Goal: Task Accomplishment & Management: Manage account settings

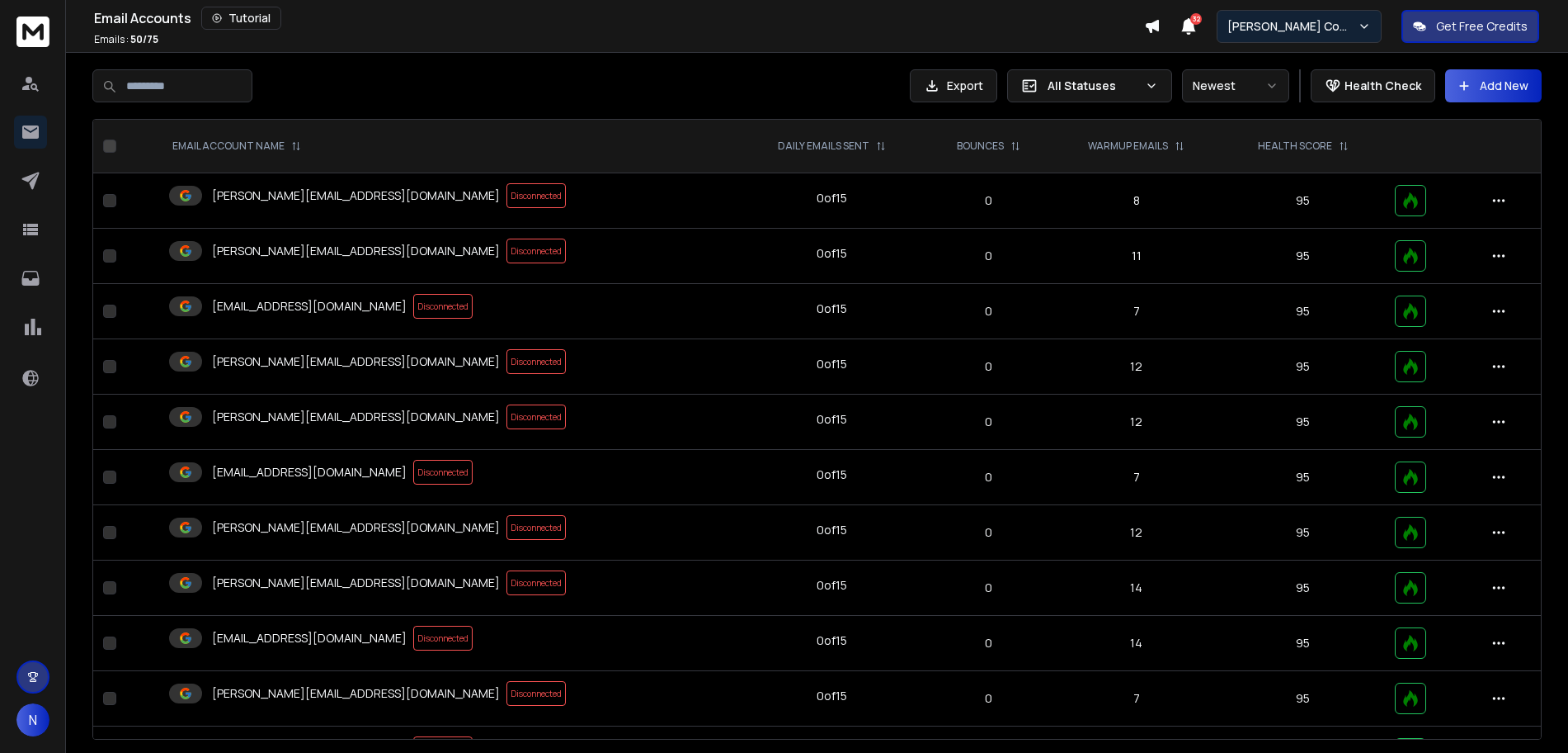
click at [1327, 27] on p "[PERSON_NAME] Consulting" at bounding box center [1292, 27] width 130 height 17
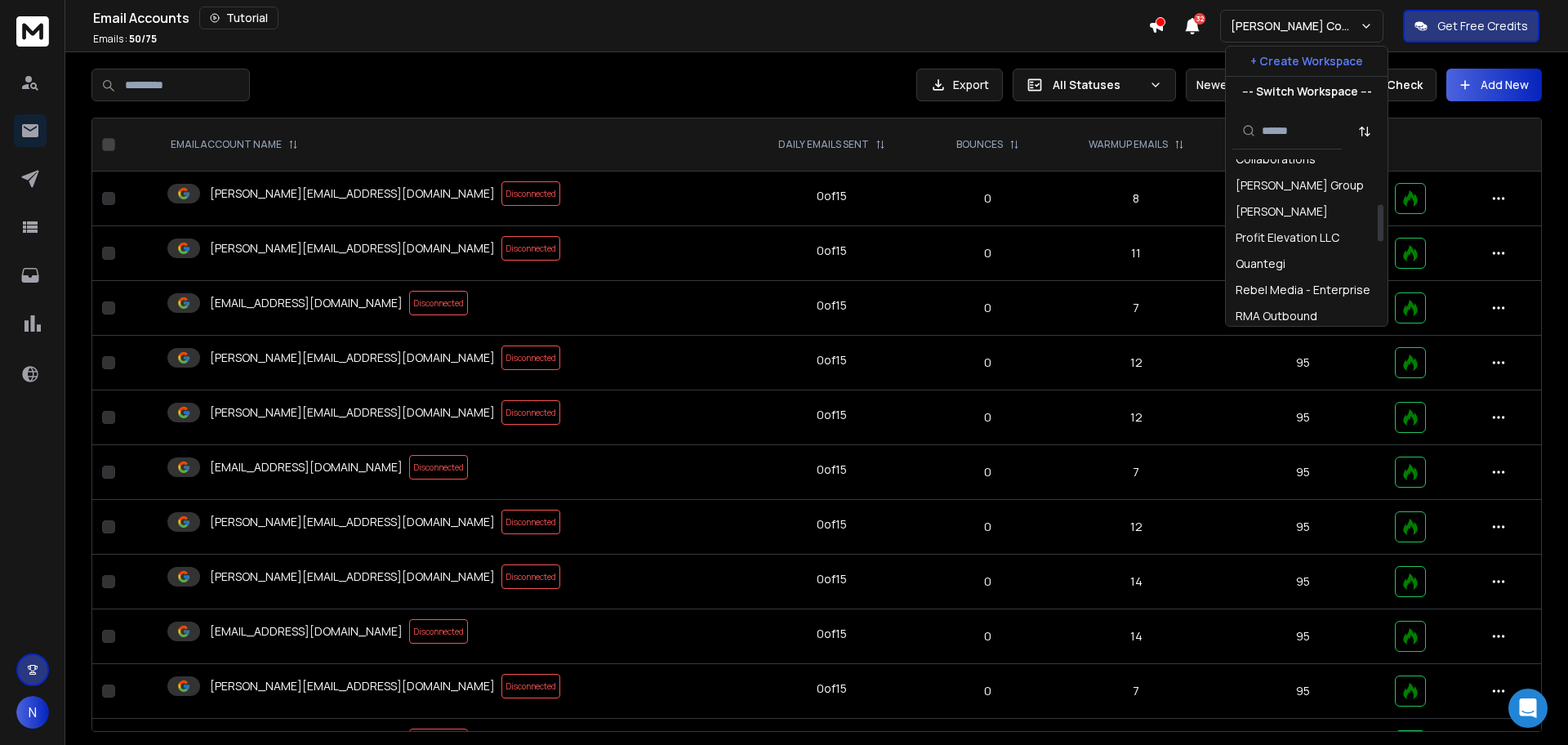
scroll to position [549, 0]
drag, startPoint x: 1383, startPoint y: 177, endPoint x: 1383, endPoint y: 345, distance: 168.0
click at [1383, 322] on div at bounding box center [1380, 241] width 8 height 164
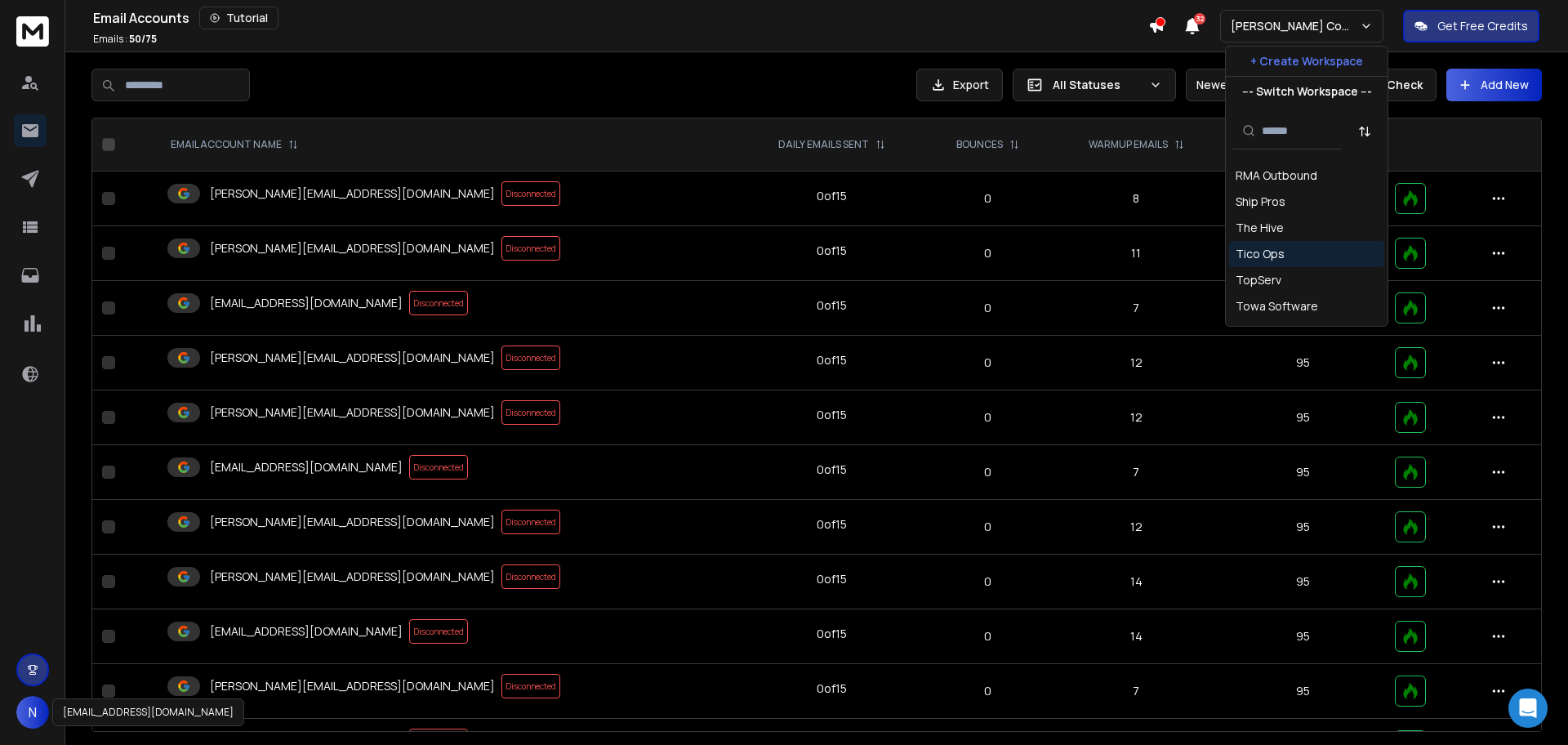
click at [18, 708] on span "N" at bounding box center [32, 712] width 32 height 32
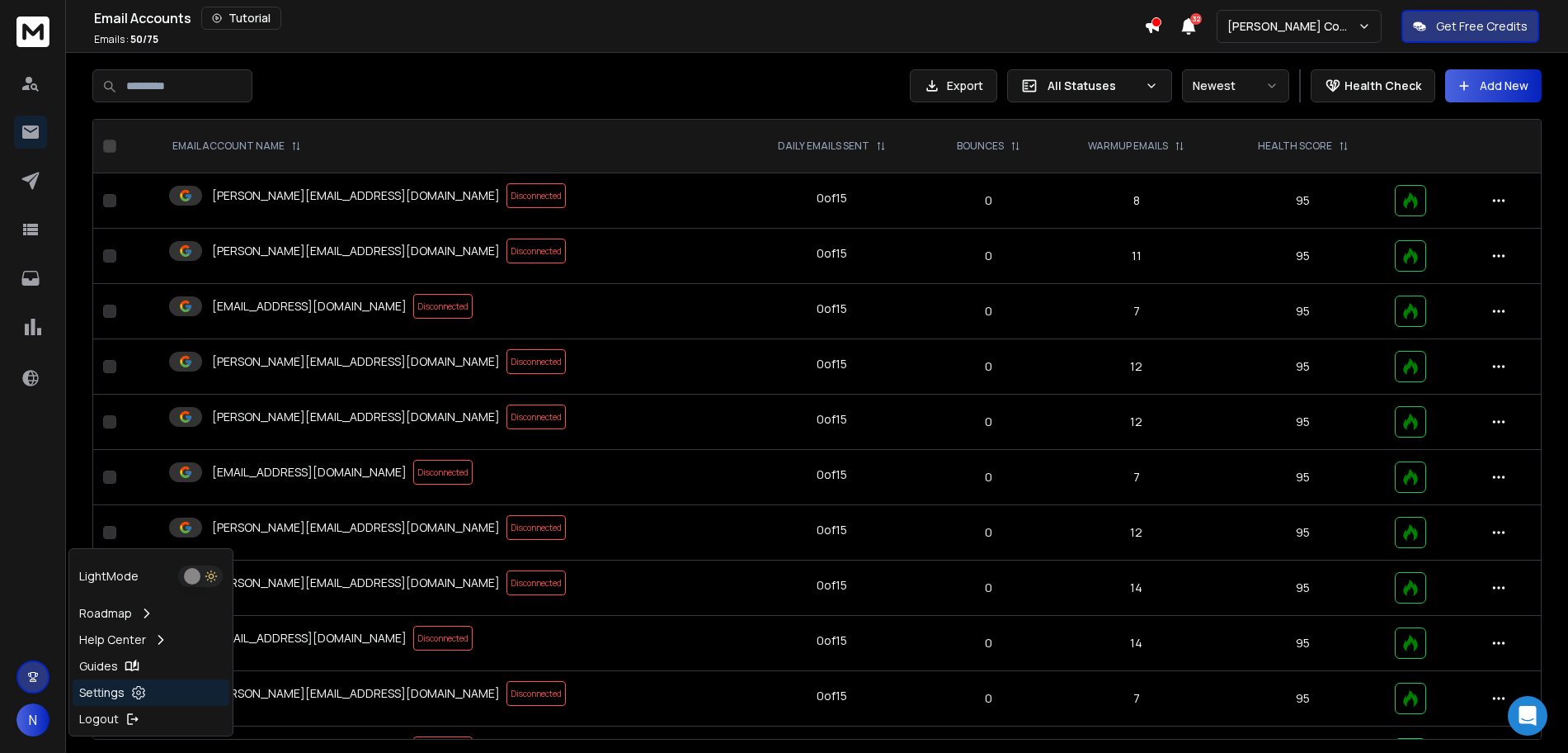
click at [117, 697] on p "Settings" at bounding box center [102, 692] width 45 height 17
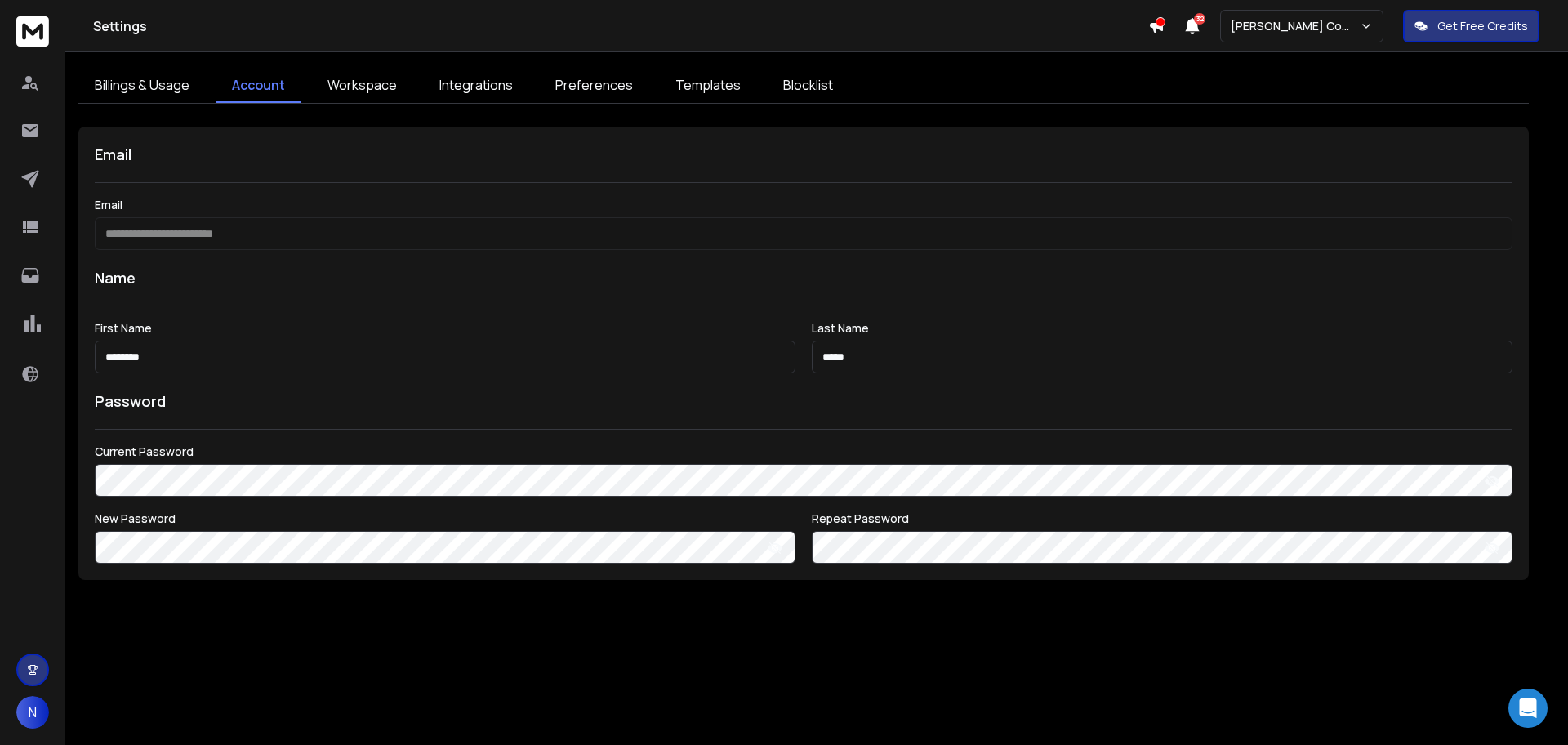
click at [380, 79] on link "Workspace" at bounding box center [362, 85] width 102 height 34
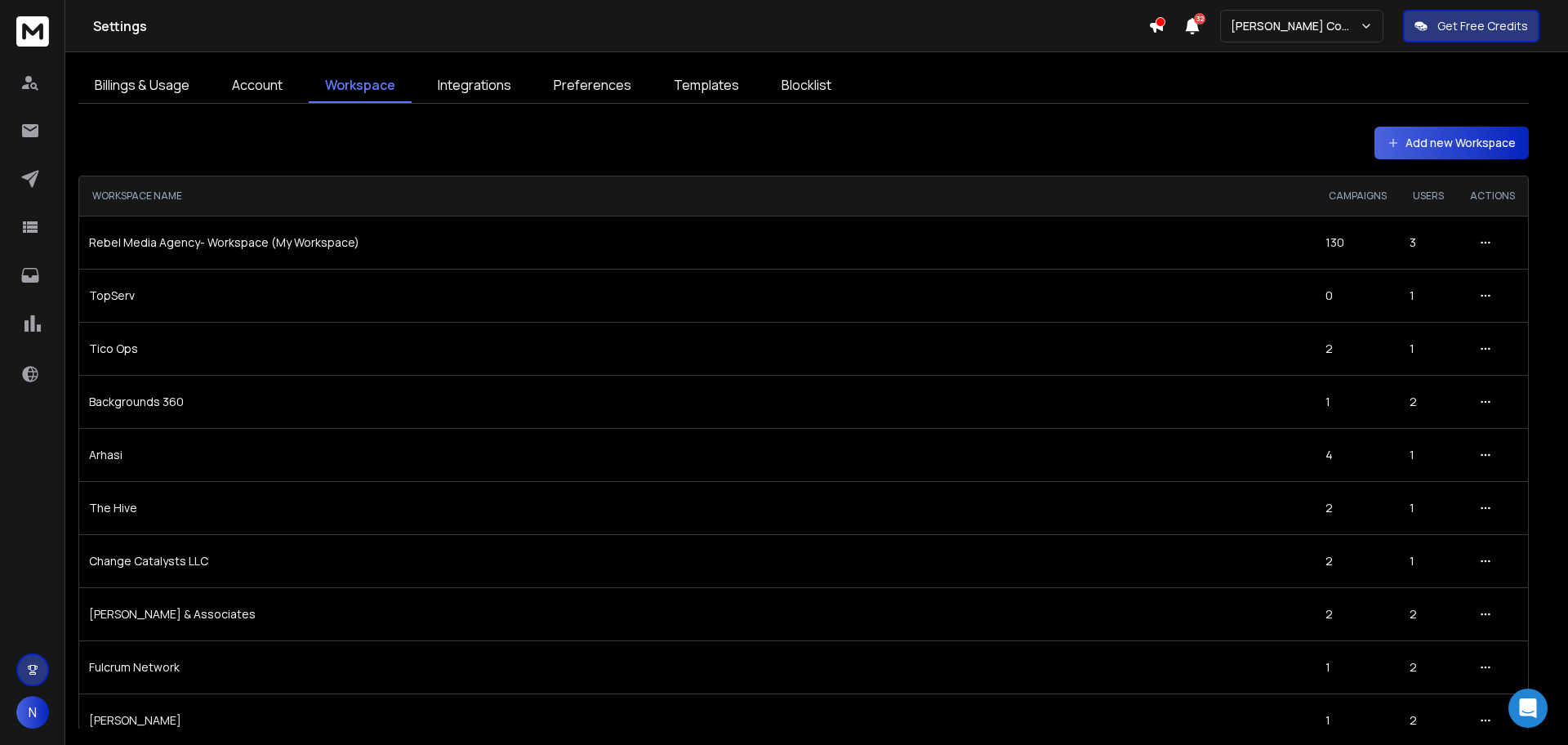
click at [1497, 146] on button "Add new Workspace" at bounding box center [1452, 143] width 154 height 32
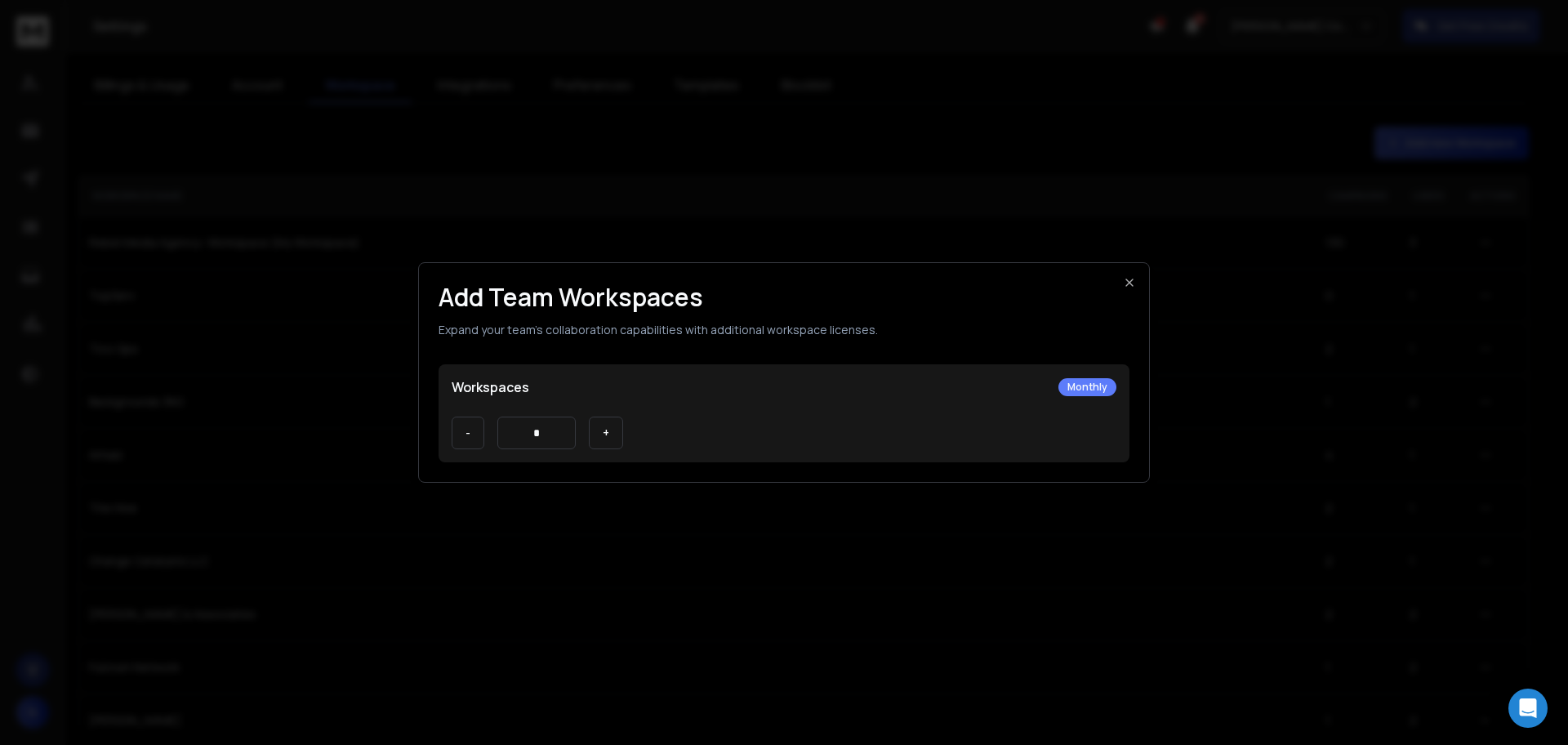
click at [618, 386] on div "Workspaces Monthly" at bounding box center [784, 387] width 664 height 19
click at [612, 433] on button "+" at bounding box center [606, 432] width 34 height 32
type input "*"
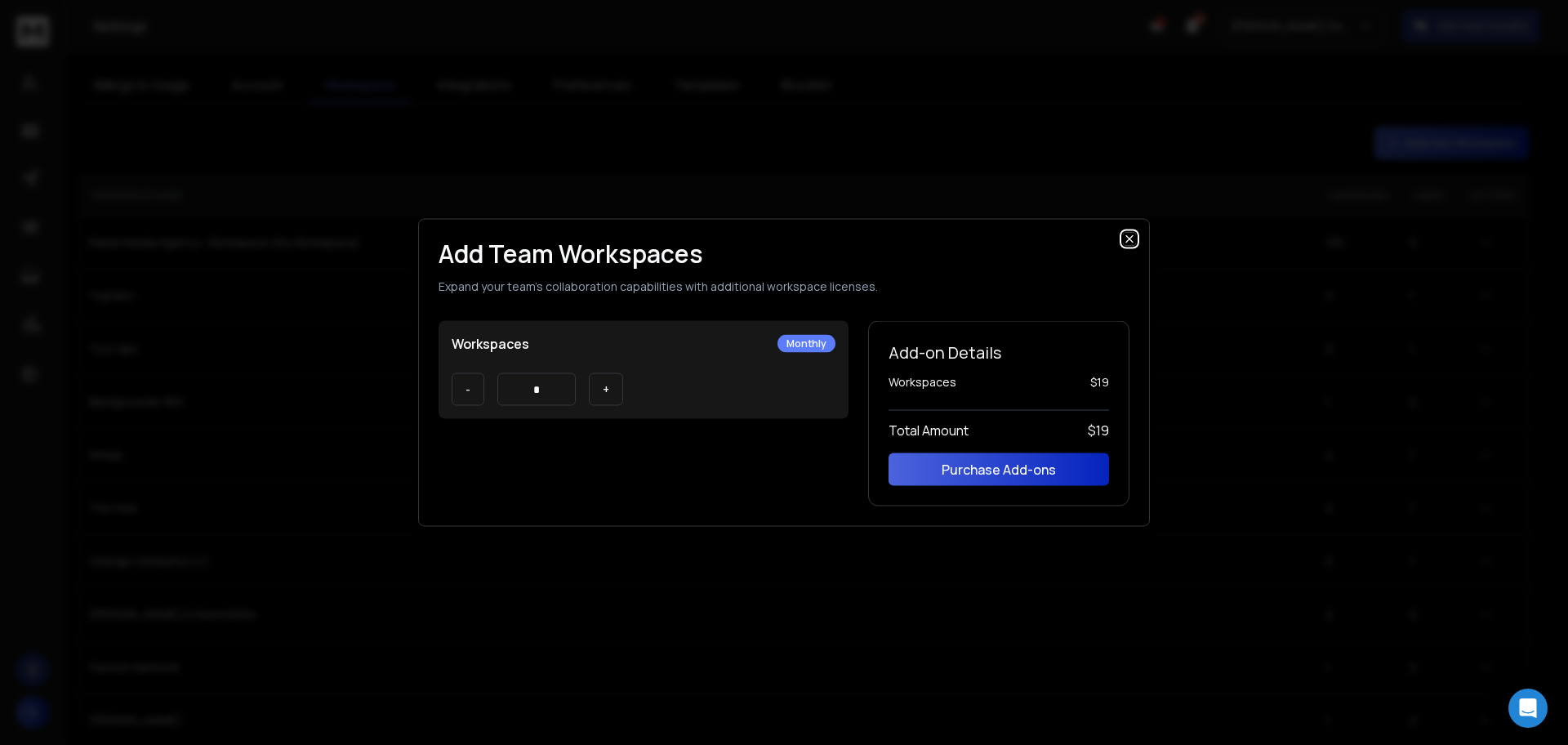
click at [1129, 242] on icon "button" at bounding box center [1129, 239] width 13 height 13
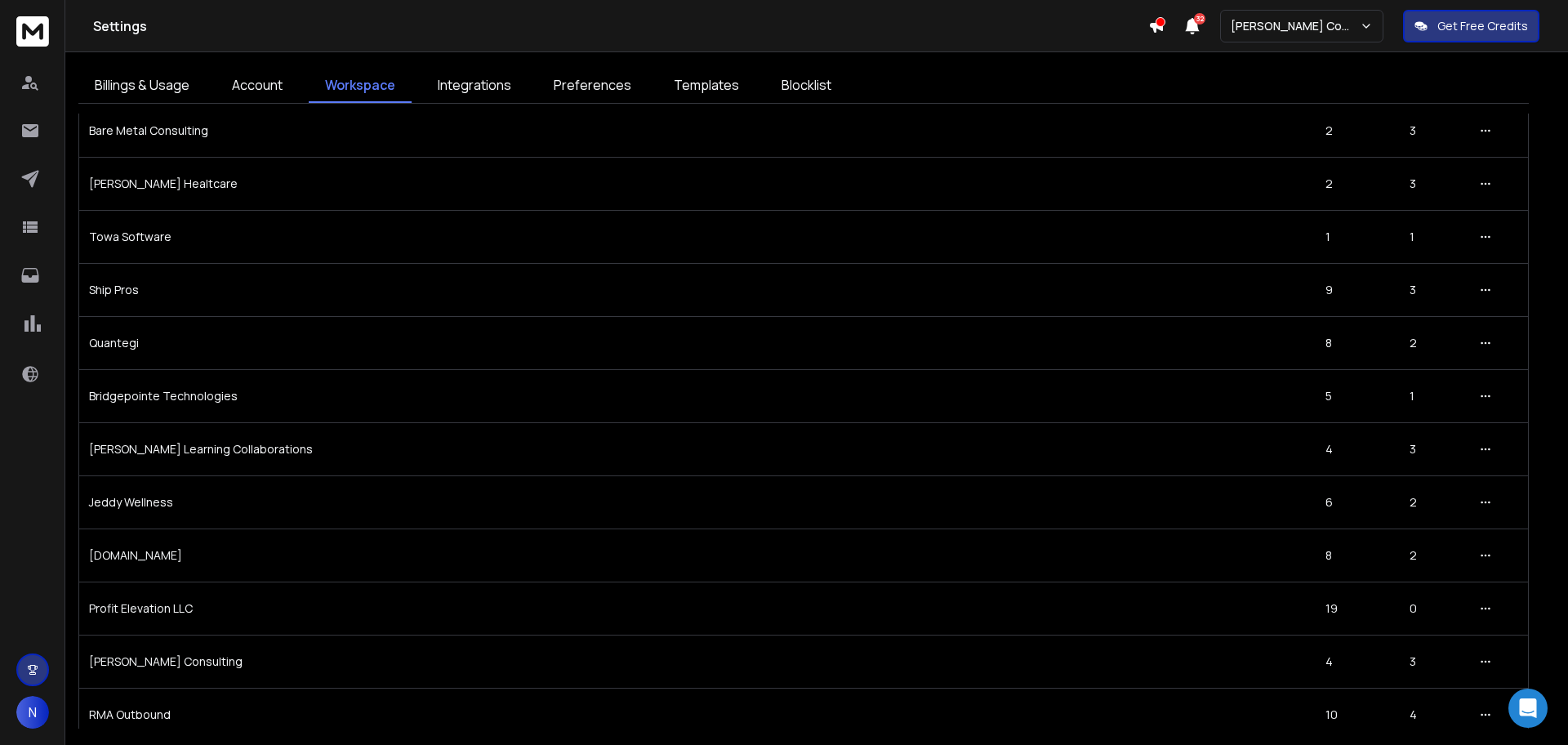
scroll to position [762, 0]
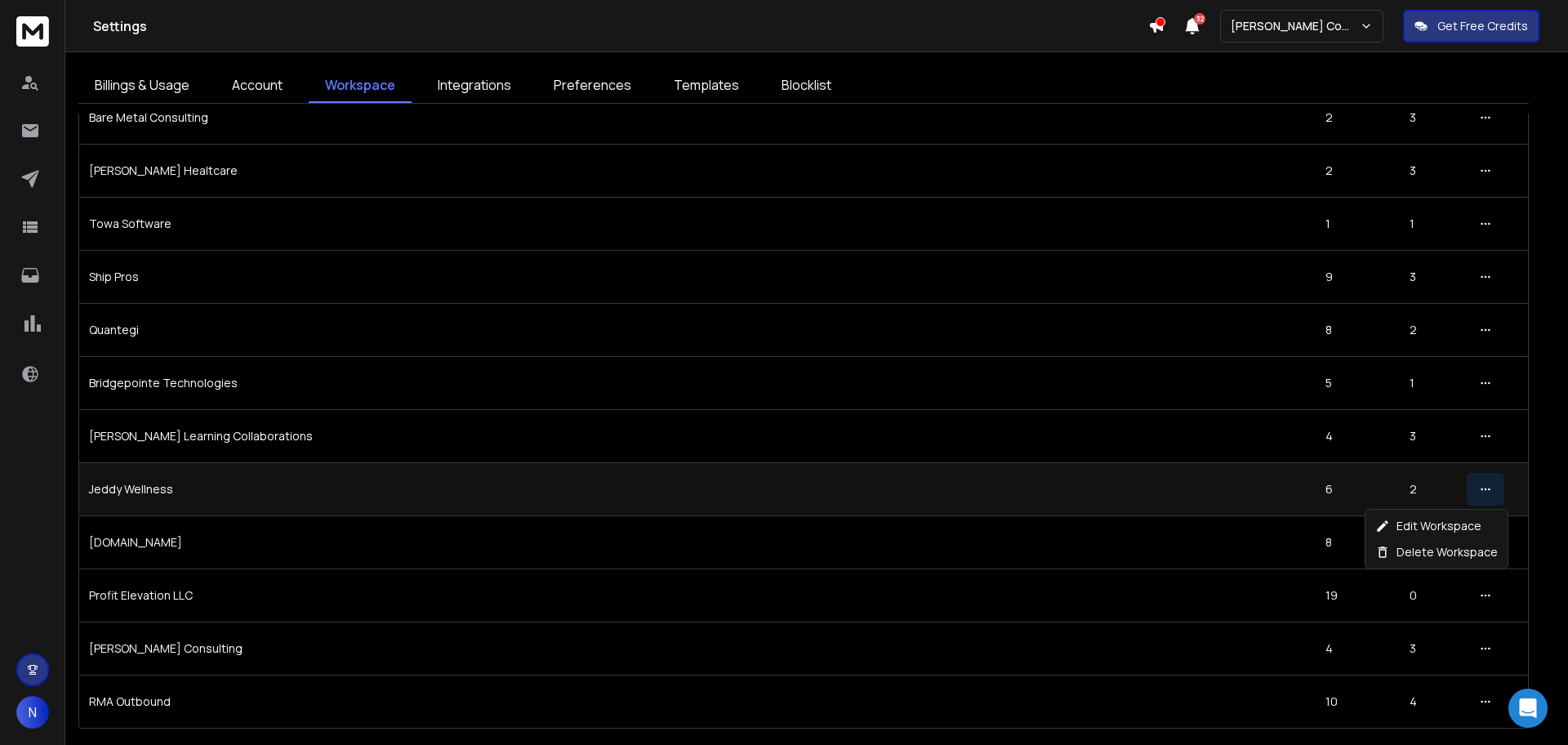
click at [1497, 489] on button "button" at bounding box center [1485, 488] width 38 height 32
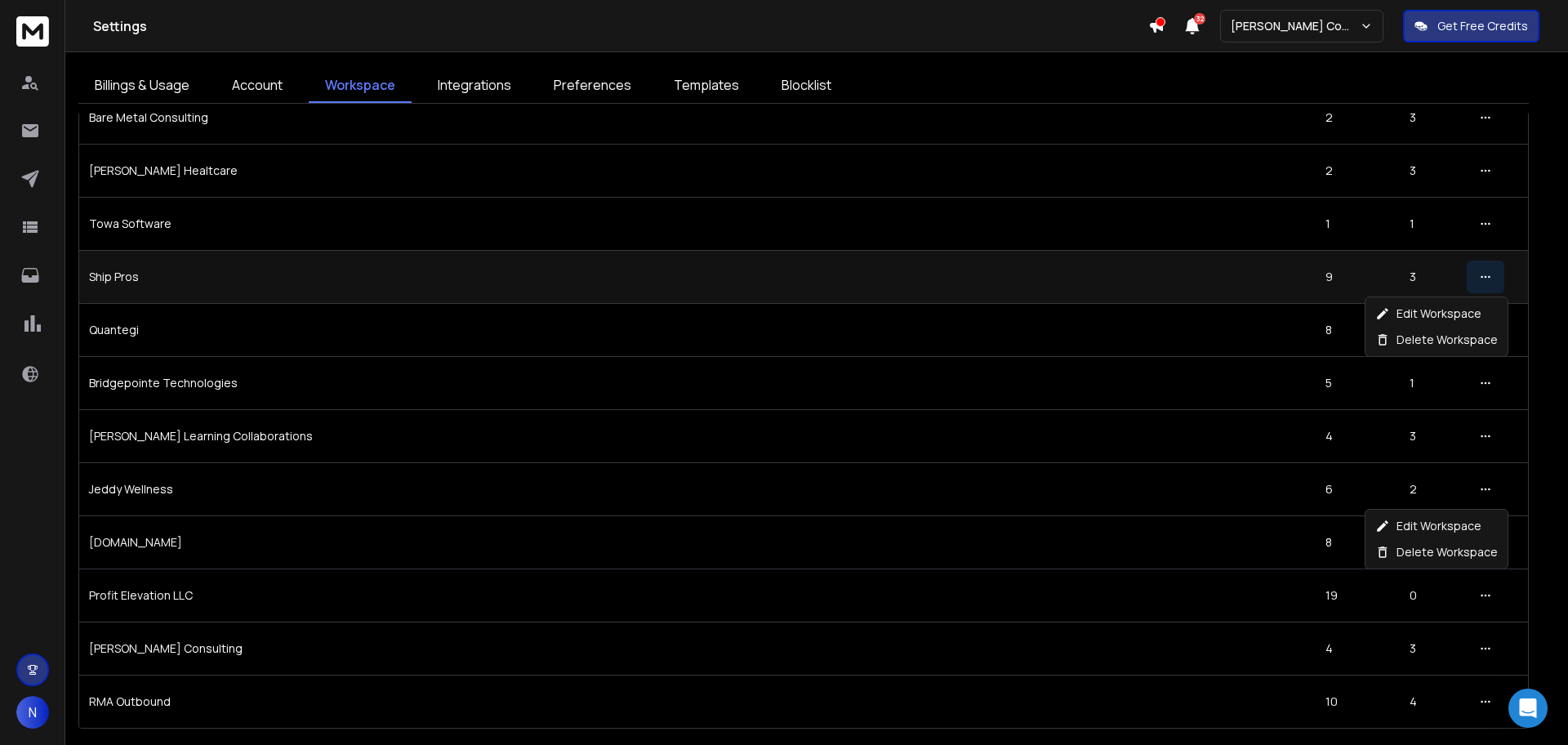
click at [1483, 274] on icon "button" at bounding box center [1485, 277] width 11 height 11
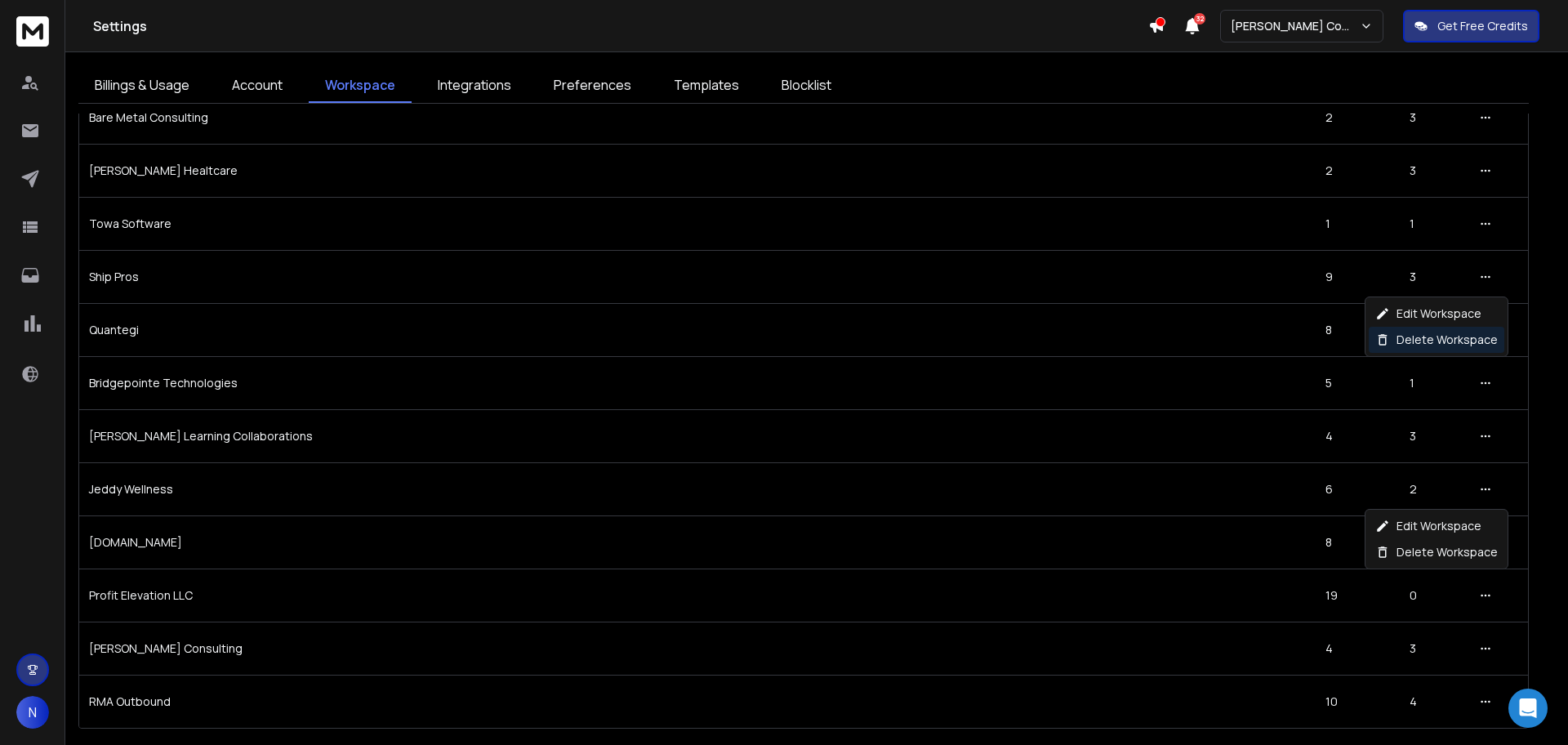
click at [1449, 344] on p "Delete Workspace" at bounding box center [1447, 340] width 102 height 17
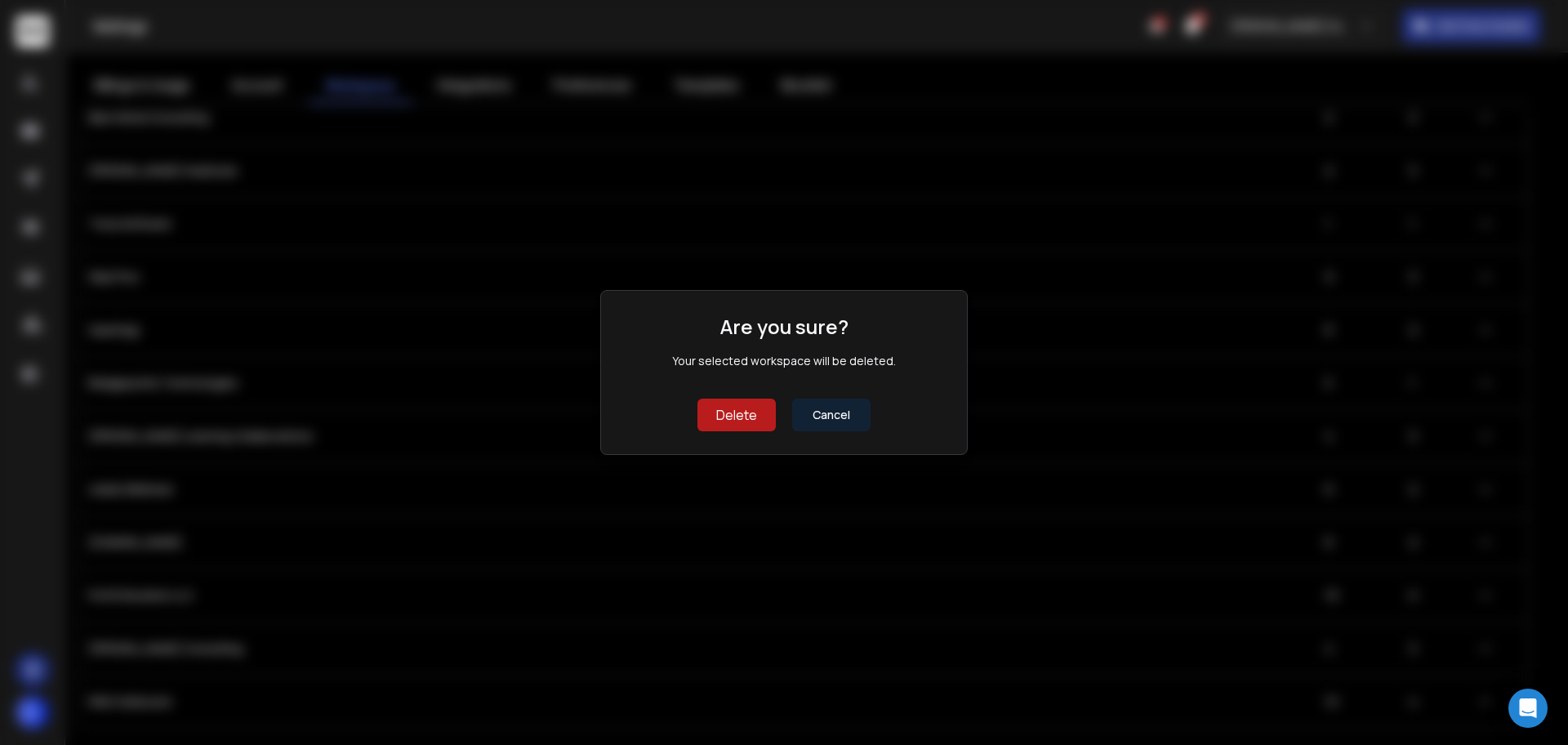
click at [737, 419] on button "Delete" at bounding box center [737, 414] width 79 height 32
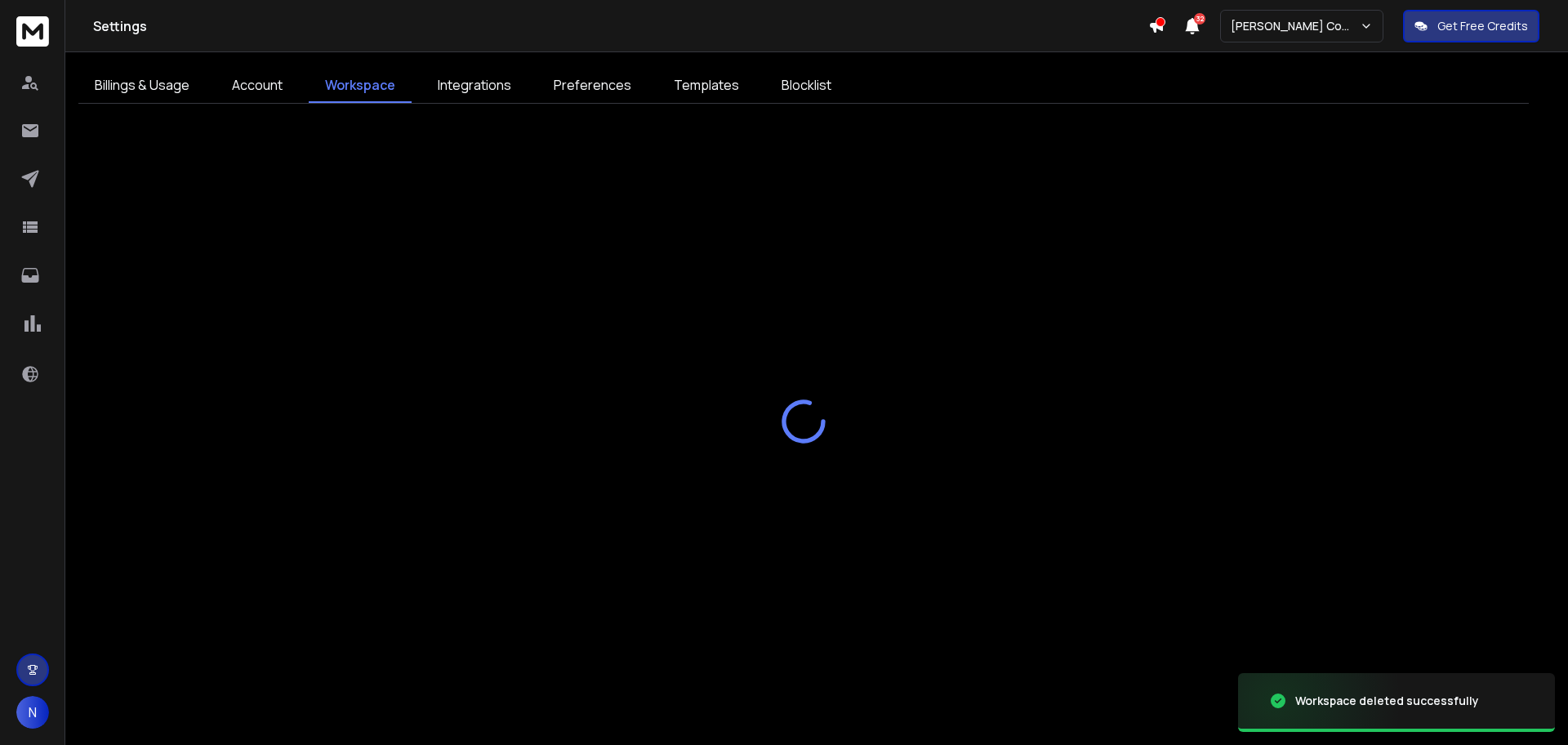
scroll to position [0, 0]
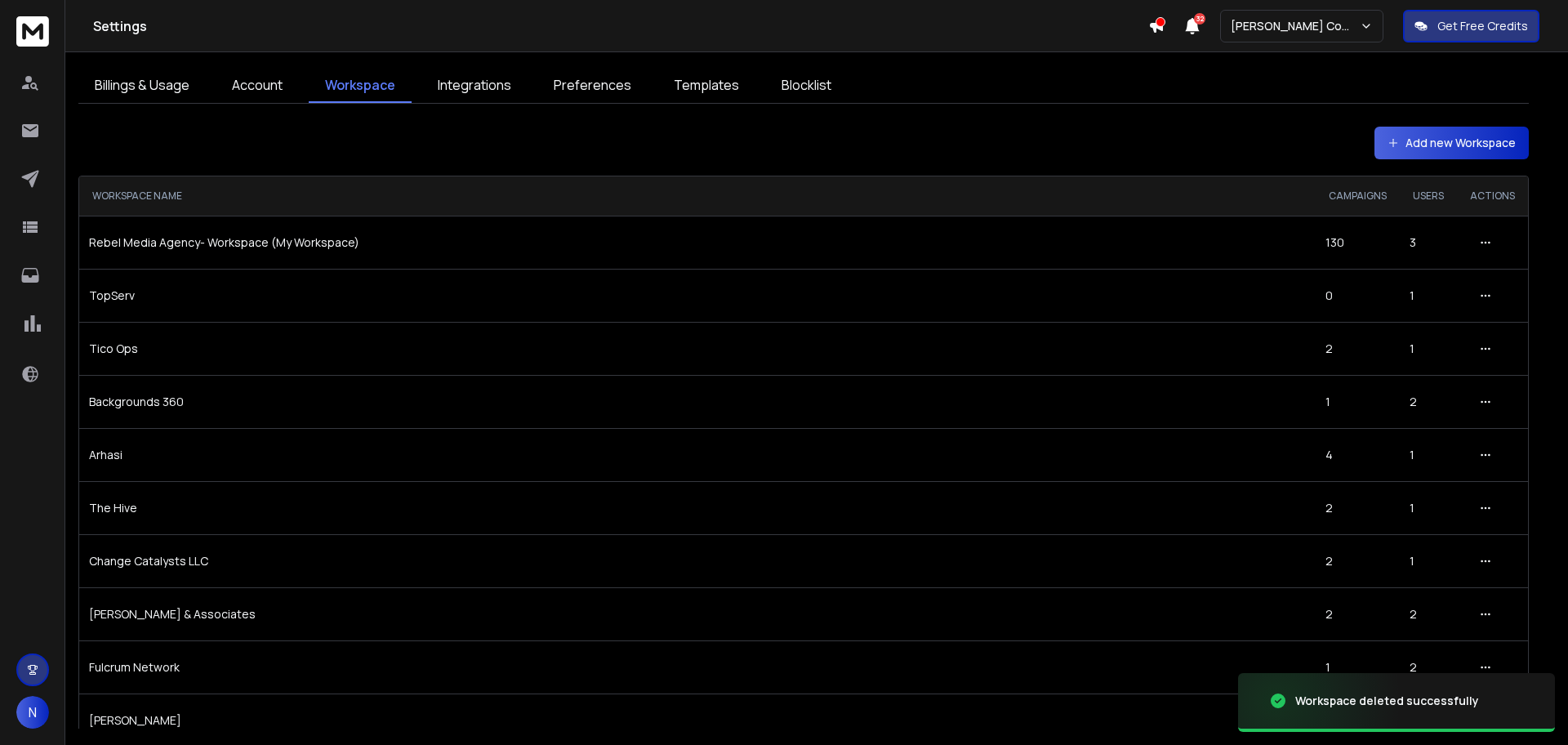
click at [1426, 142] on button "Add new Workspace" at bounding box center [1452, 143] width 154 height 32
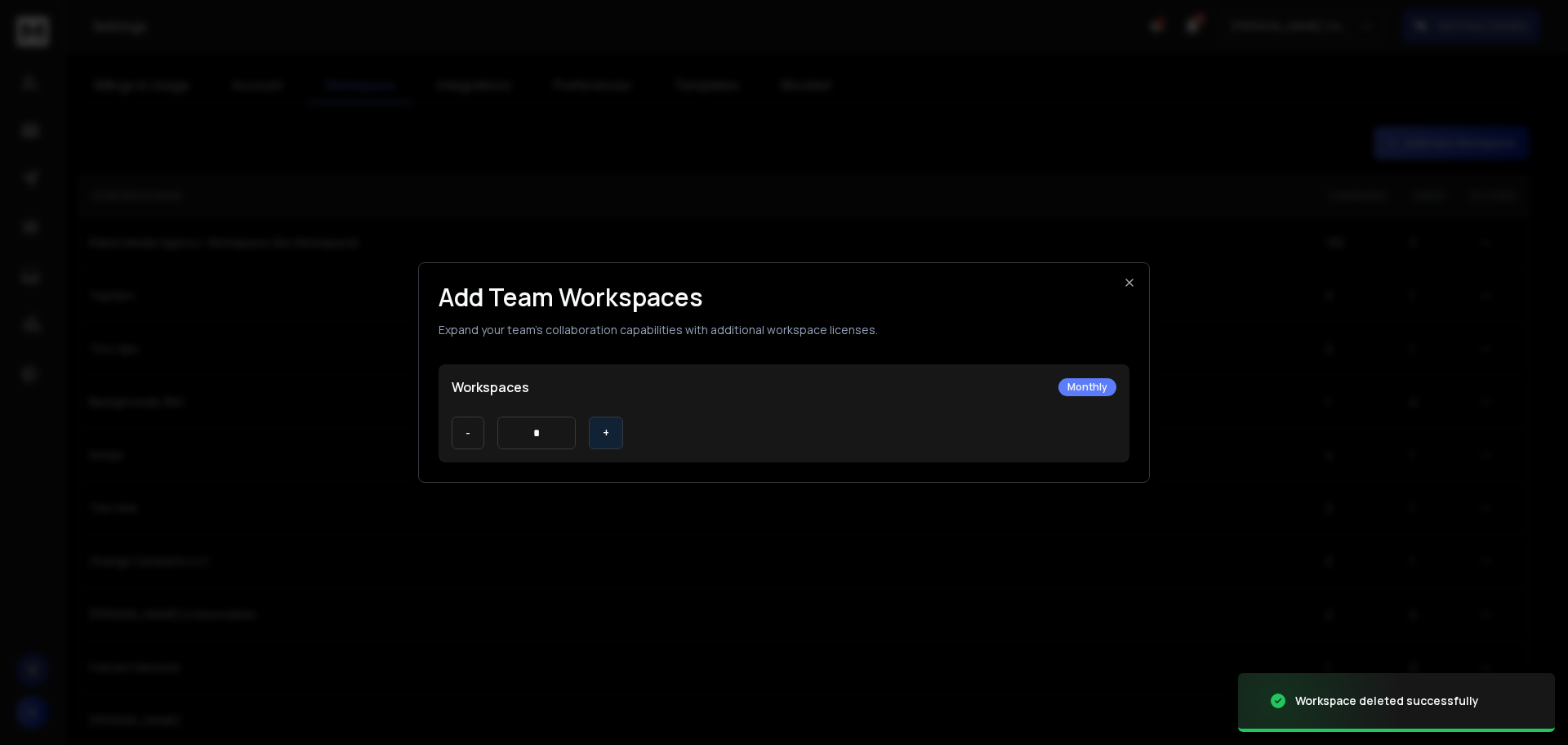
click at [604, 425] on button "+" at bounding box center [606, 432] width 34 height 32
type input "*"
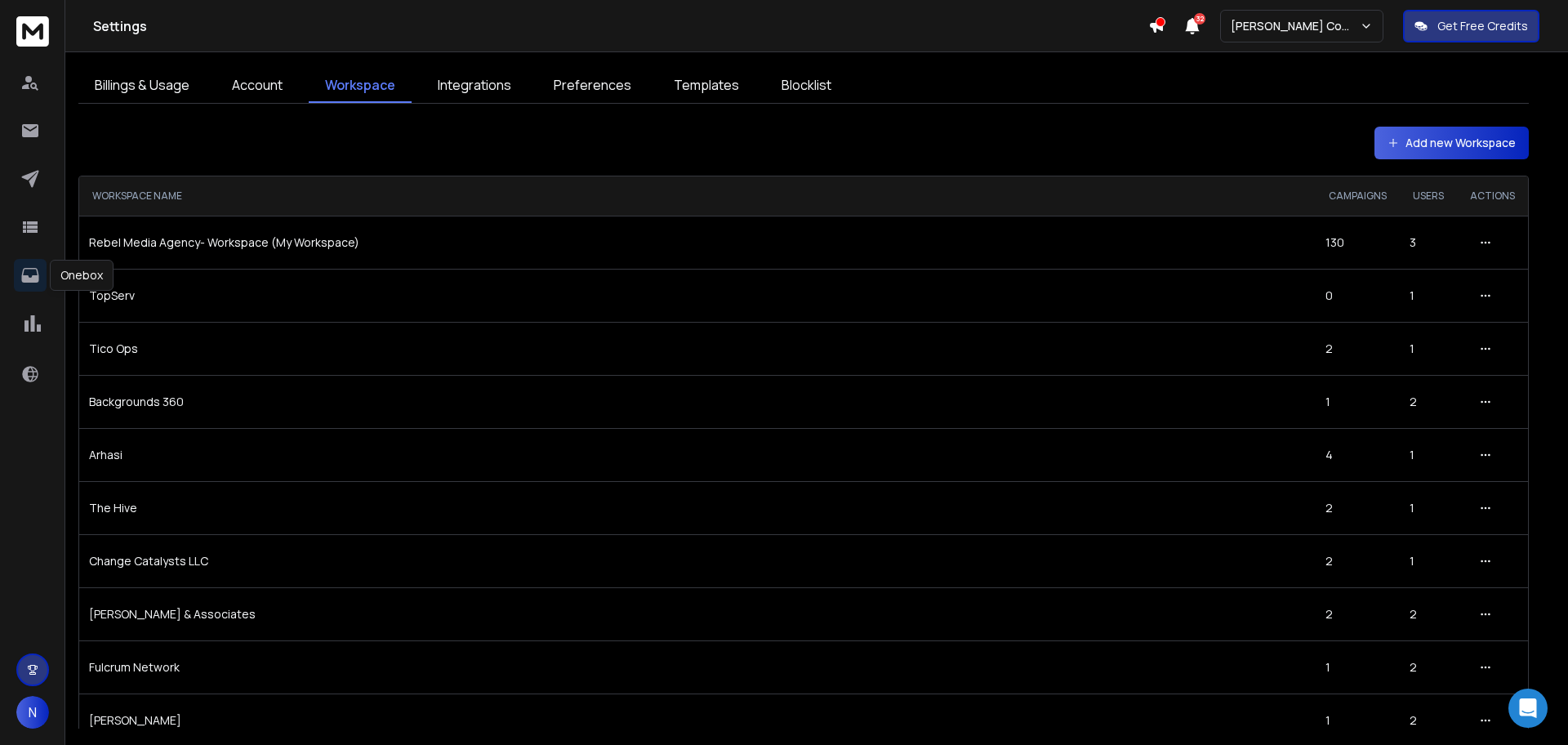
click at [26, 273] on icon at bounding box center [30, 275] width 19 height 19
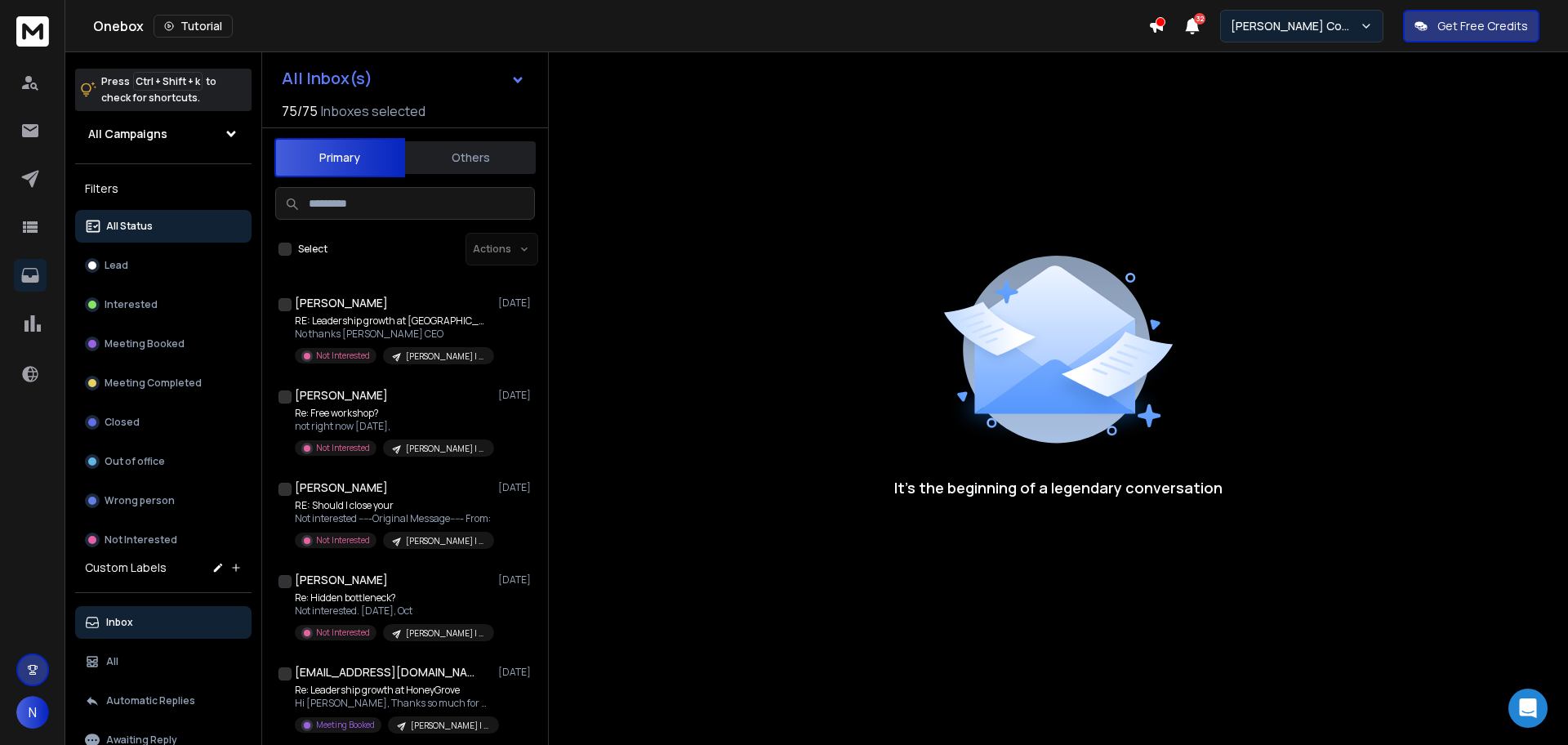
click at [1347, 24] on p "[PERSON_NAME] Consulting" at bounding box center [1295, 26] width 129 height 17
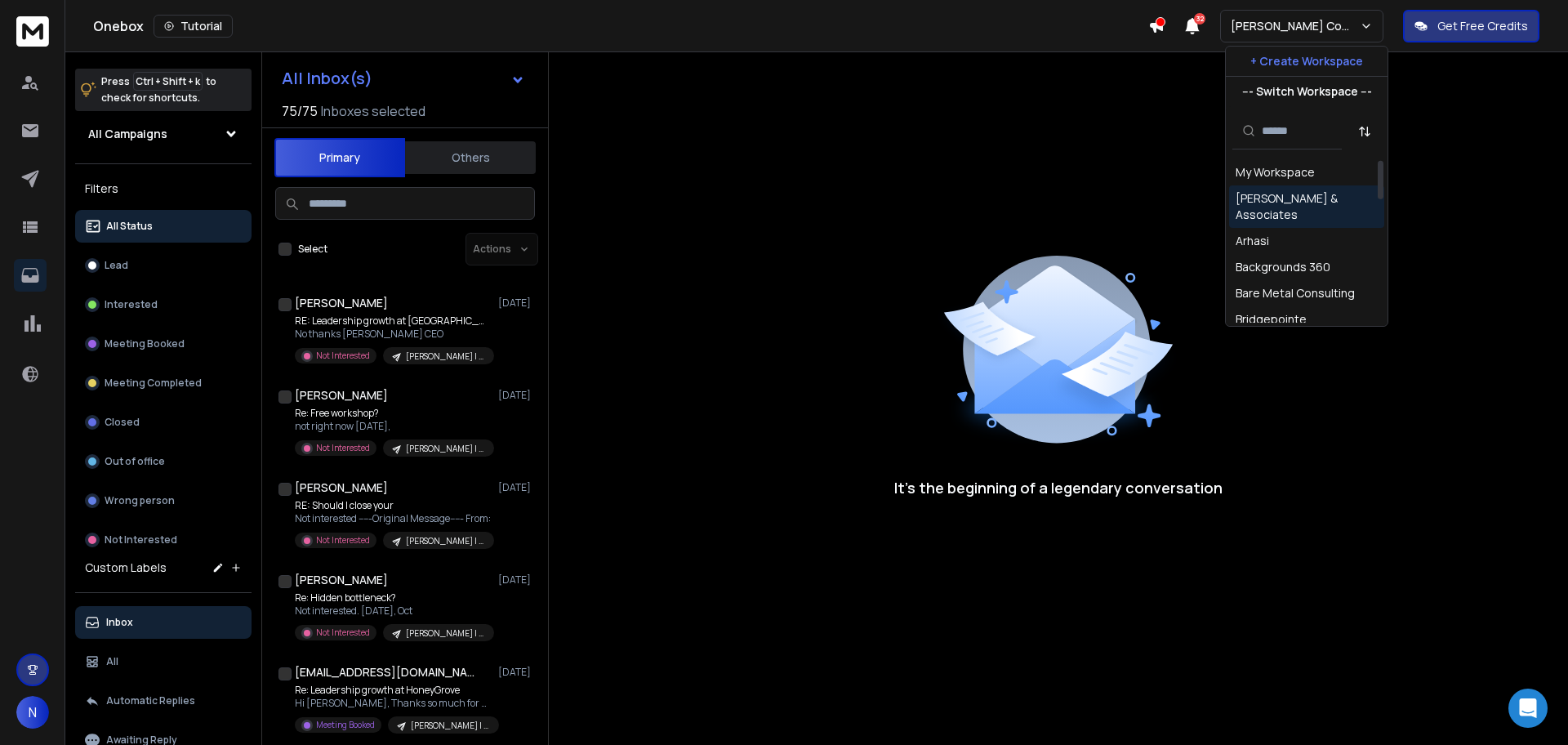
scroll to position [34, 0]
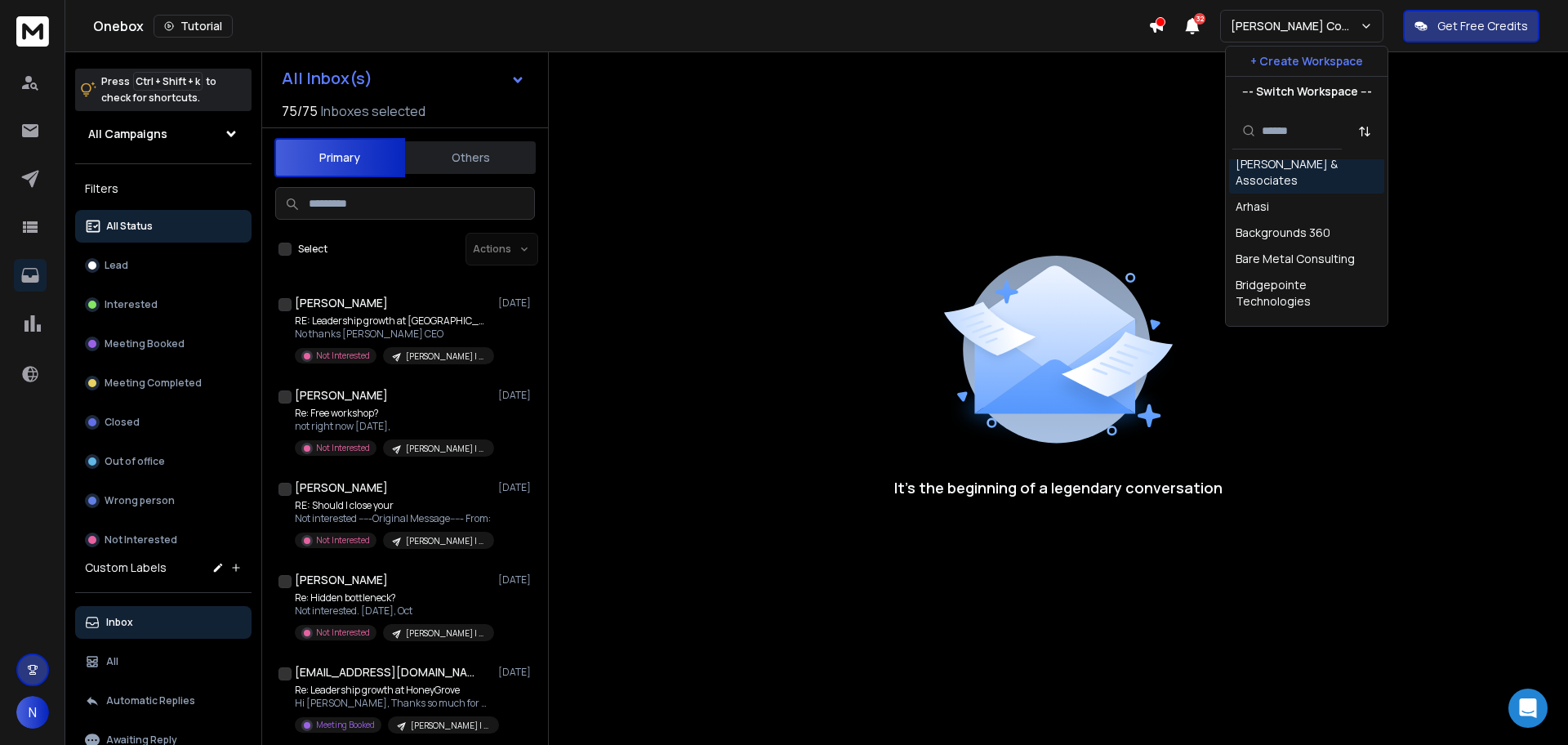
click at [1318, 52] on button "+ Create Workspace" at bounding box center [1306, 61] width 162 height 30
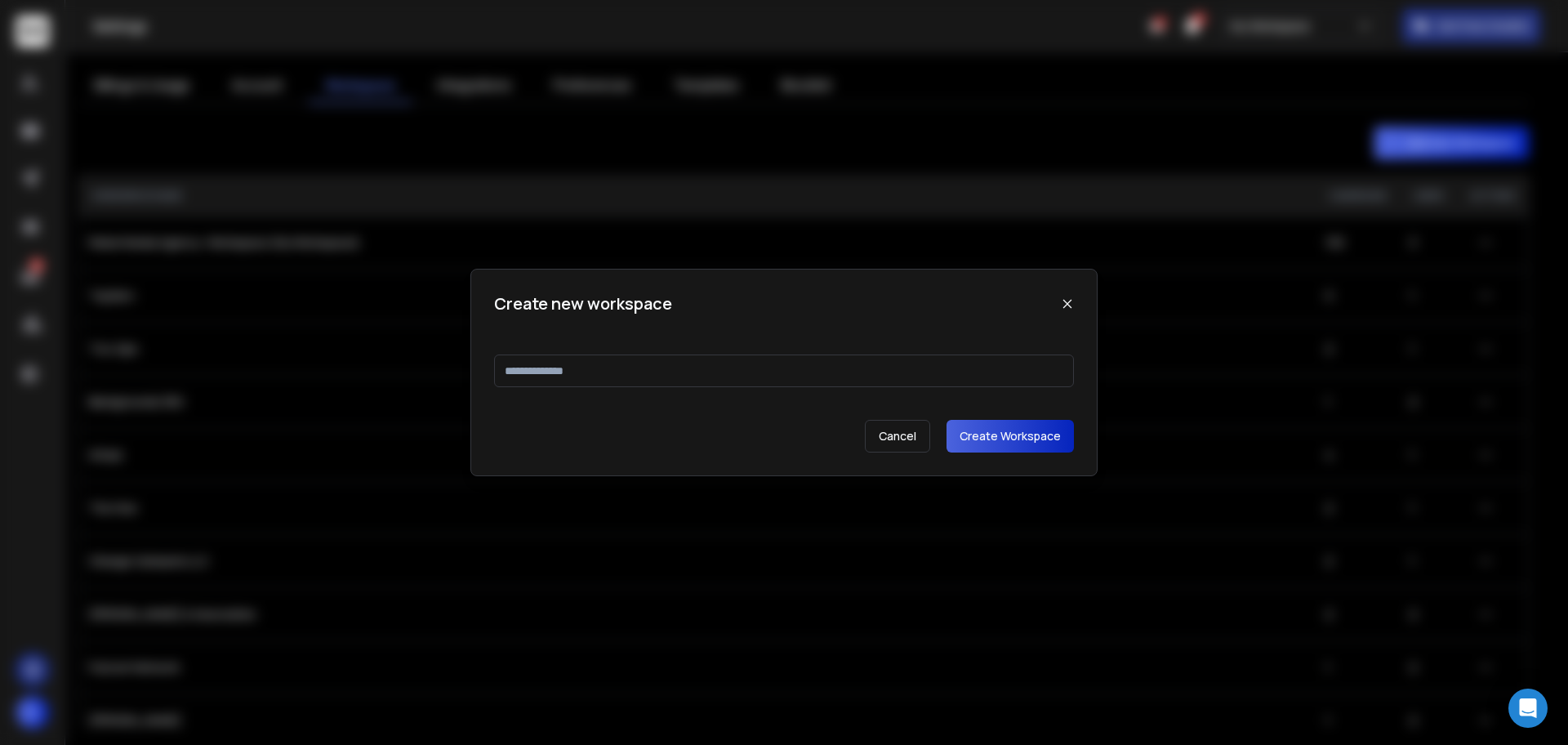
click at [770, 368] on input at bounding box center [784, 370] width 580 height 32
type input "*"
drag, startPoint x: 694, startPoint y: 373, endPoint x: 564, endPoint y: 375, distance: 130.0
click at [560, 375] on input "**********" at bounding box center [784, 370] width 580 height 32
type input "*"
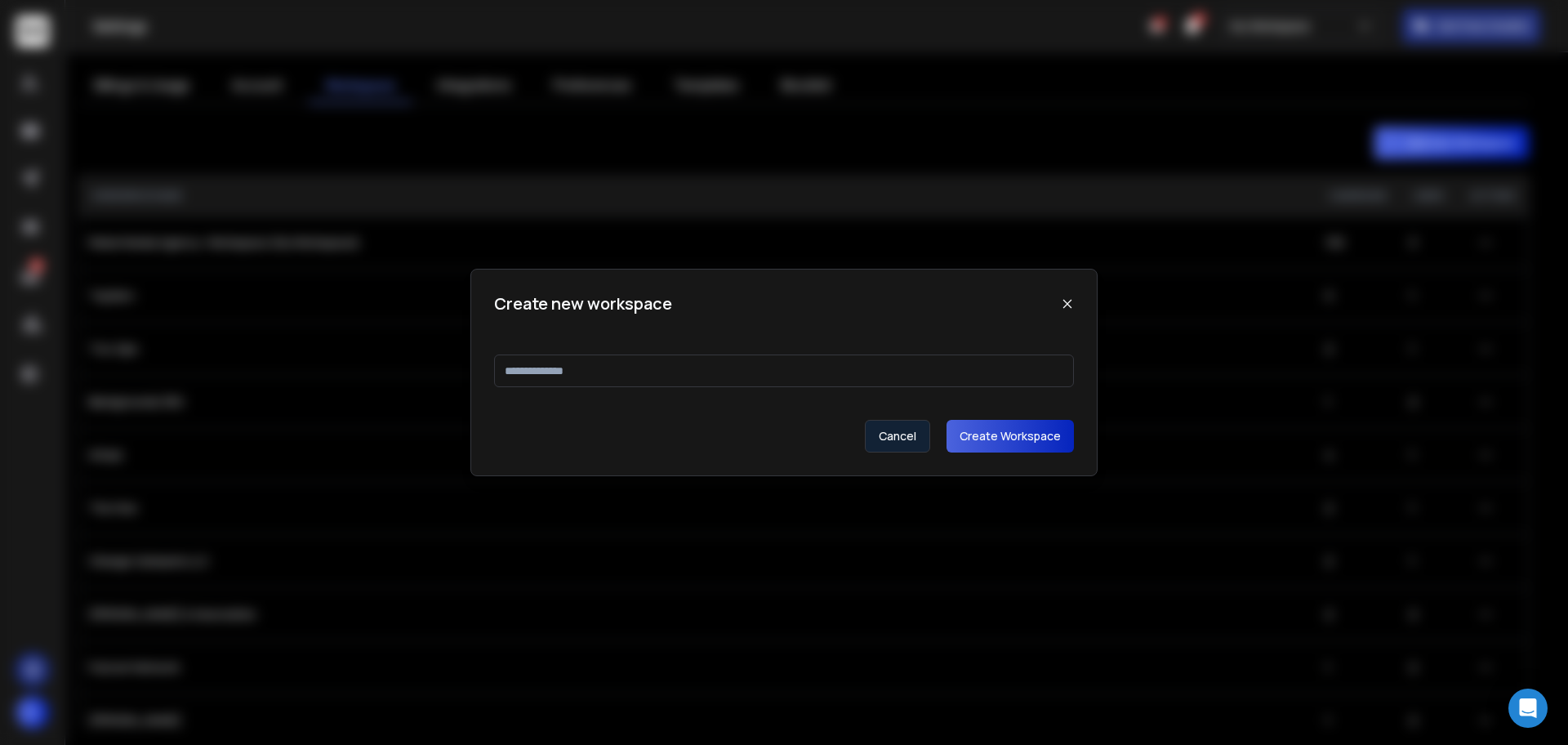
click at [897, 436] on button "Cancel" at bounding box center [897, 435] width 66 height 32
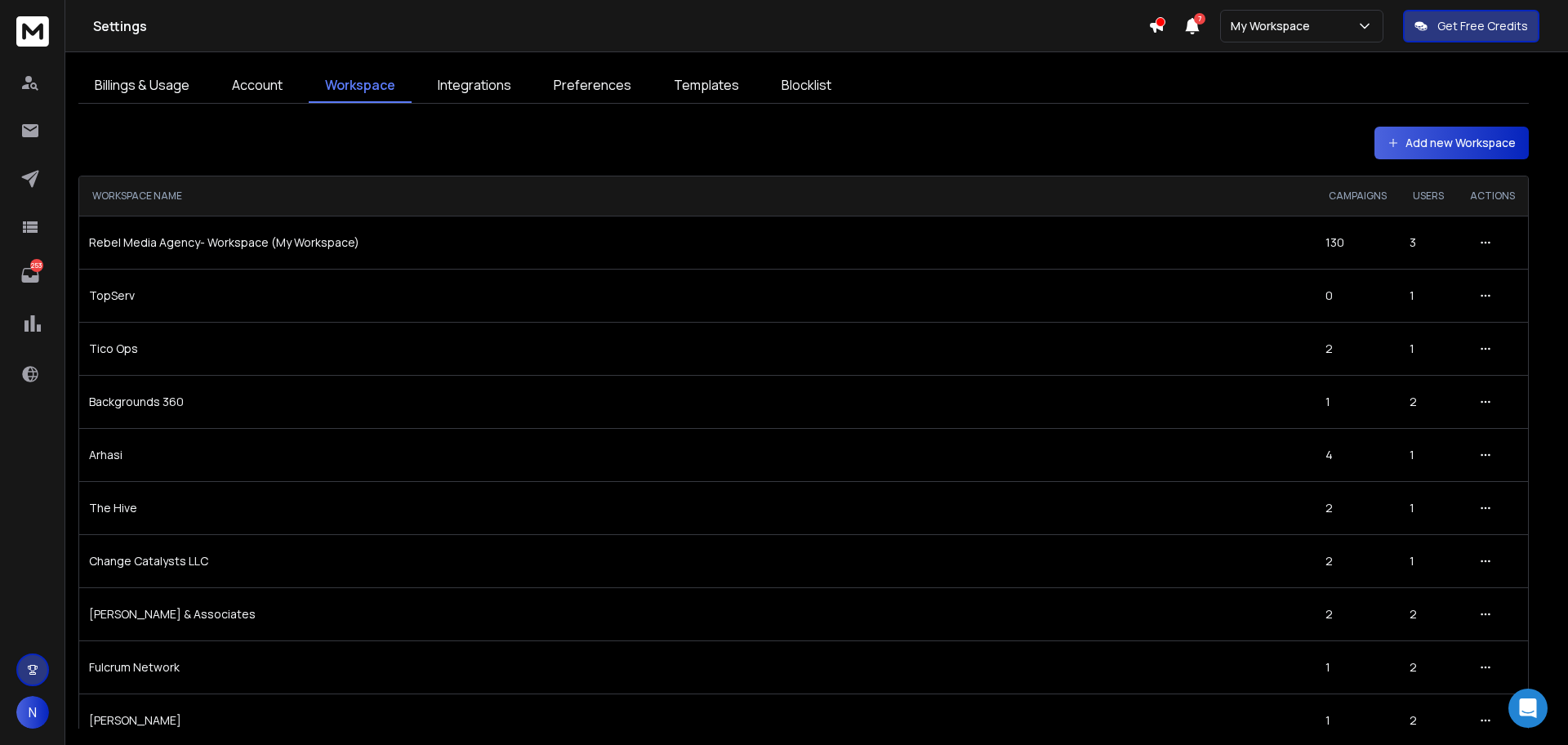
click at [1459, 152] on button "Add new Workspace" at bounding box center [1452, 143] width 154 height 32
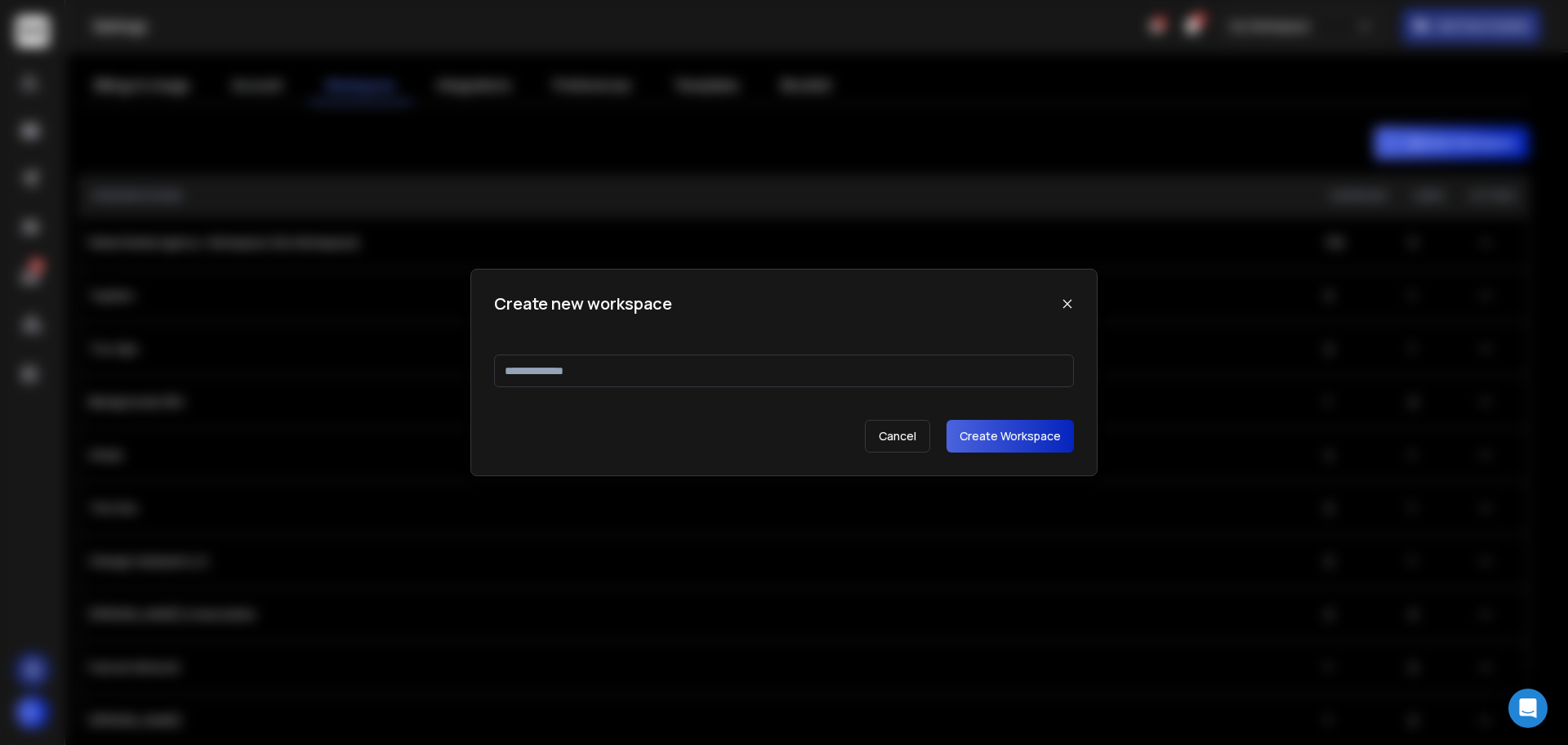
click at [553, 369] on input at bounding box center [784, 370] width 580 height 32
click at [566, 363] on input at bounding box center [784, 370] width 580 height 32
type input "**********"
click at [1041, 439] on button "Create Workspace" at bounding box center [1010, 435] width 128 height 32
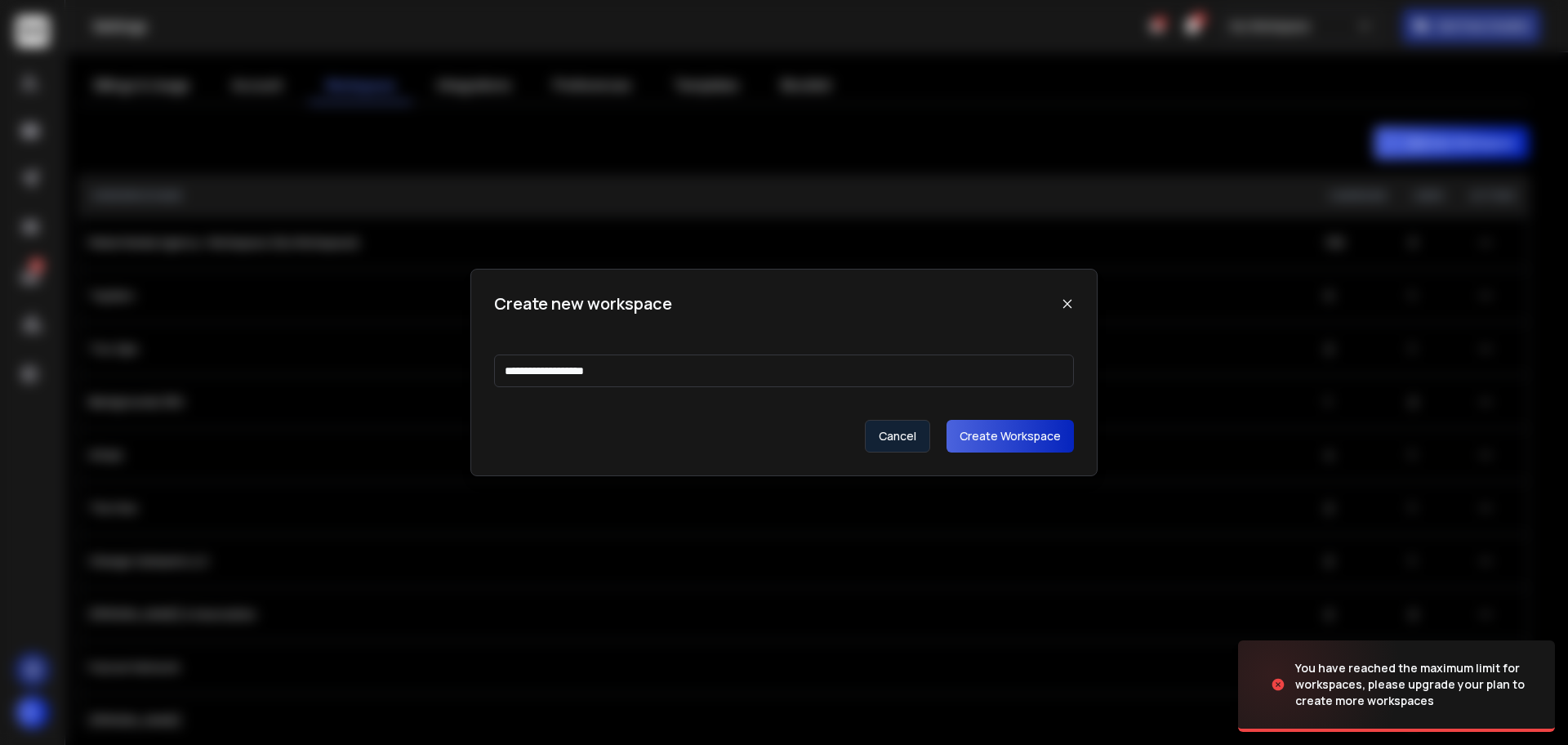
click at [896, 428] on button "Cancel" at bounding box center [897, 435] width 66 height 32
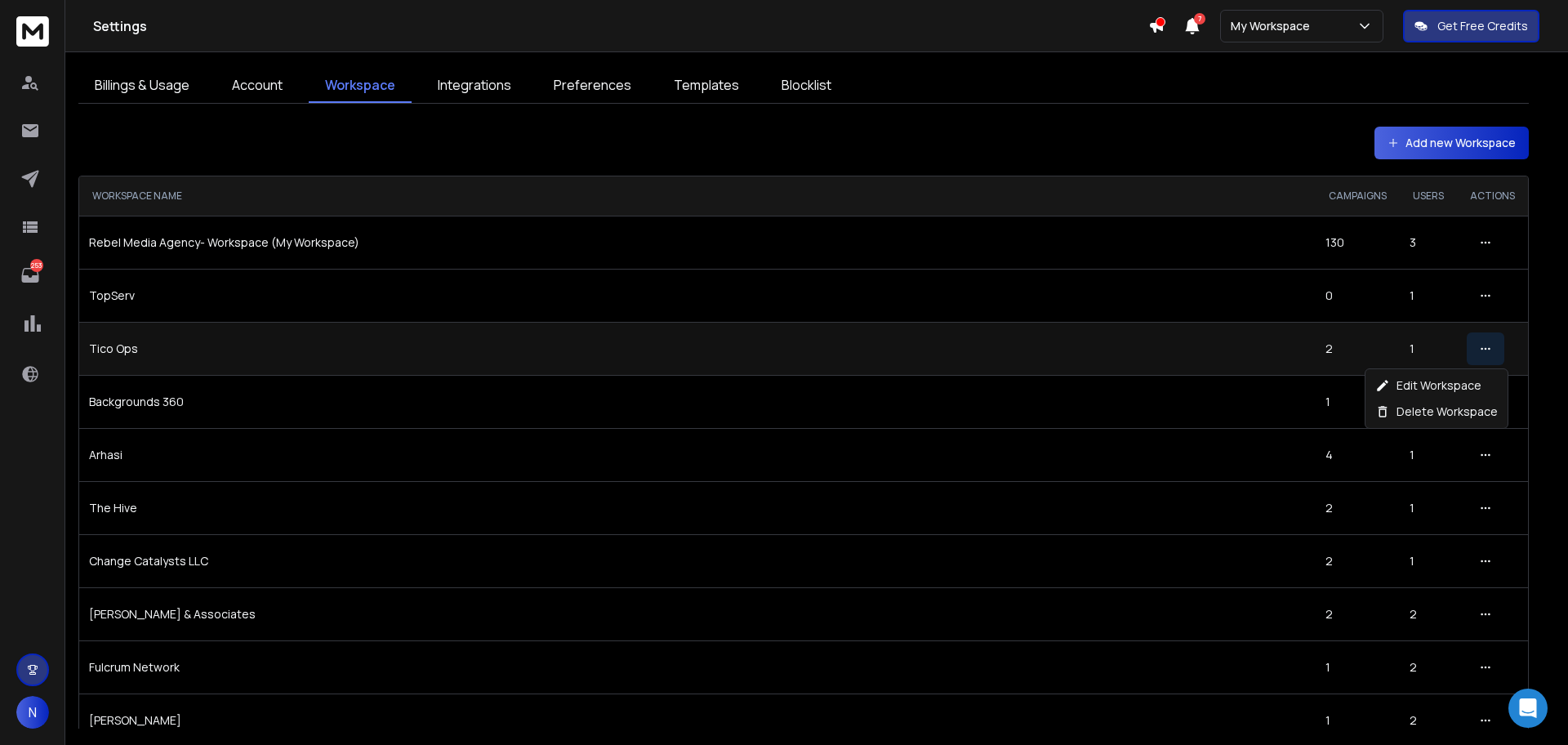
click at [1490, 354] on button "button" at bounding box center [1485, 348] width 38 height 32
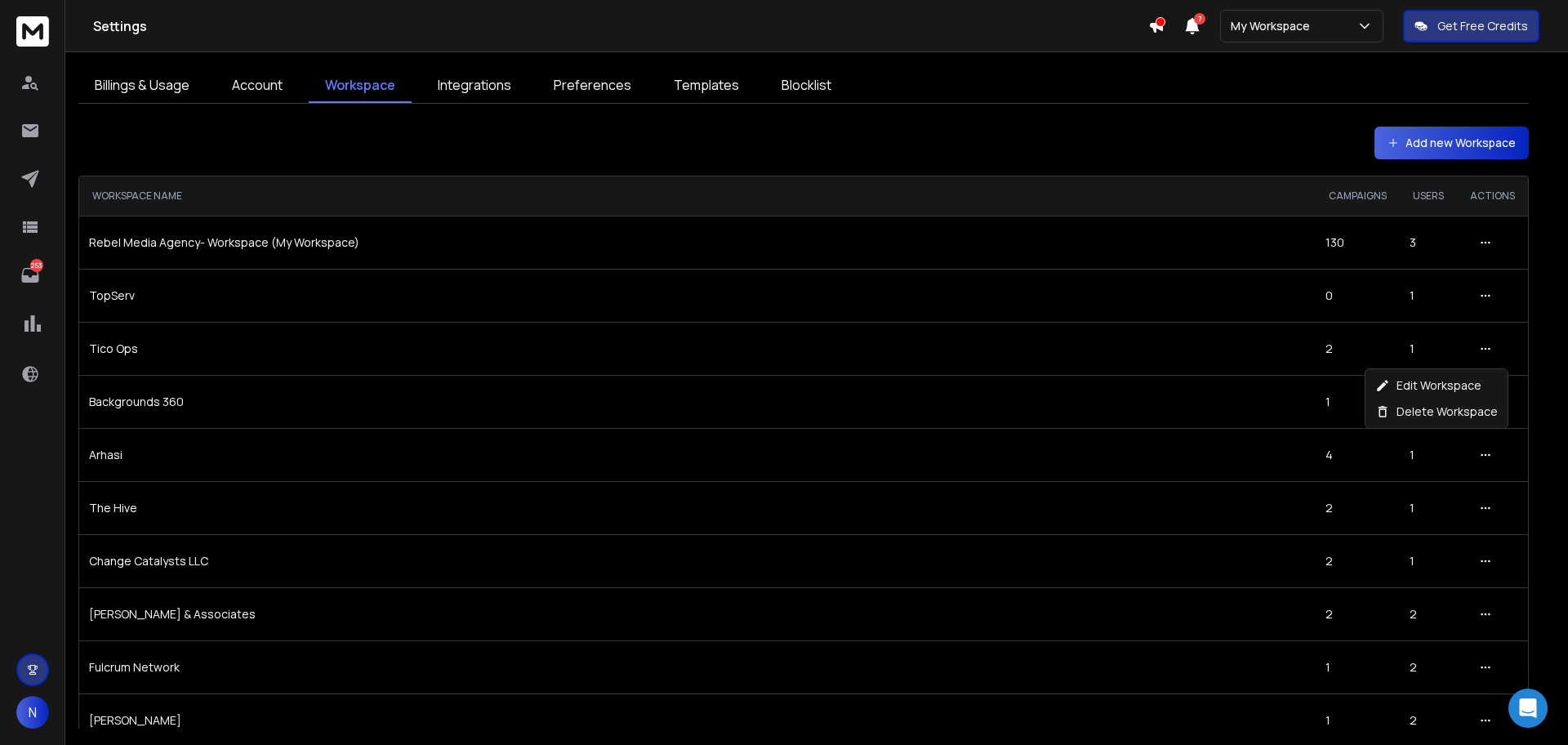
click at [1545, 341] on div "[PERSON_NAME] & Usage Account Workspace Integrations Preferences Templates Bloc…" at bounding box center [817, 398] width 1502 height 692
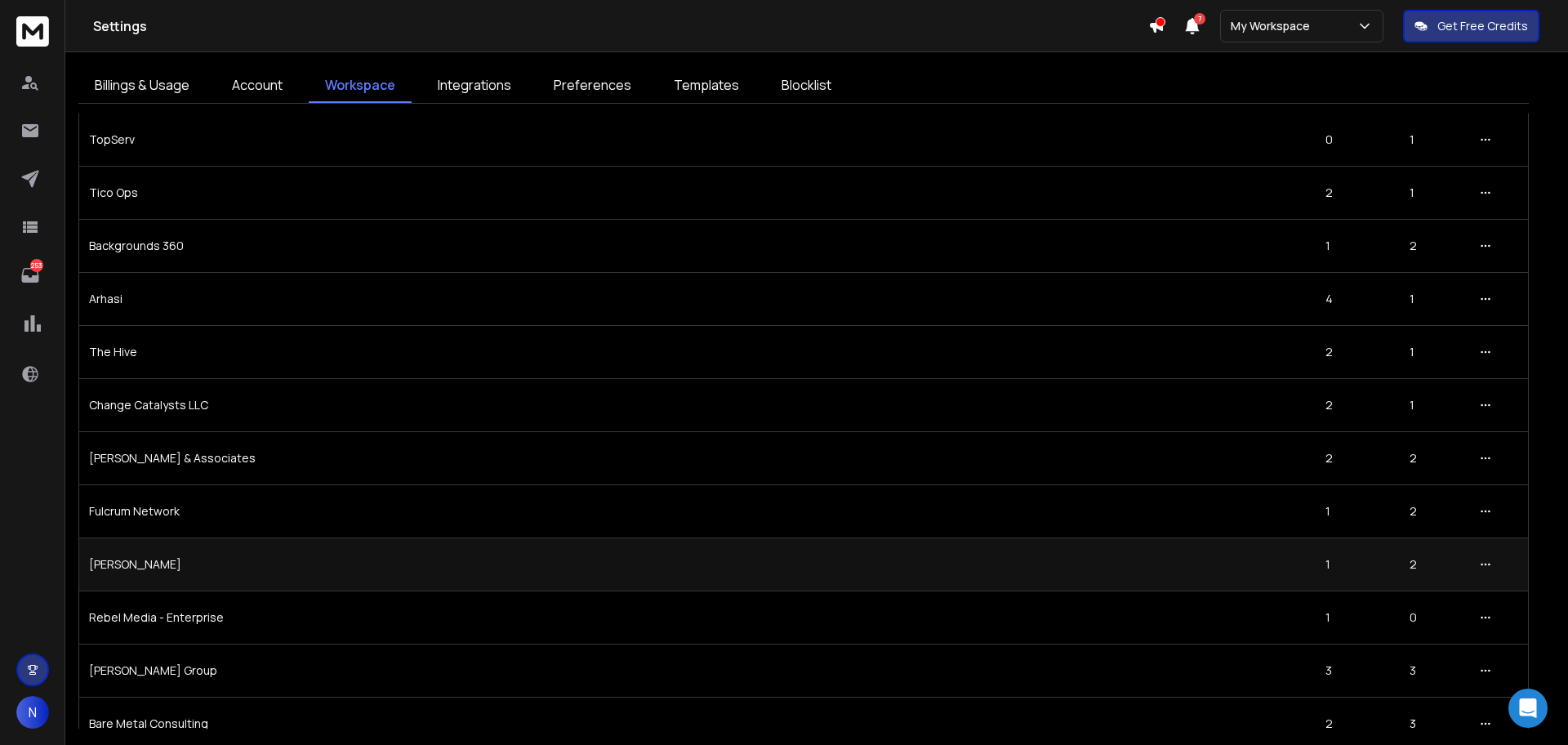
scroll to position [171, 0]
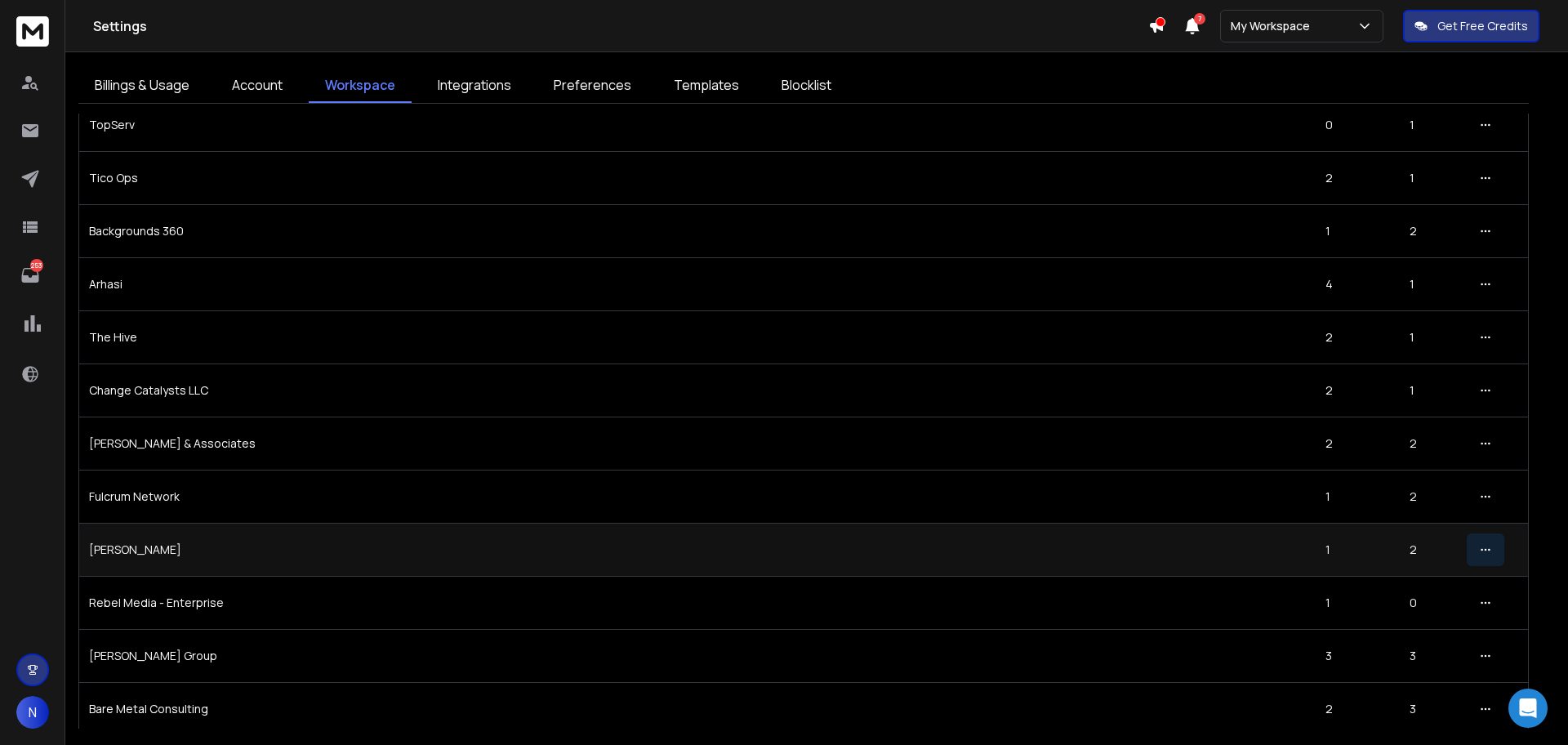
click at [1480, 548] on icon "button" at bounding box center [1485, 549] width 11 height 11
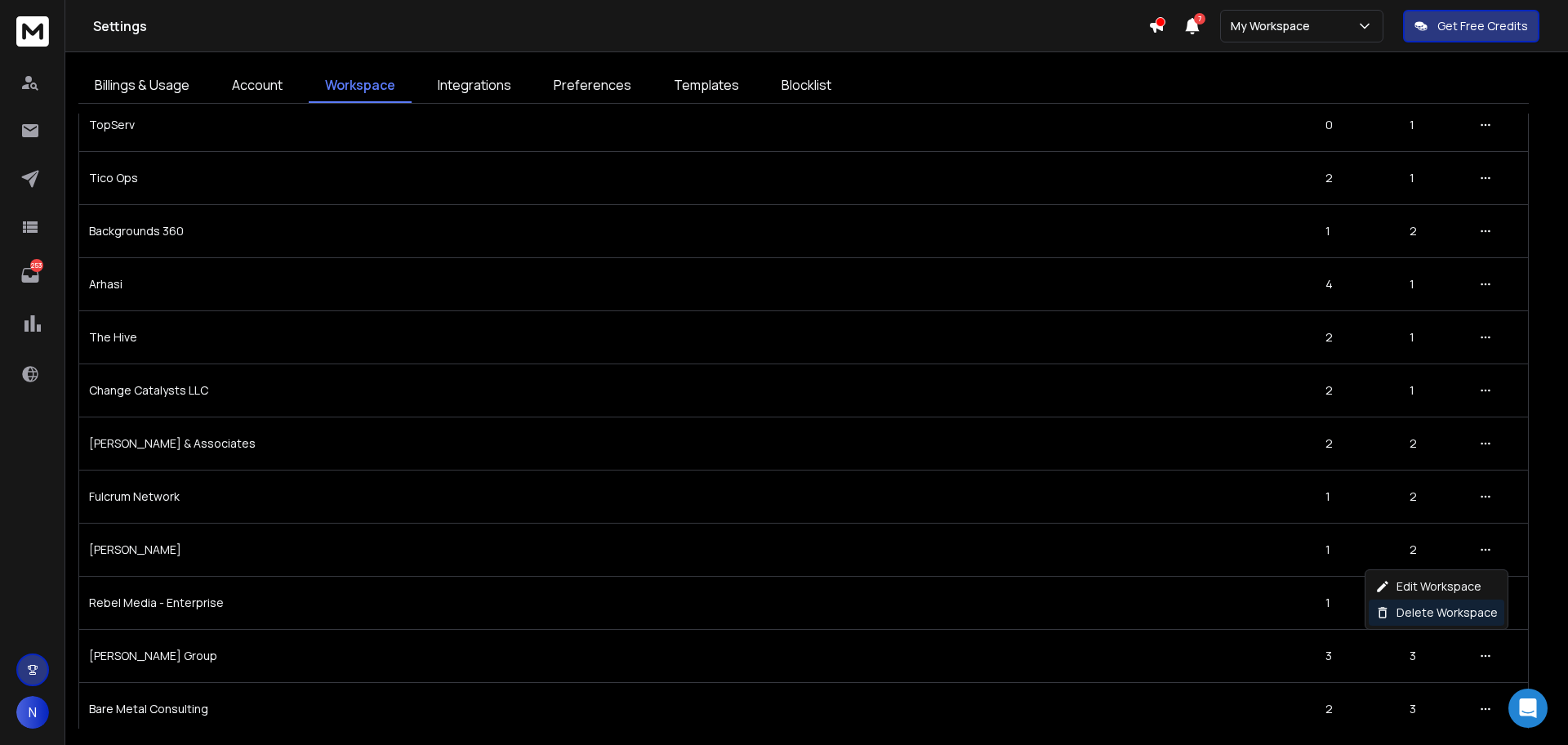
click at [1433, 612] on p "Delete Workspace" at bounding box center [1447, 612] width 102 height 17
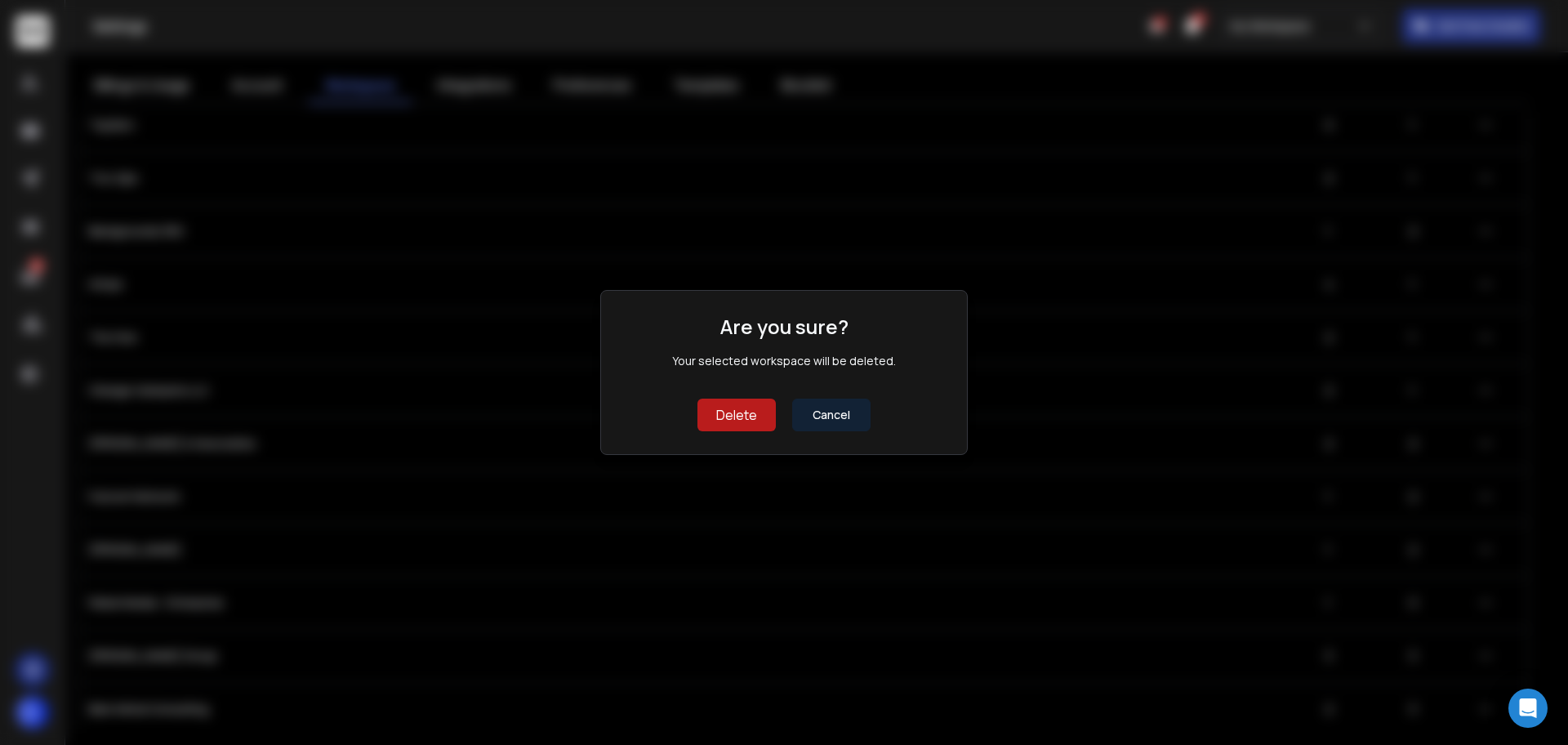
click at [726, 419] on button "Delete" at bounding box center [737, 414] width 79 height 32
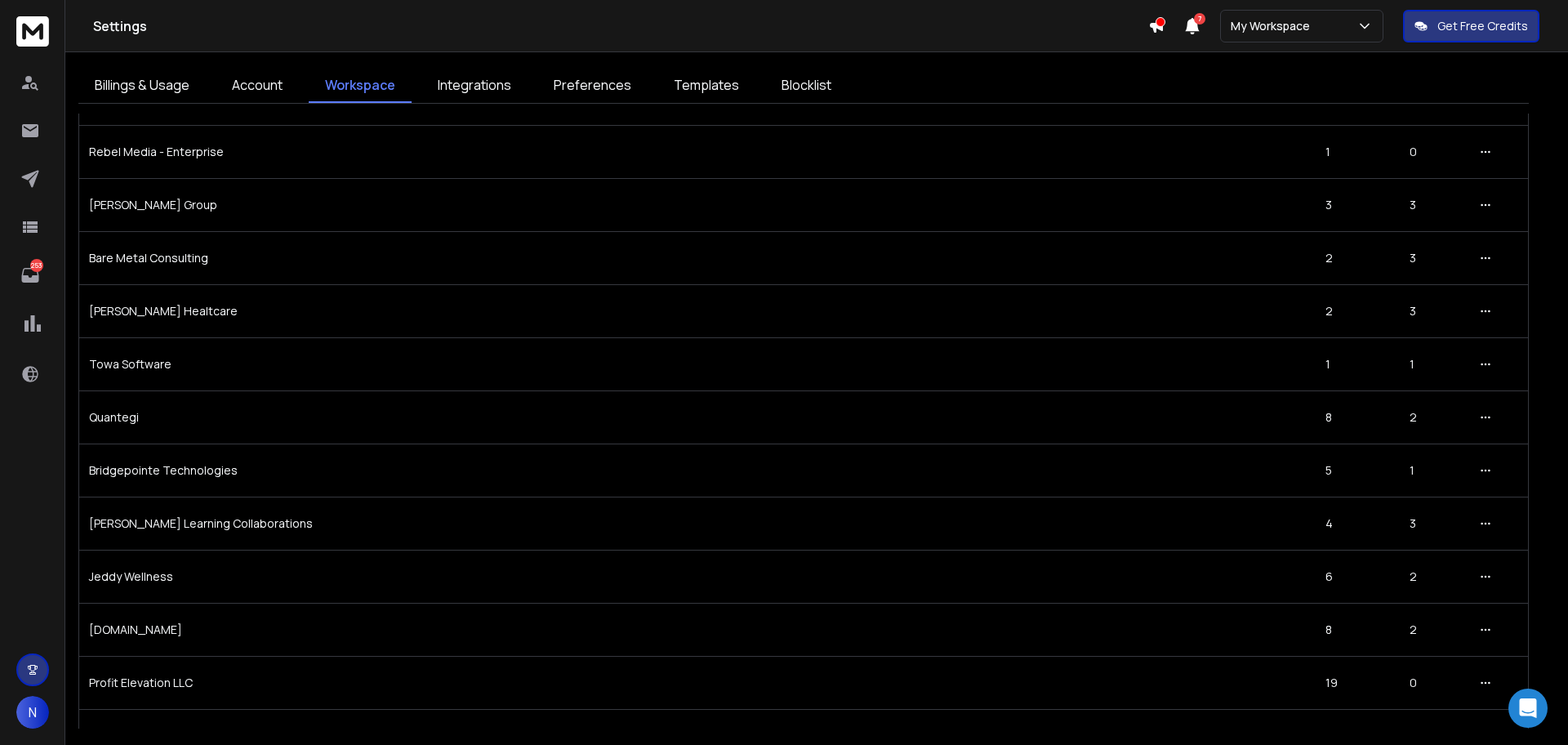
scroll to position [550, 0]
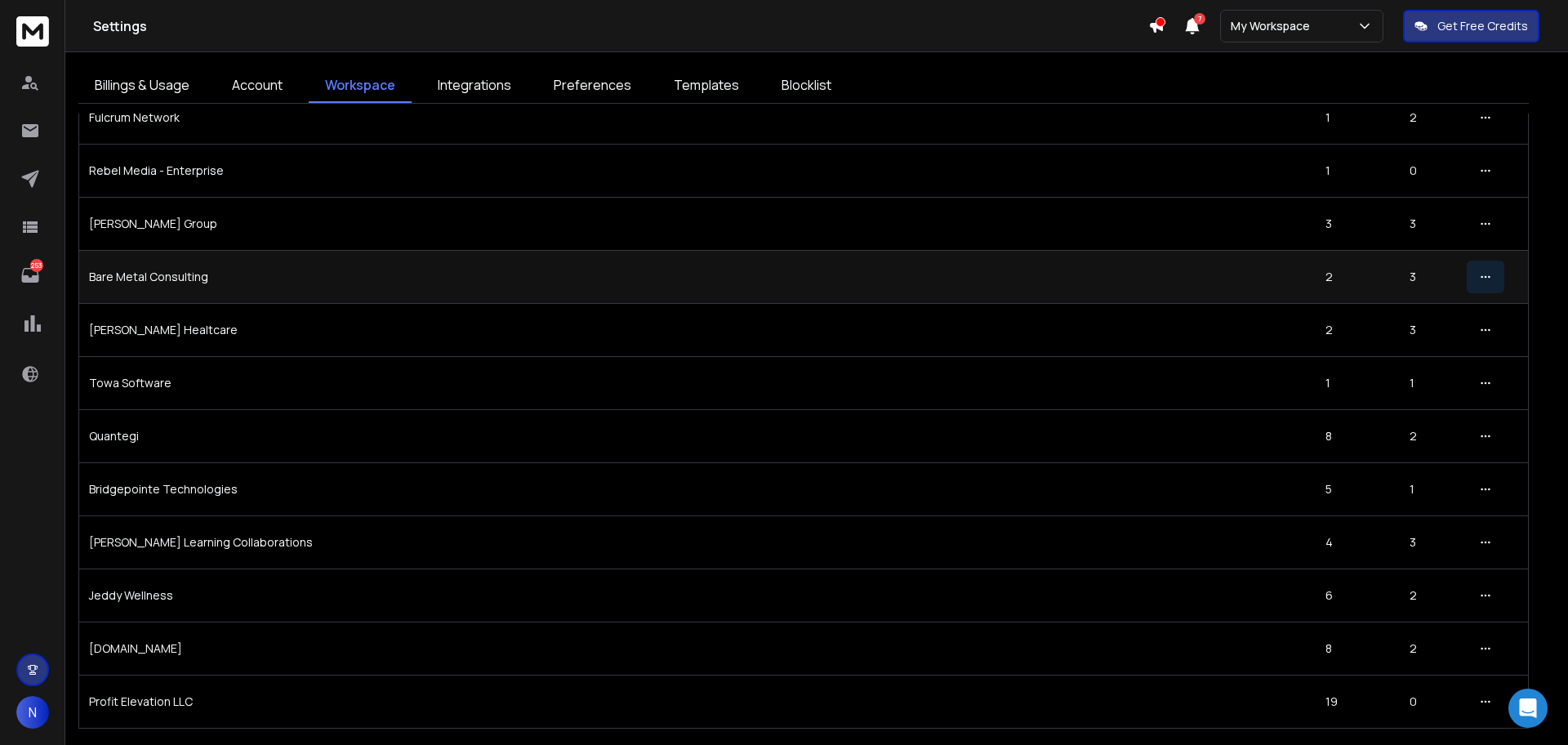
click at [1498, 272] on button "button" at bounding box center [1485, 277] width 38 height 32
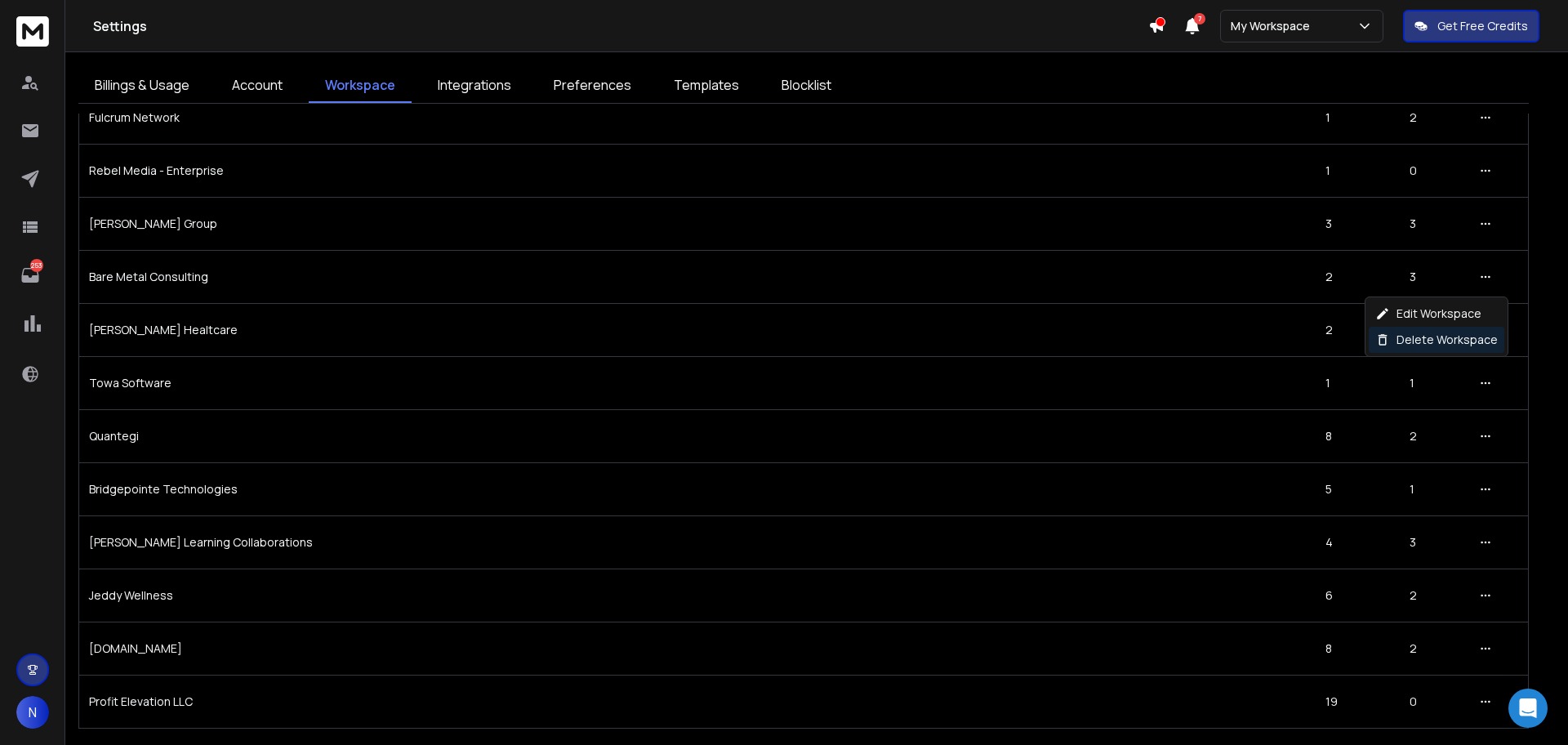
click at [1429, 332] on p "Delete Workspace" at bounding box center [1447, 340] width 102 height 17
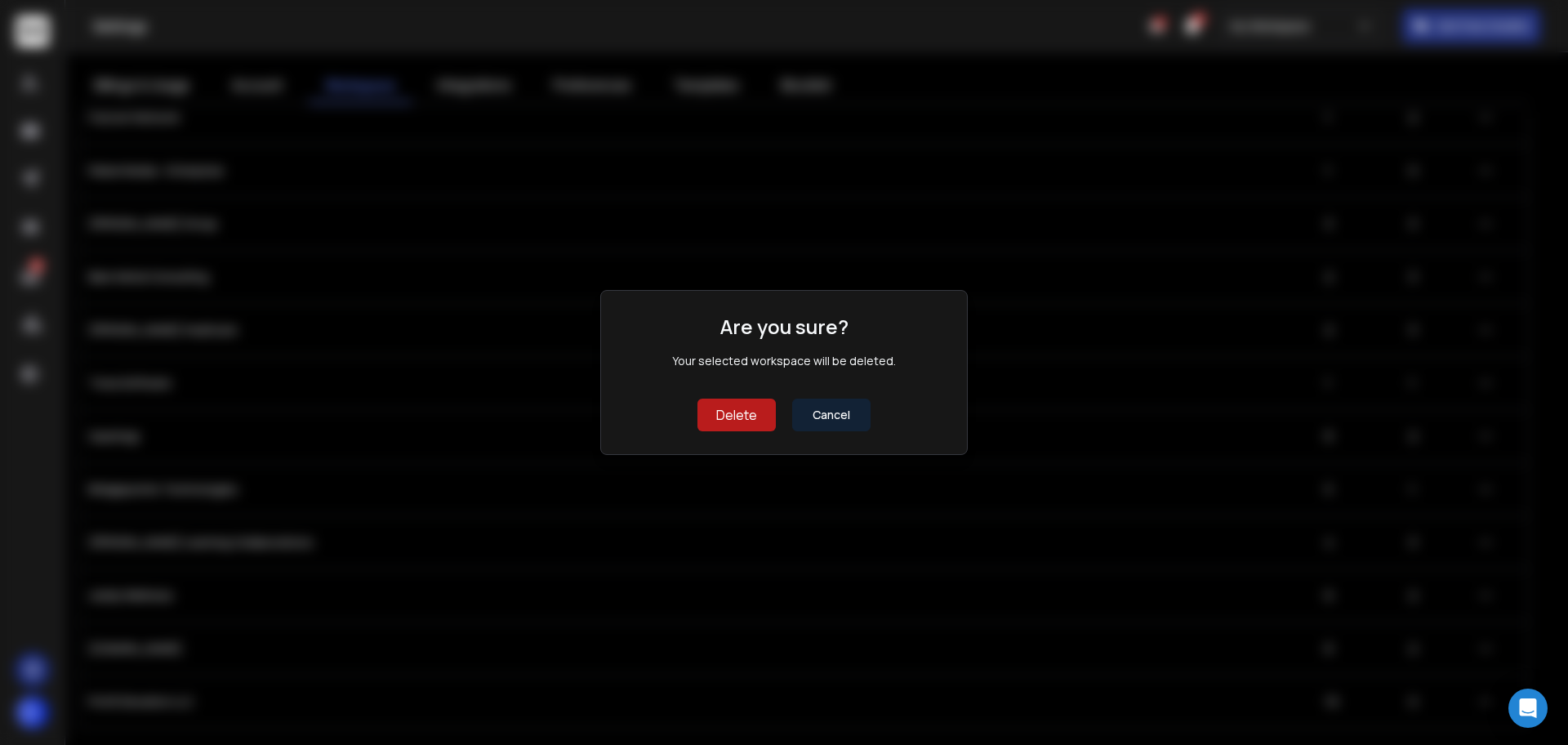
click at [737, 416] on button "Delete" at bounding box center [737, 414] width 79 height 32
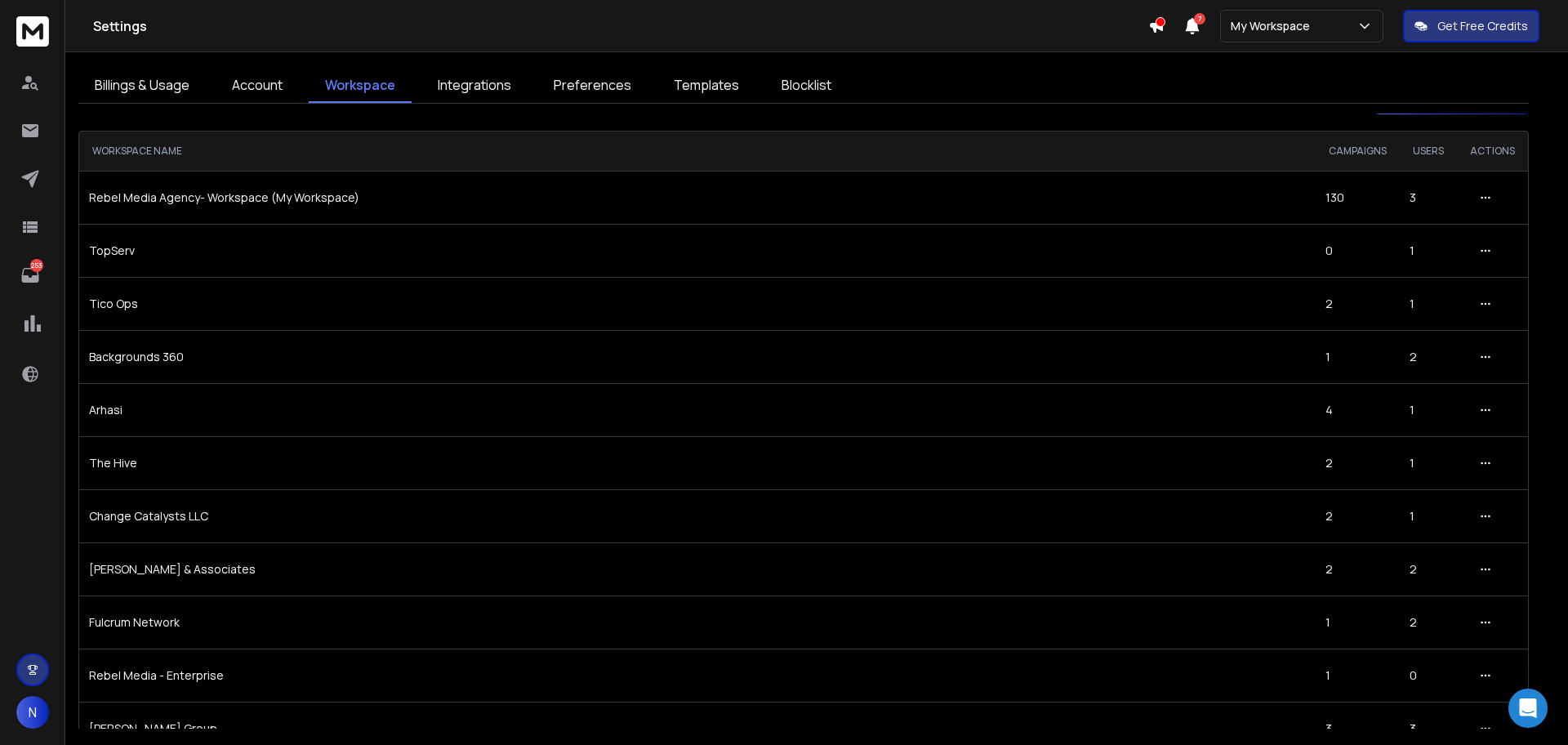
scroll to position [67, 0]
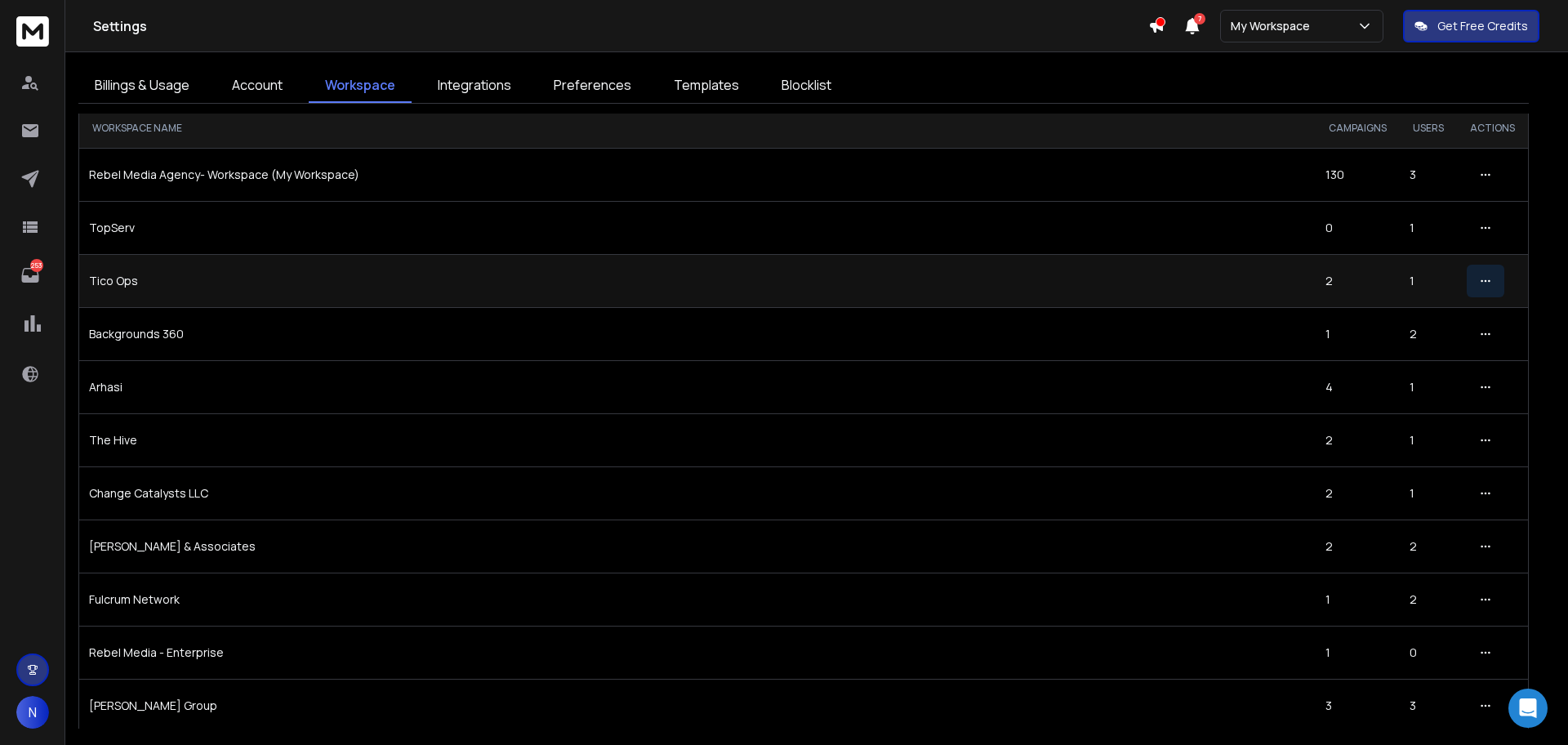
click at [1481, 279] on icon "button" at bounding box center [1485, 280] width 11 height 11
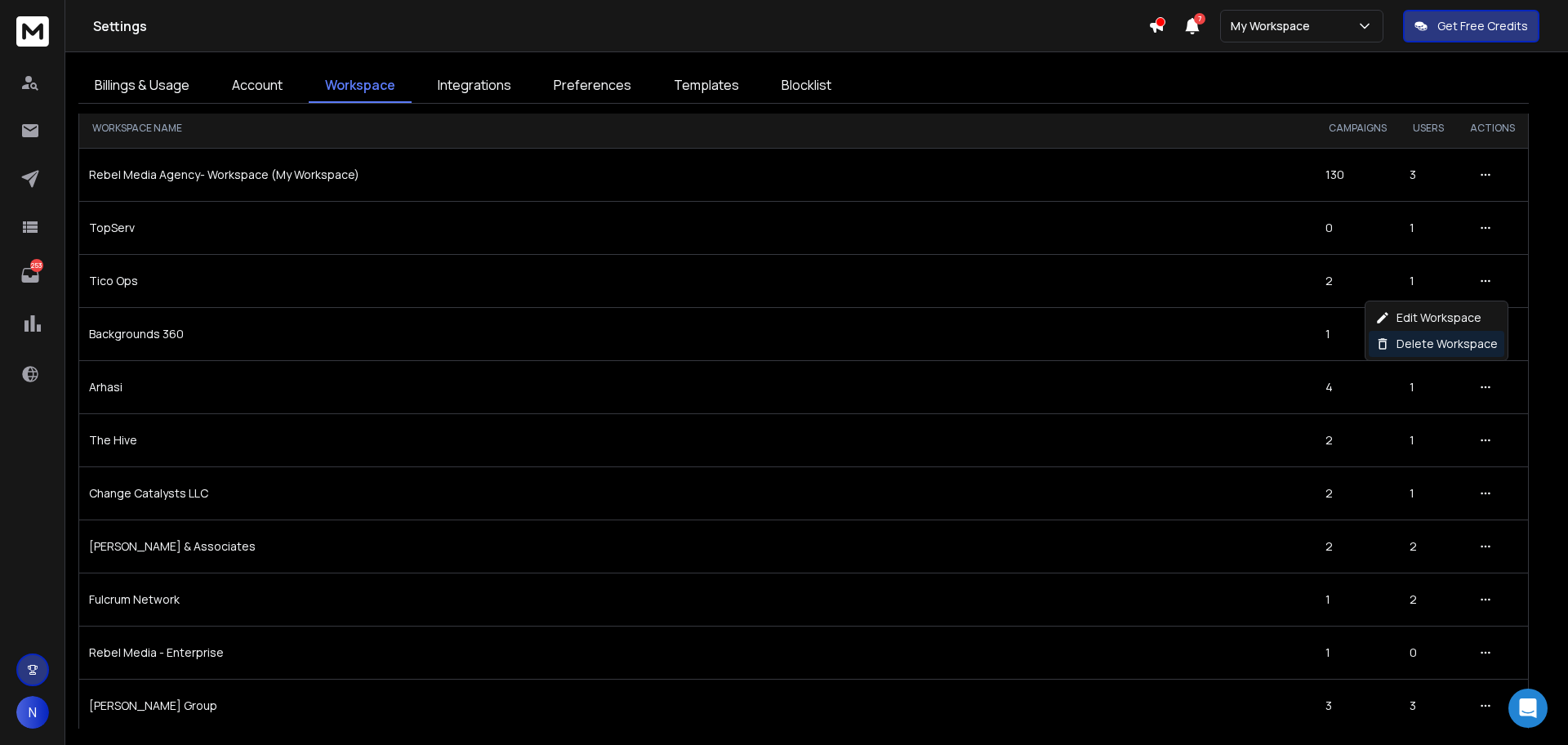
click at [1422, 336] on p "Delete Workspace" at bounding box center [1447, 343] width 102 height 17
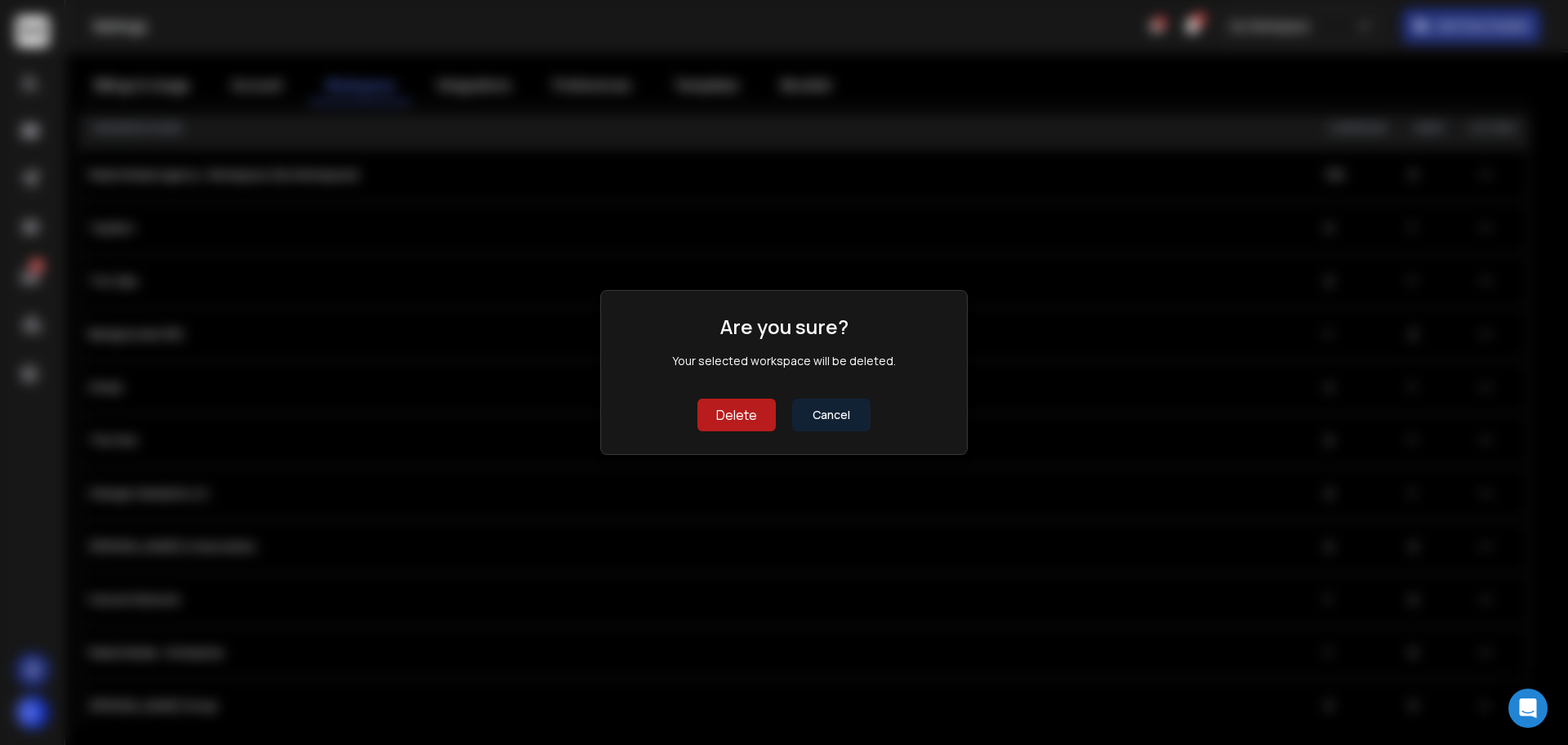
click at [721, 408] on button "Delete" at bounding box center [737, 414] width 79 height 32
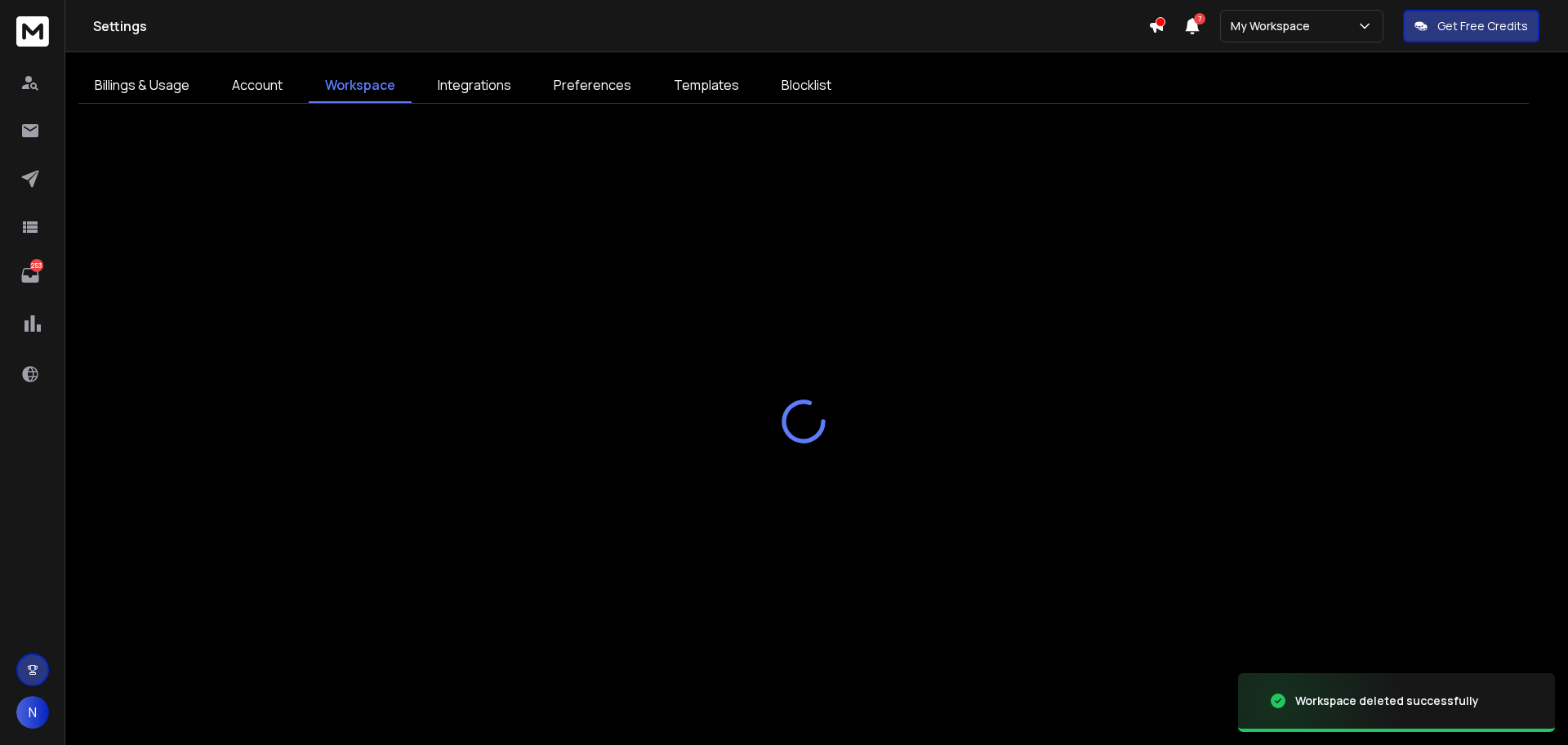
scroll to position [0, 0]
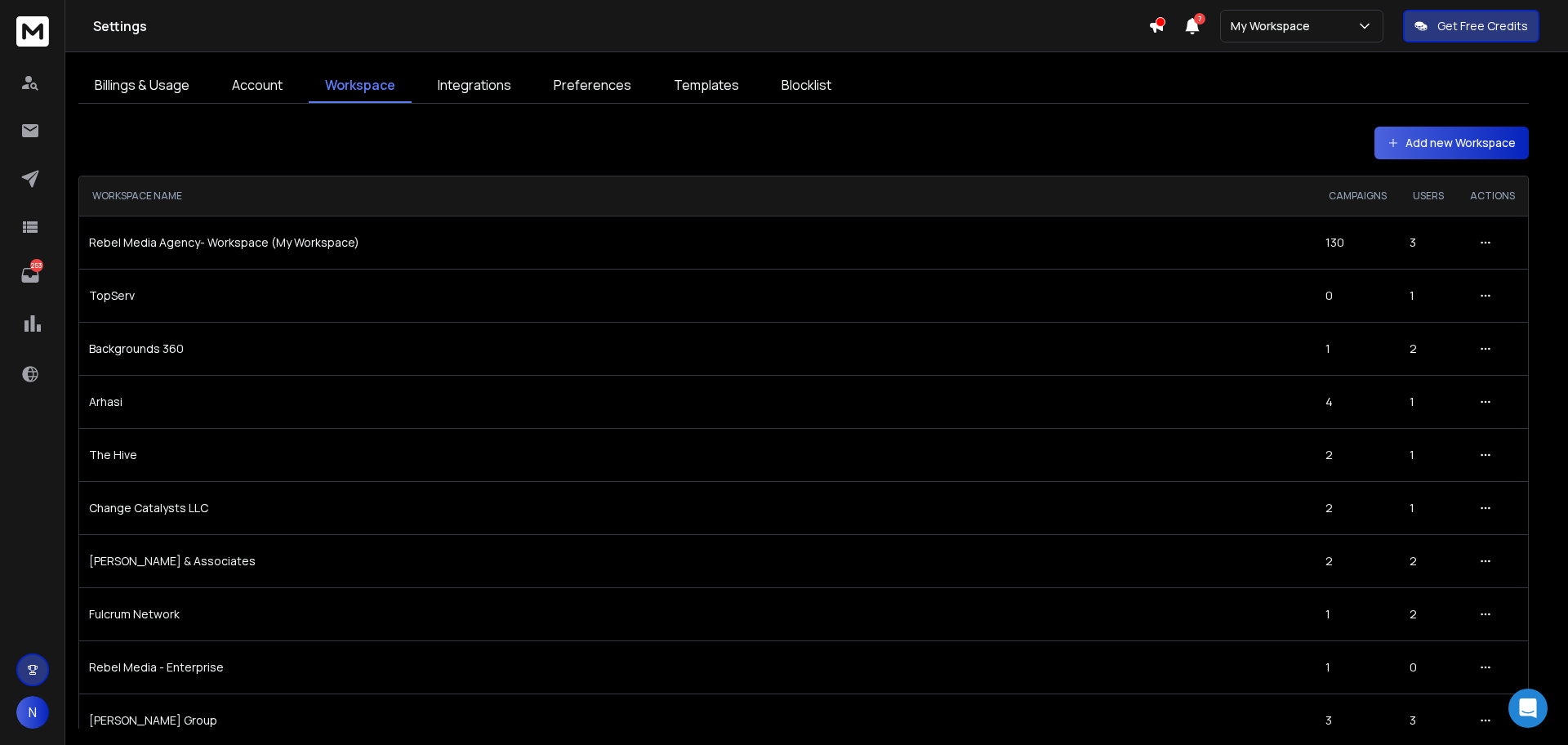
click at [1466, 147] on button "Add new Workspace" at bounding box center [1452, 143] width 154 height 32
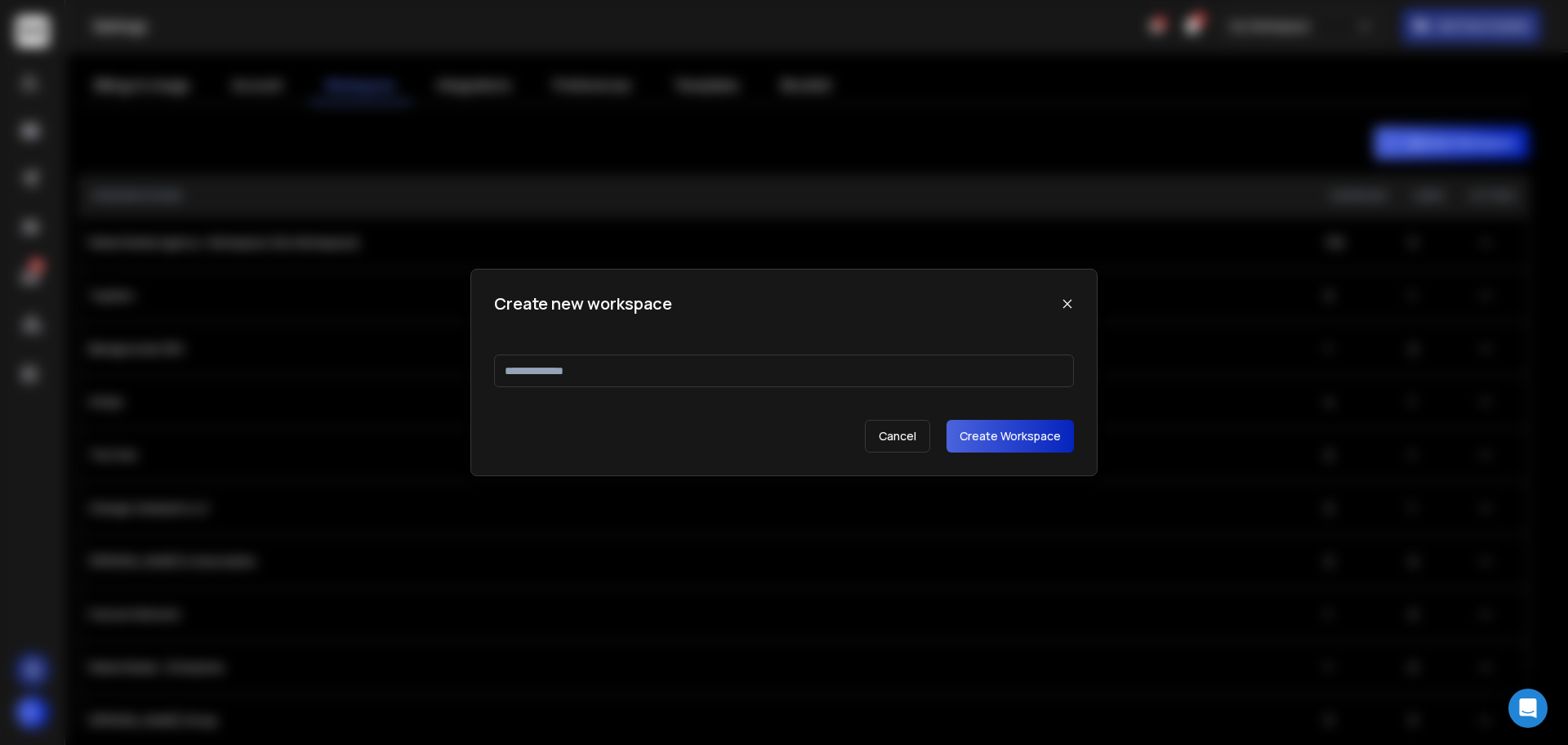
click at [769, 358] on input at bounding box center [784, 370] width 580 height 32
type input "**********"
click at [1016, 431] on button "Create Workspace" at bounding box center [1010, 435] width 128 height 32
click at [918, 436] on button "Cancel" at bounding box center [897, 435] width 66 height 32
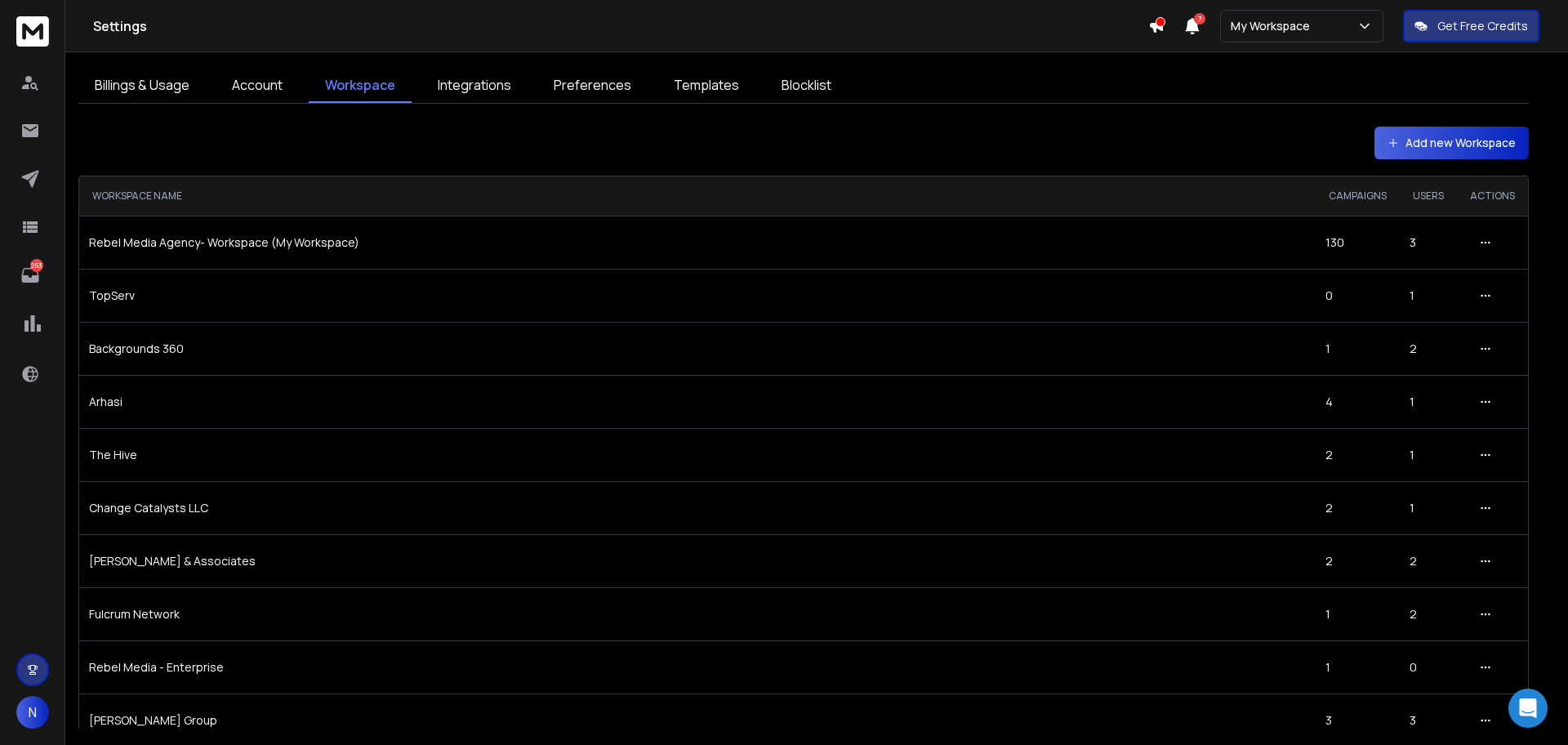
scroll to position [53, 0]
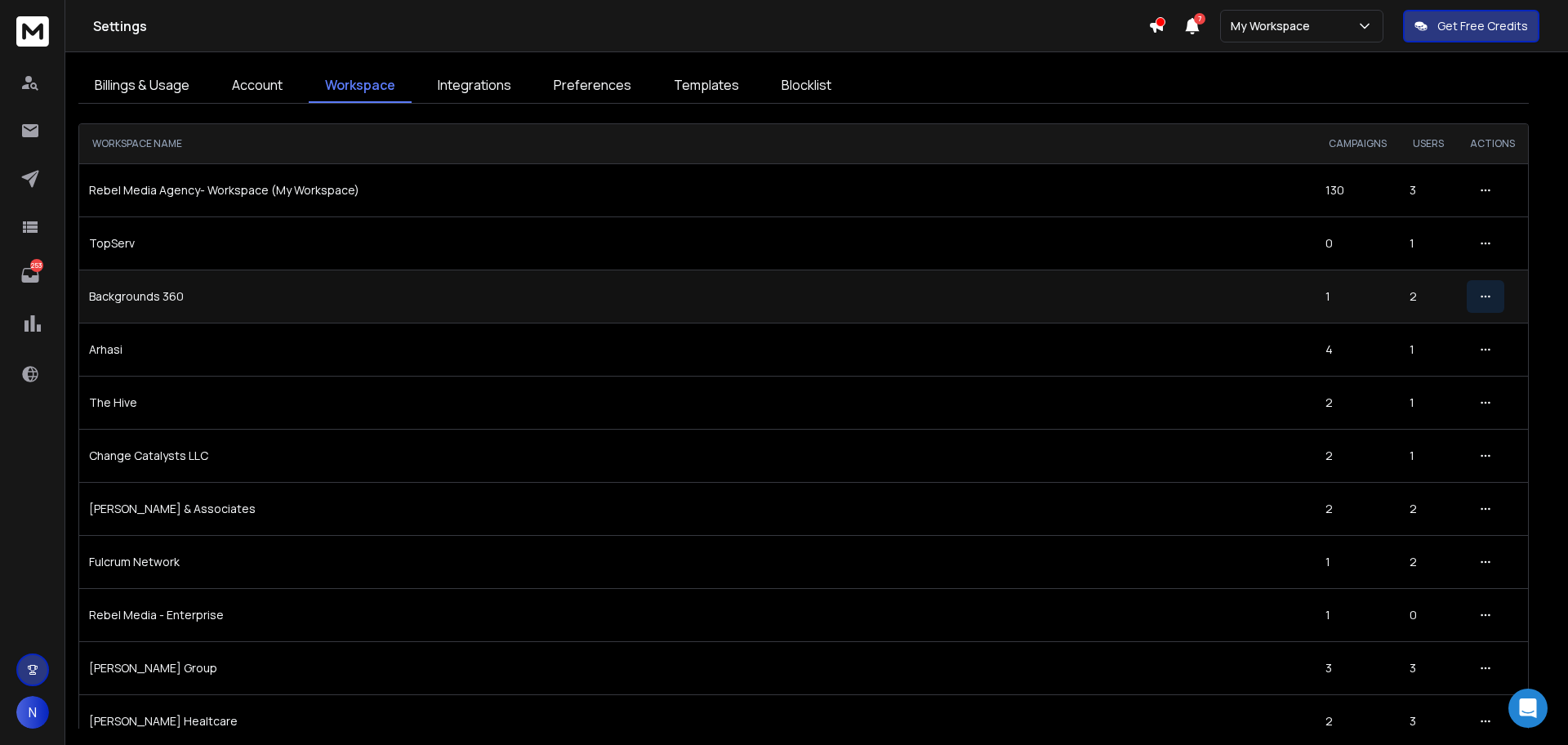
click at [1493, 289] on button "button" at bounding box center [1485, 296] width 38 height 32
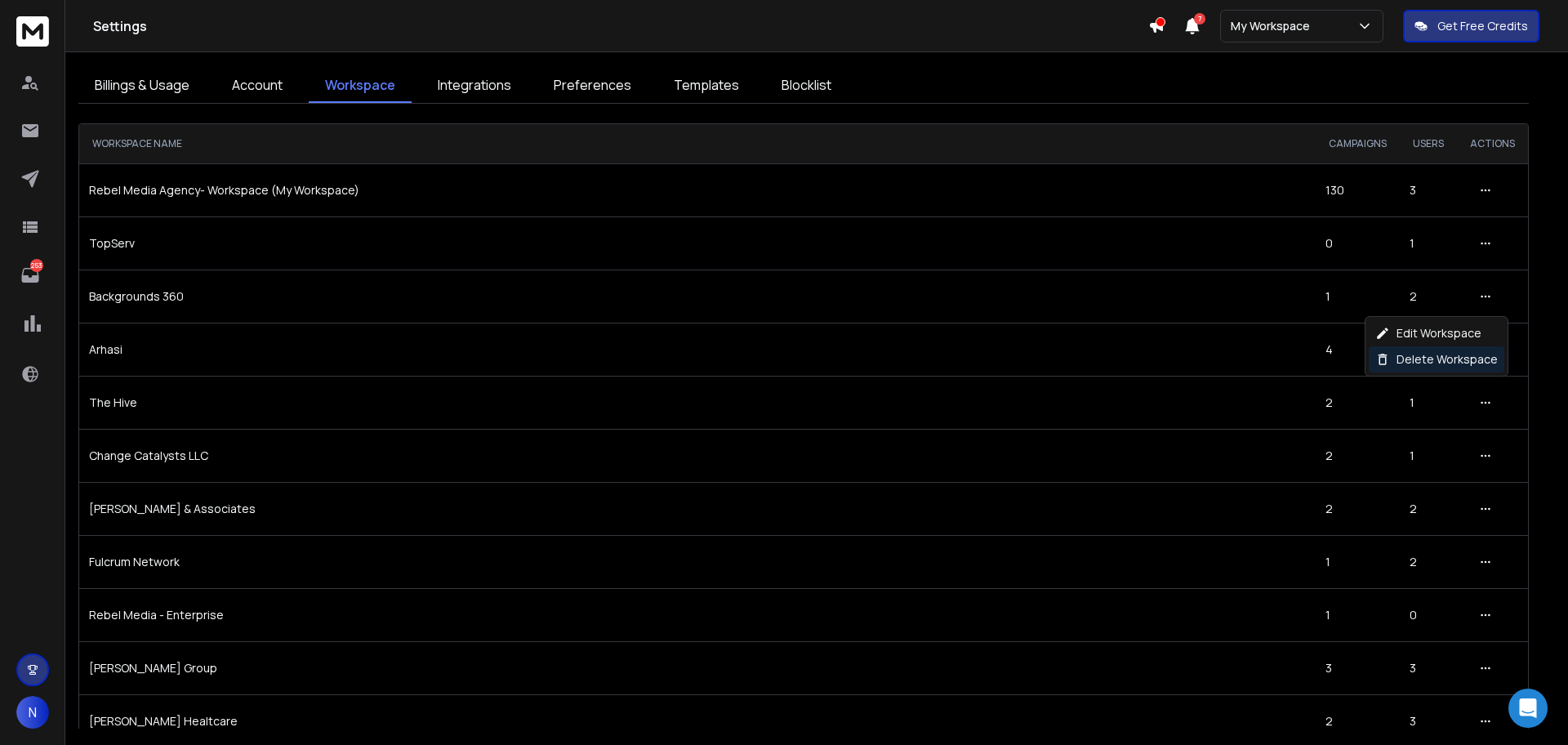
click at [1430, 356] on p "Delete Workspace" at bounding box center [1447, 359] width 102 height 17
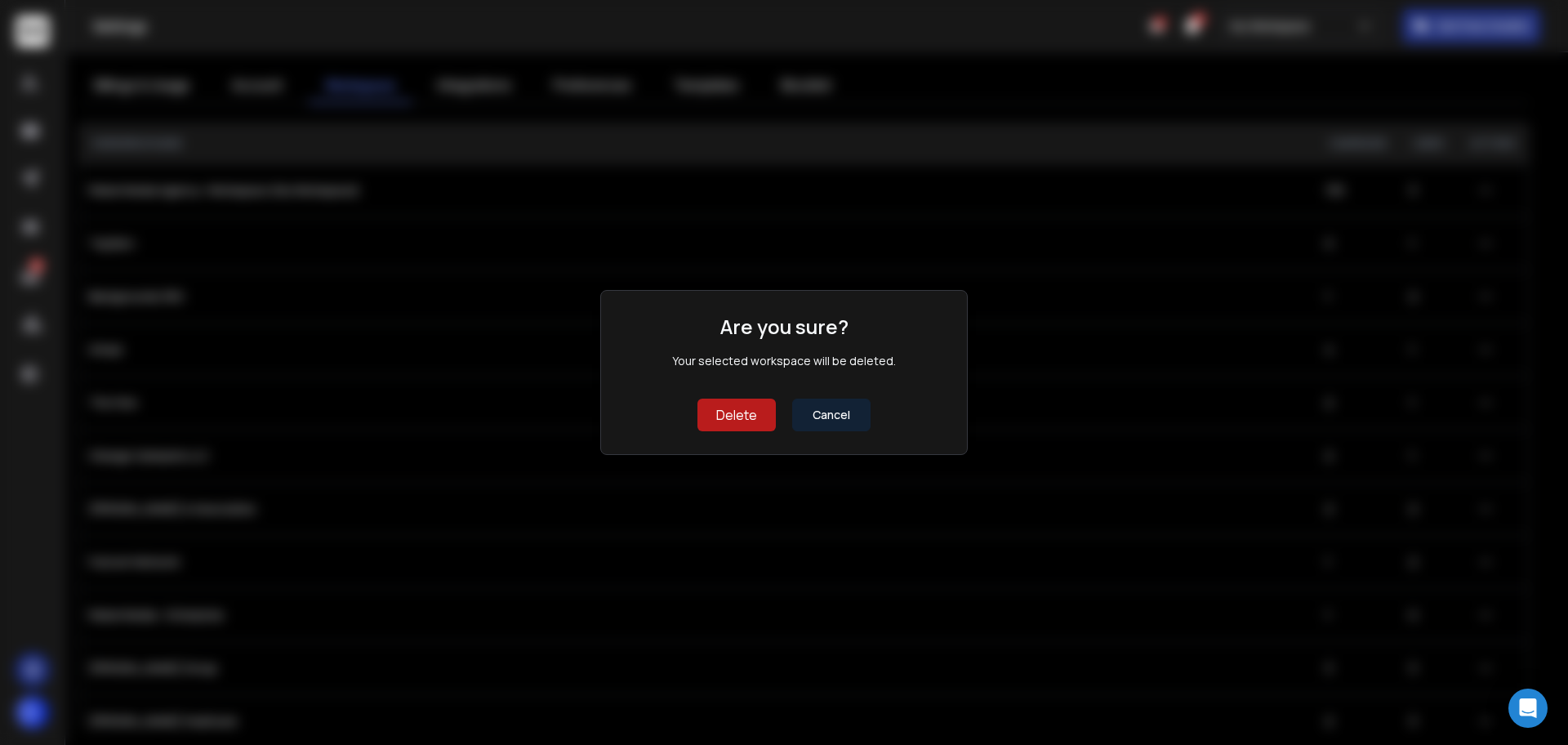
click at [721, 407] on button "Delete" at bounding box center [737, 414] width 79 height 32
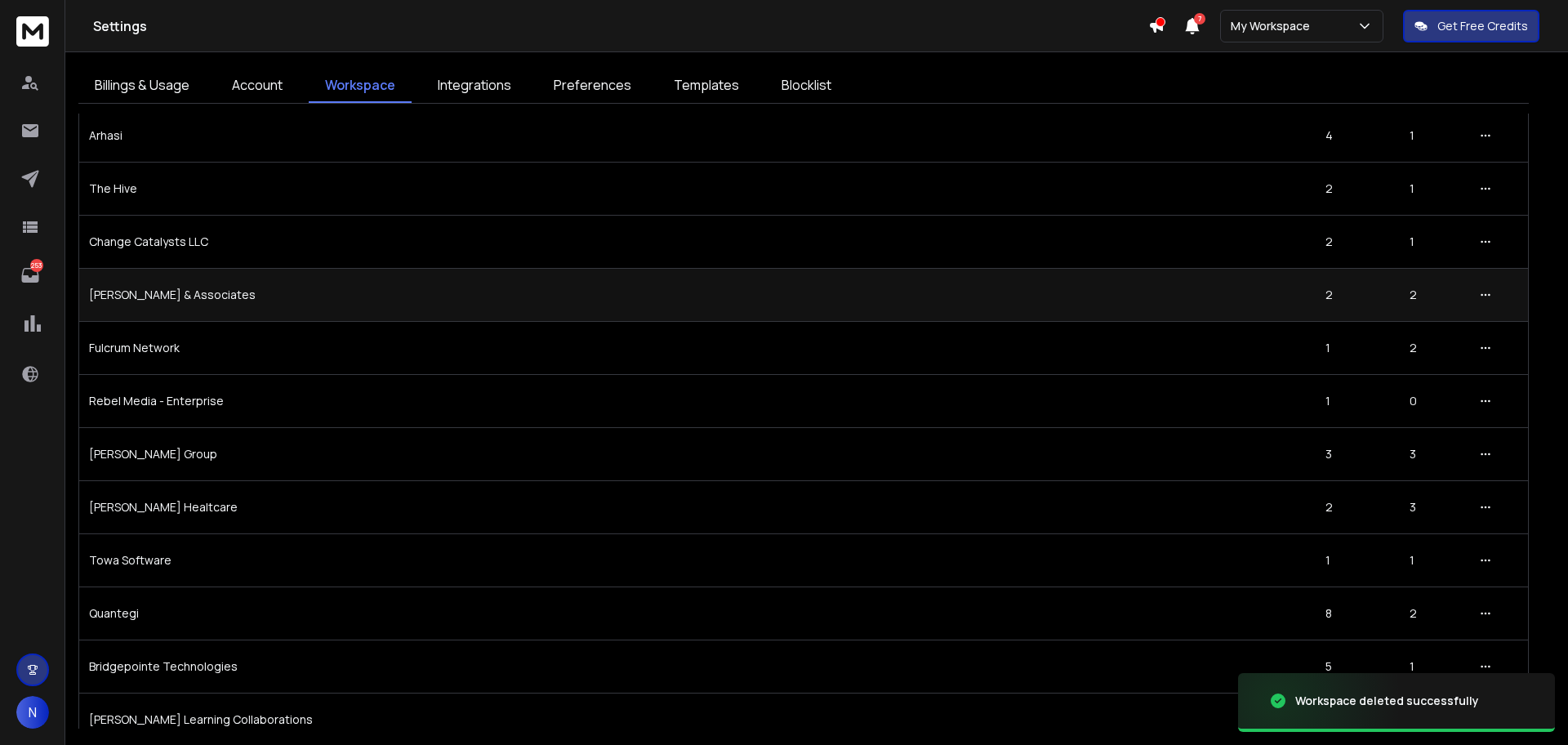
scroll to position [272, 0]
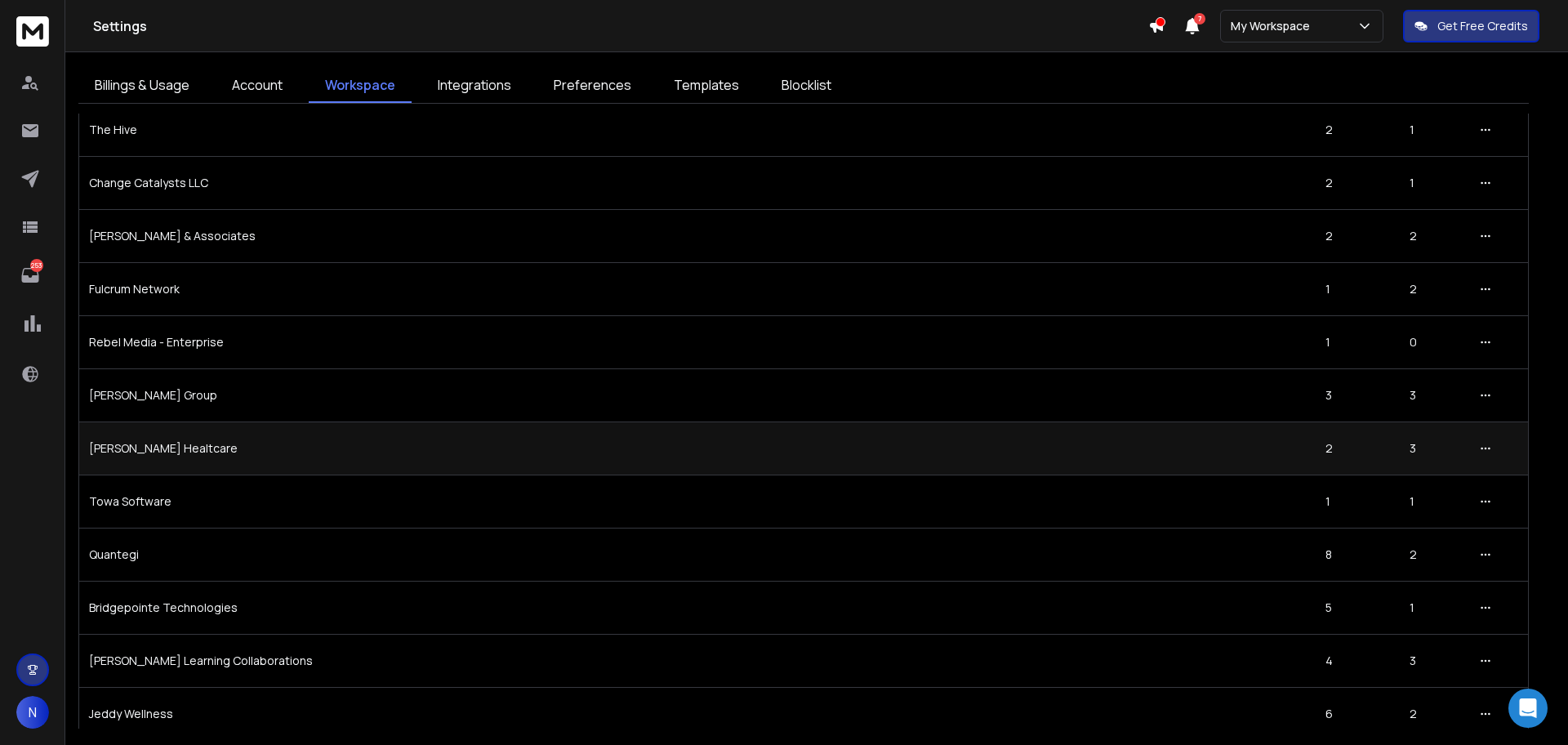
click at [1023, 460] on td "[PERSON_NAME] Healtcare" at bounding box center [697, 447] width 1236 height 53
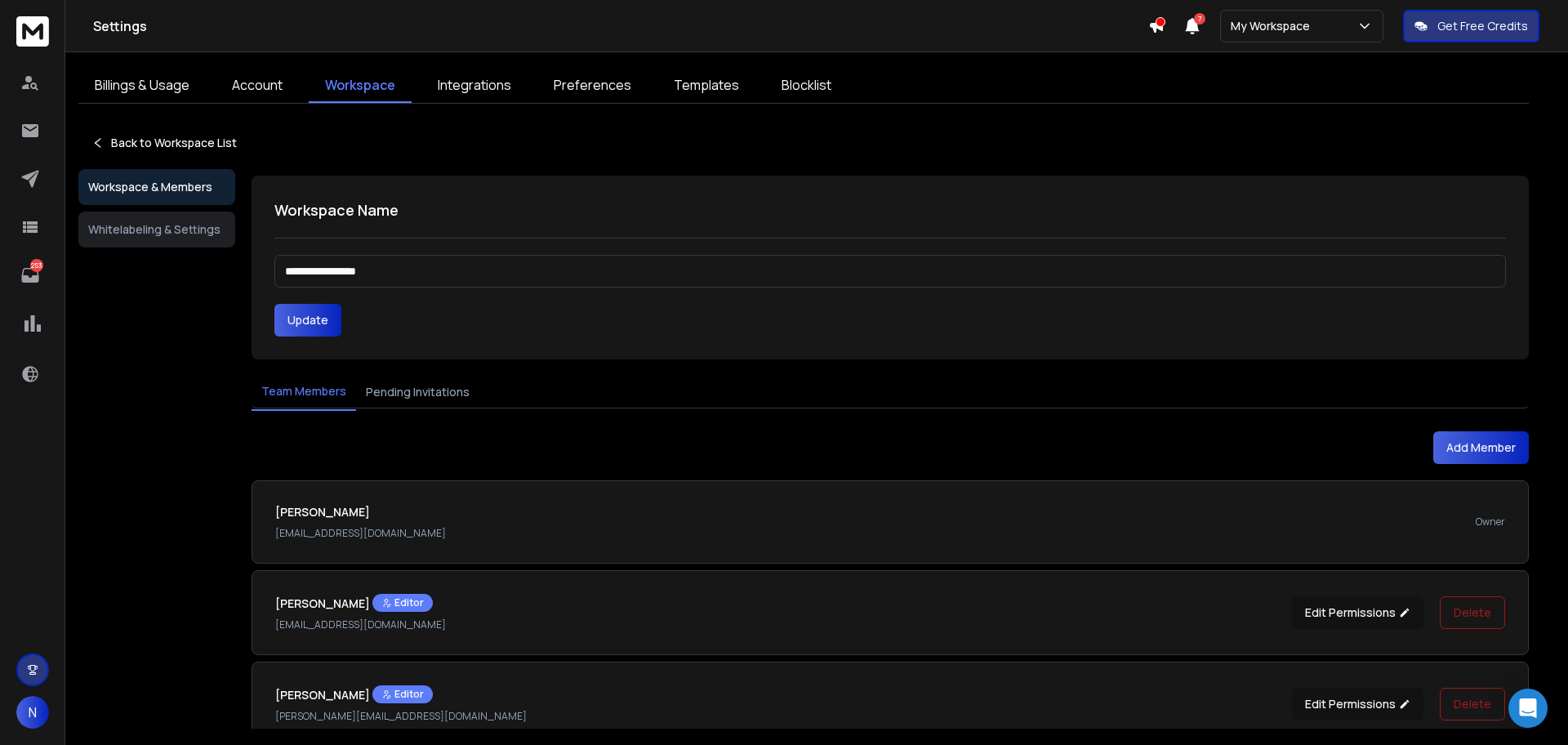
click at [103, 143] on icon at bounding box center [97, 143] width 13 height 13
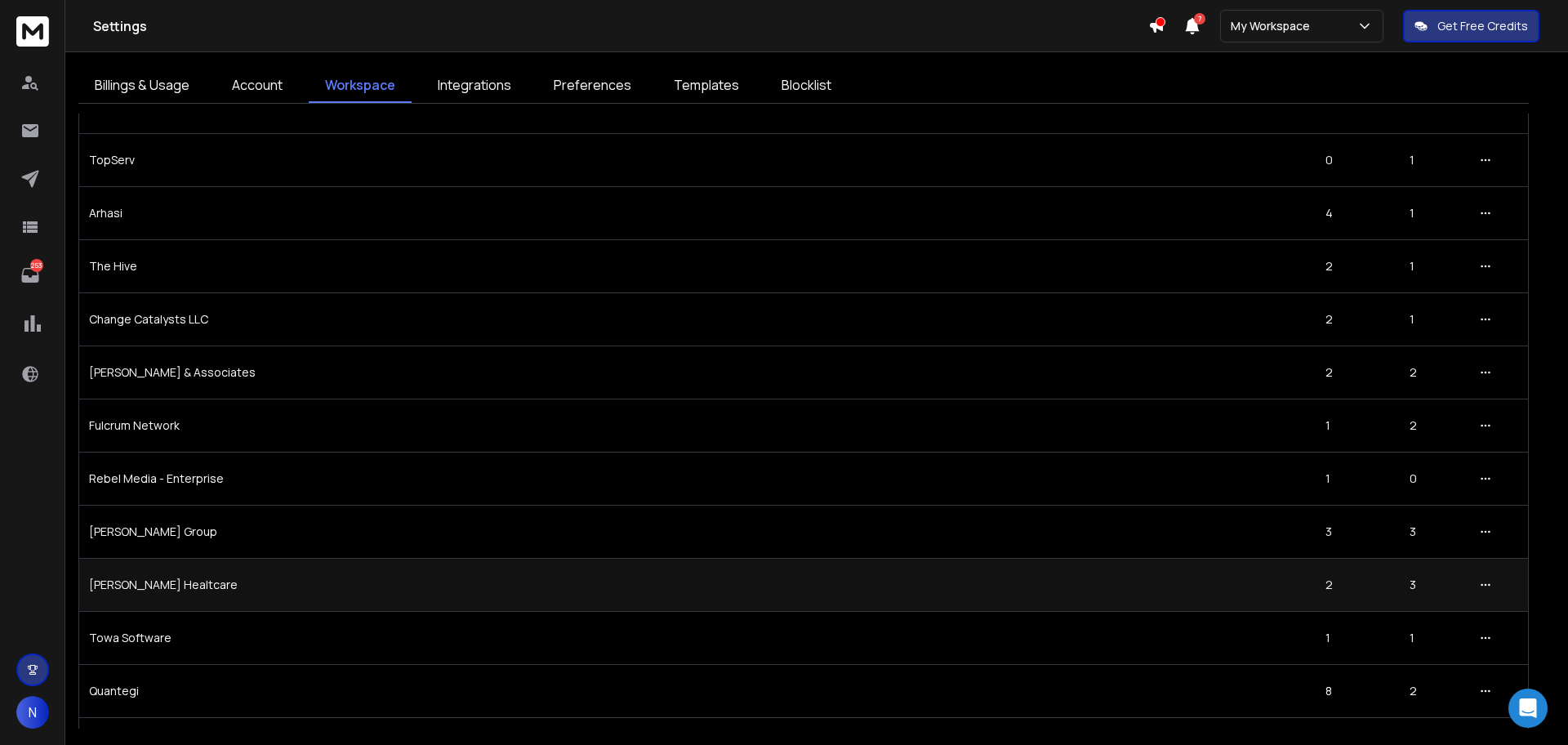
scroll to position [137, 0]
click at [1490, 583] on button "button" at bounding box center [1485, 583] width 38 height 32
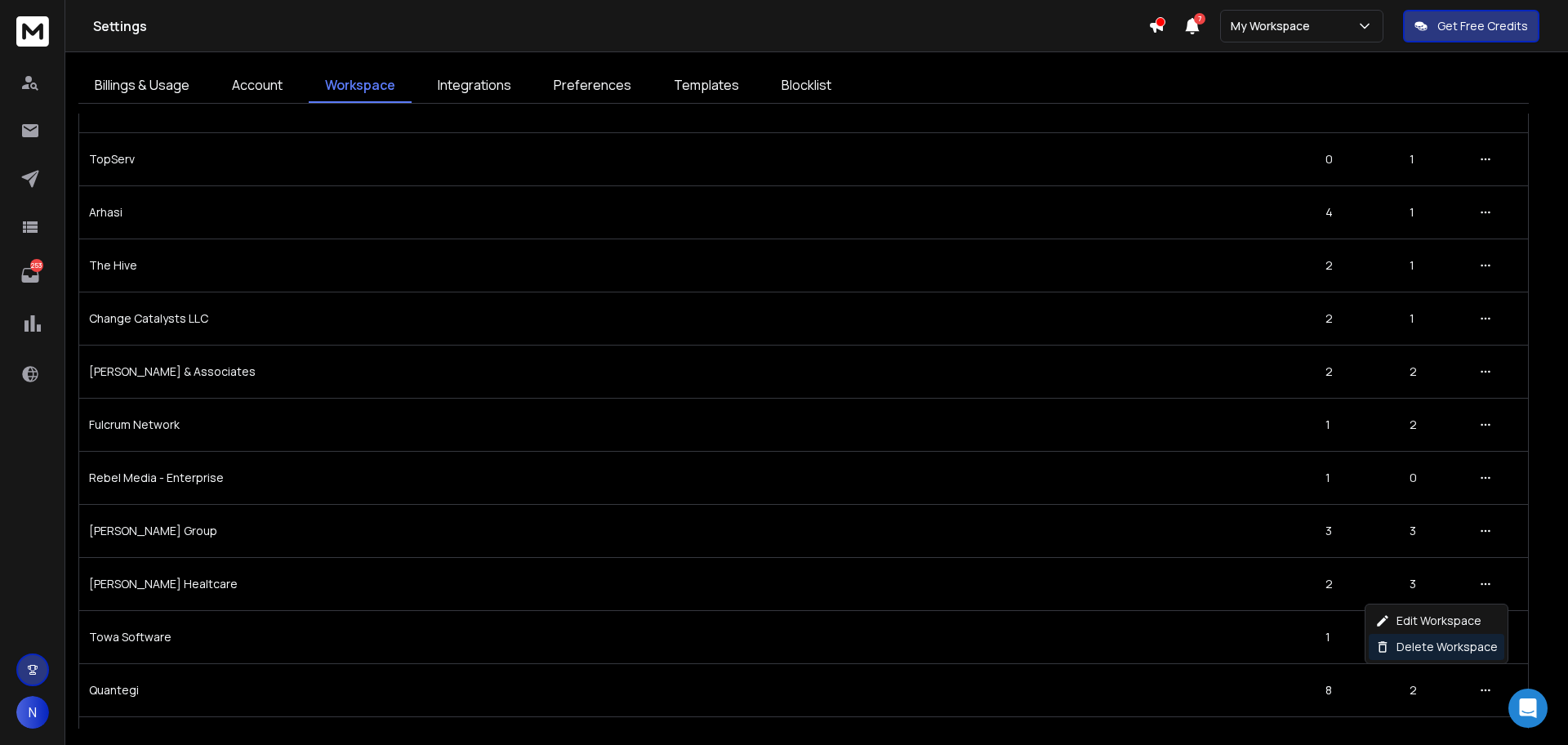
click at [1432, 641] on p "Delete Workspace" at bounding box center [1447, 646] width 102 height 17
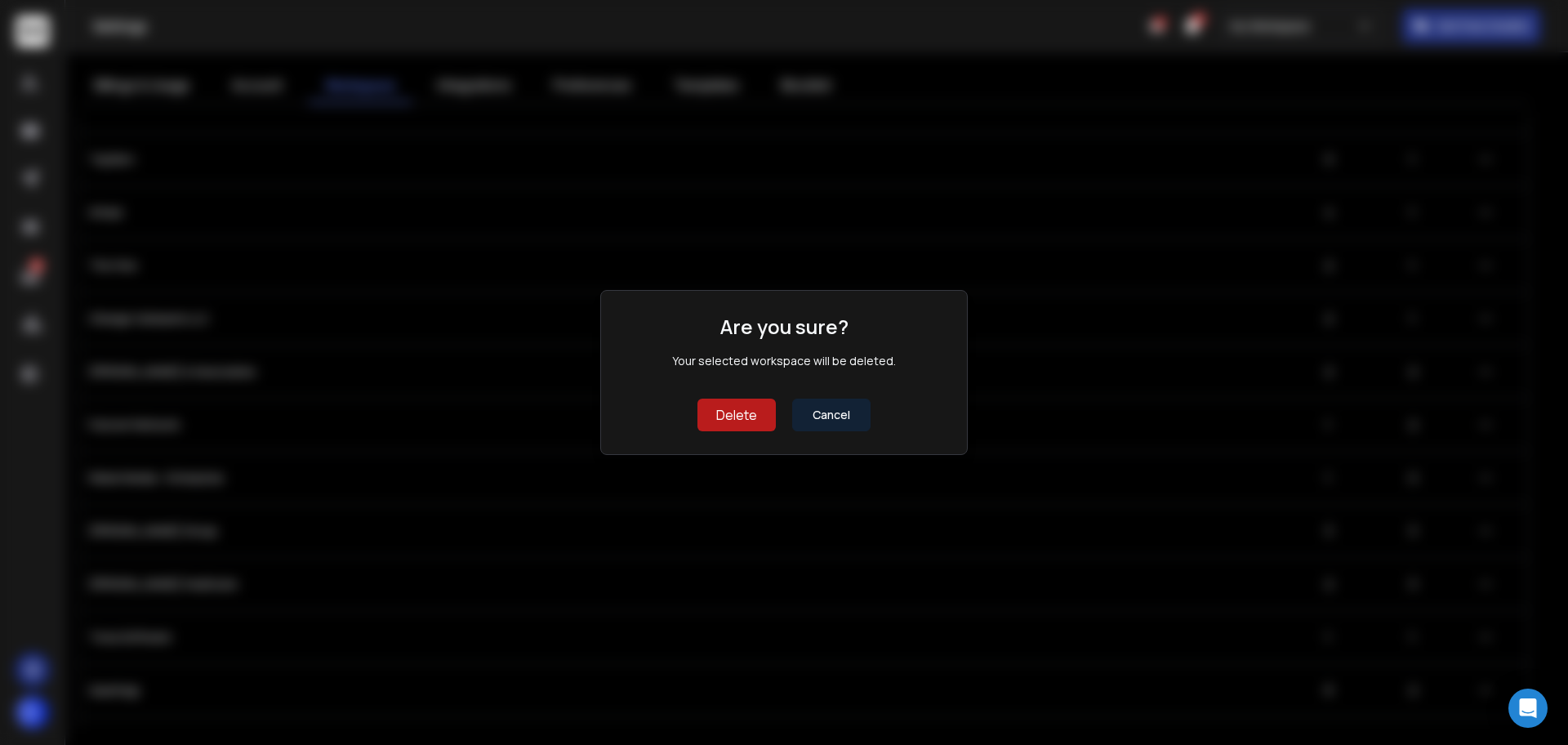
click at [770, 413] on button "Delete" at bounding box center [737, 414] width 79 height 32
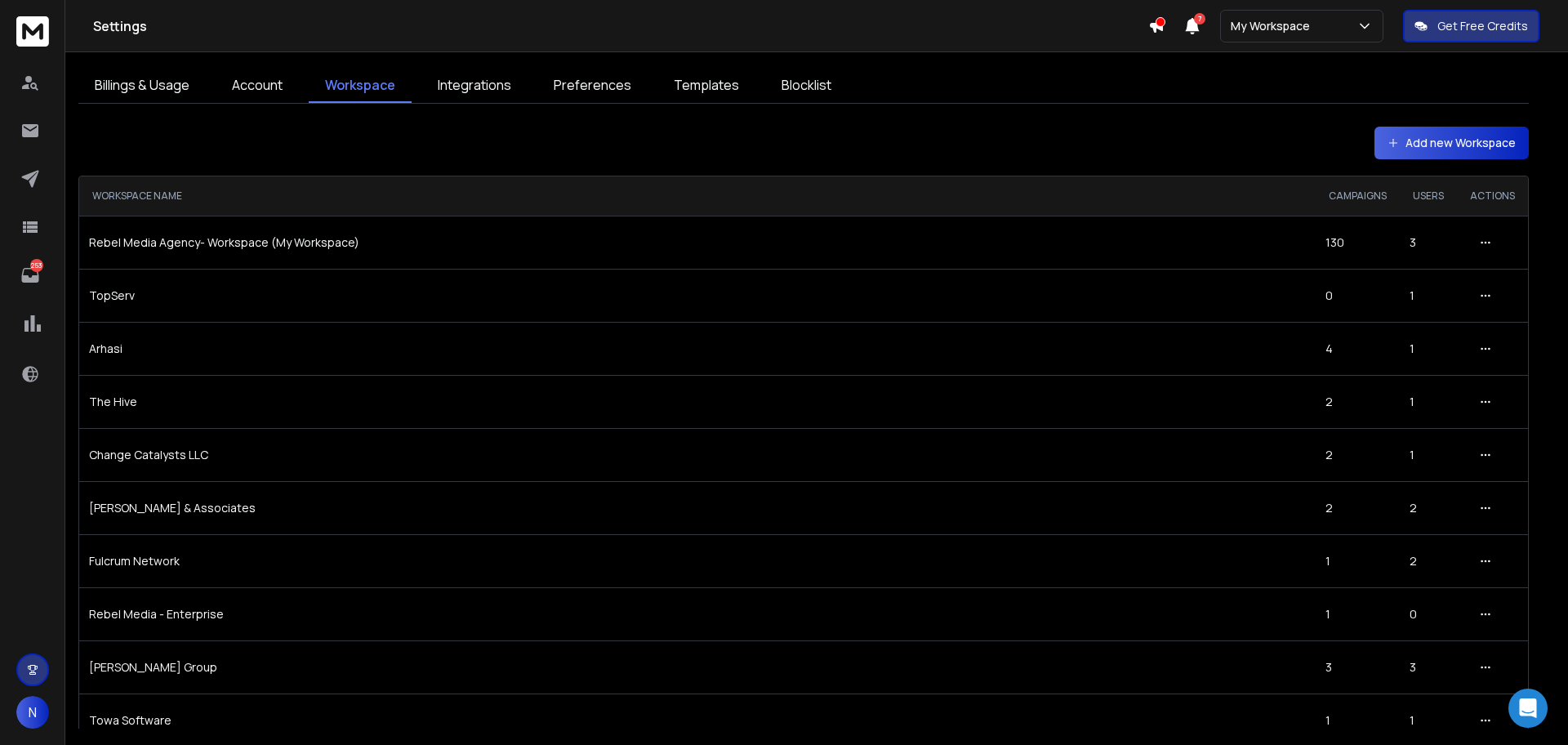
click at [1458, 141] on button "Add new Workspace" at bounding box center [1452, 143] width 154 height 32
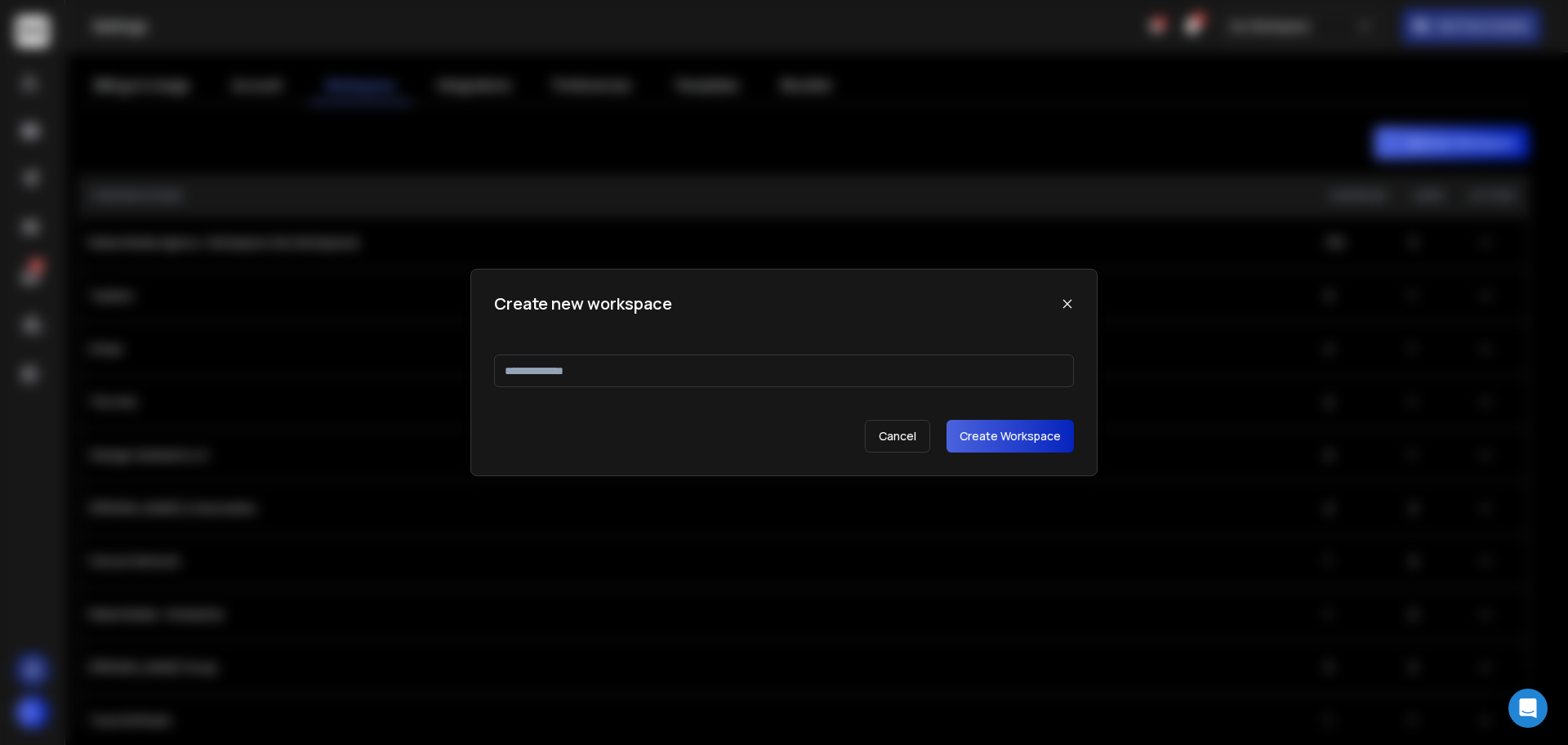
click at [621, 345] on div "Create new workspace" at bounding box center [784, 320] width 580 height 55
click at [622, 364] on input at bounding box center [784, 370] width 580 height 32
type input "**********"
click at [1036, 439] on button "Create Workspace" at bounding box center [1010, 435] width 128 height 32
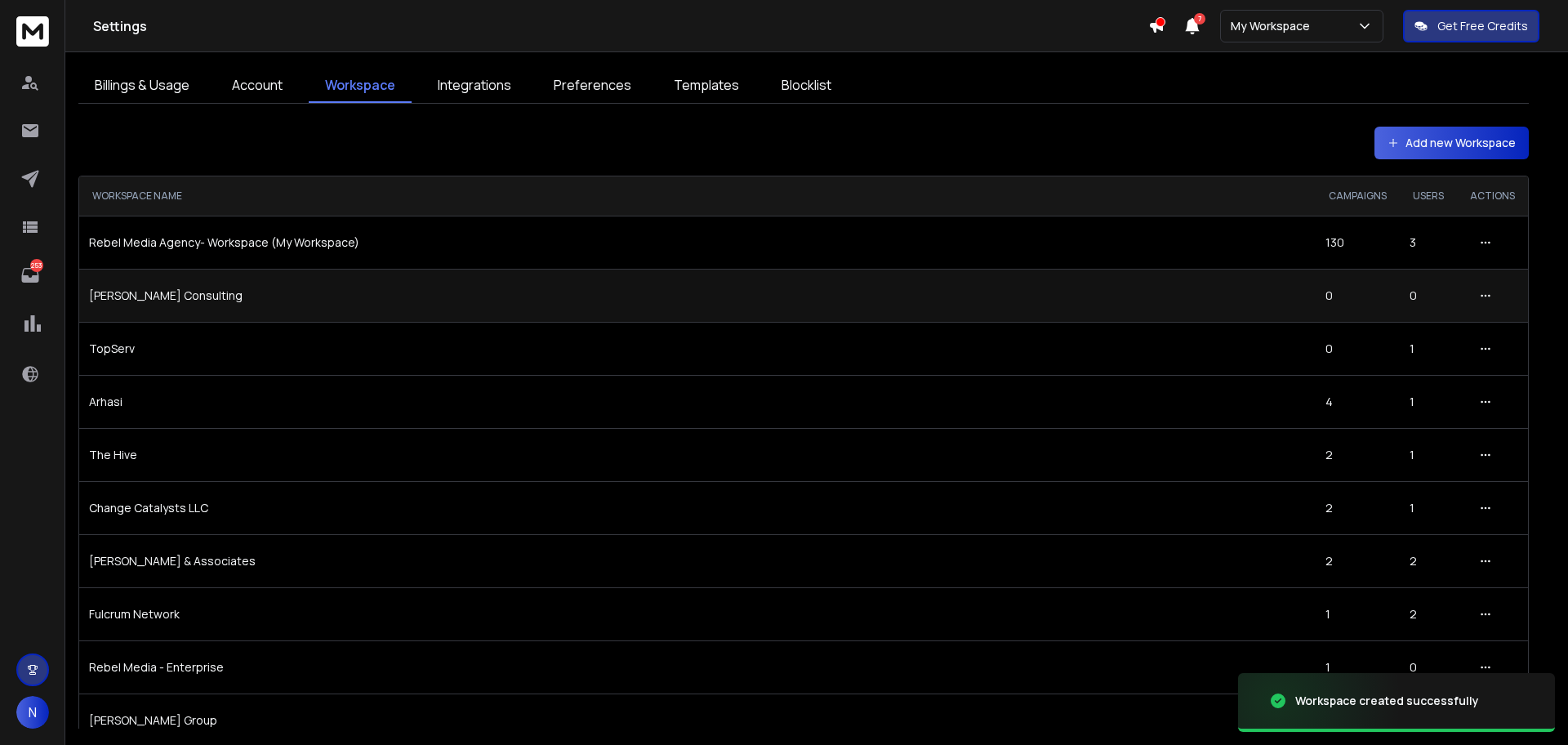
click at [868, 286] on td "Blackmon Consulting" at bounding box center [697, 295] width 1236 height 53
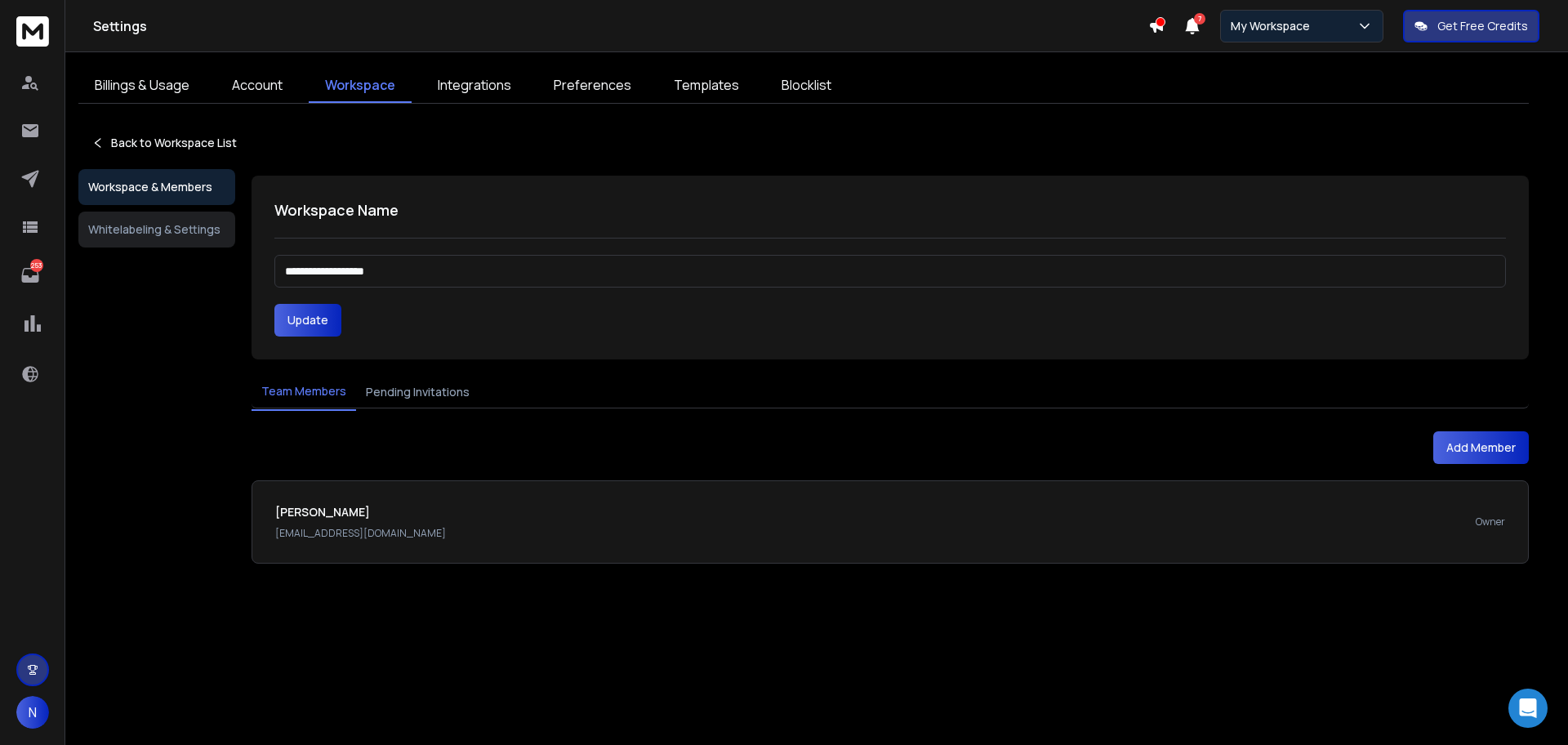
click at [1368, 18] on icon "button" at bounding box center [1364, 26] width 17 height 17
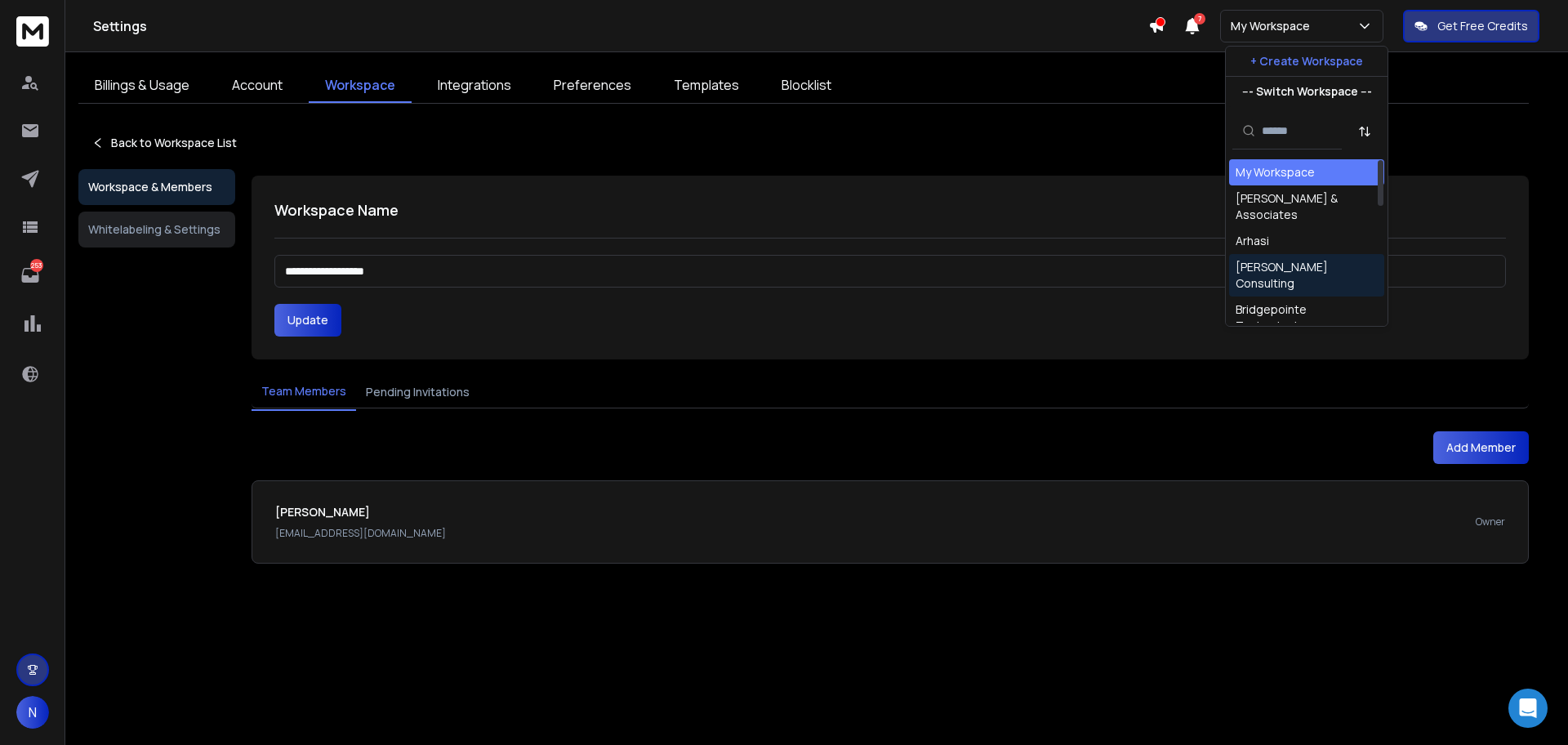
click at [1339, 276] on div "Blackmon Consulting" at bounding box center [1306, 275] width 155 height 43
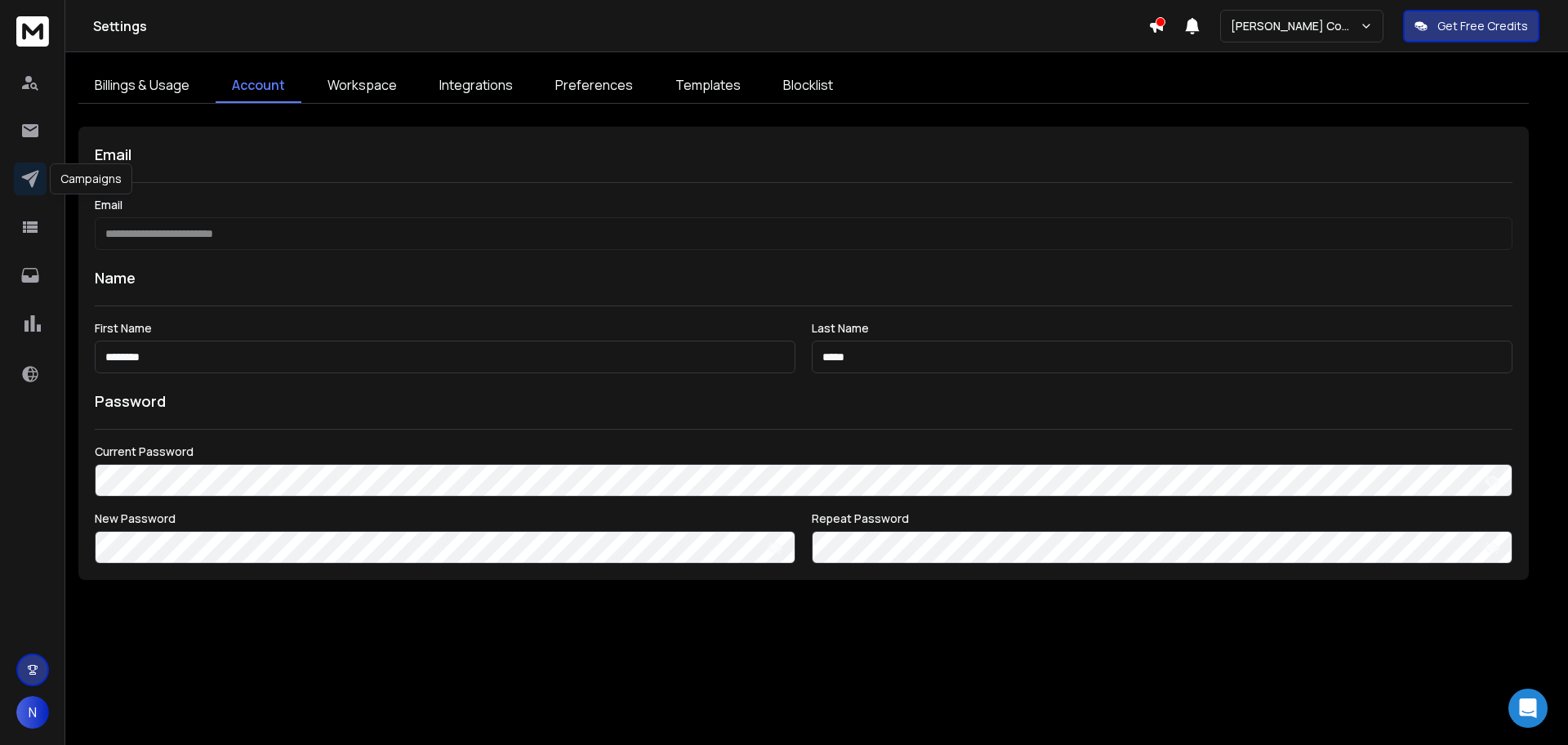
click at [28, 173] on icon at bounding box center [30, 179] width 19 height 19
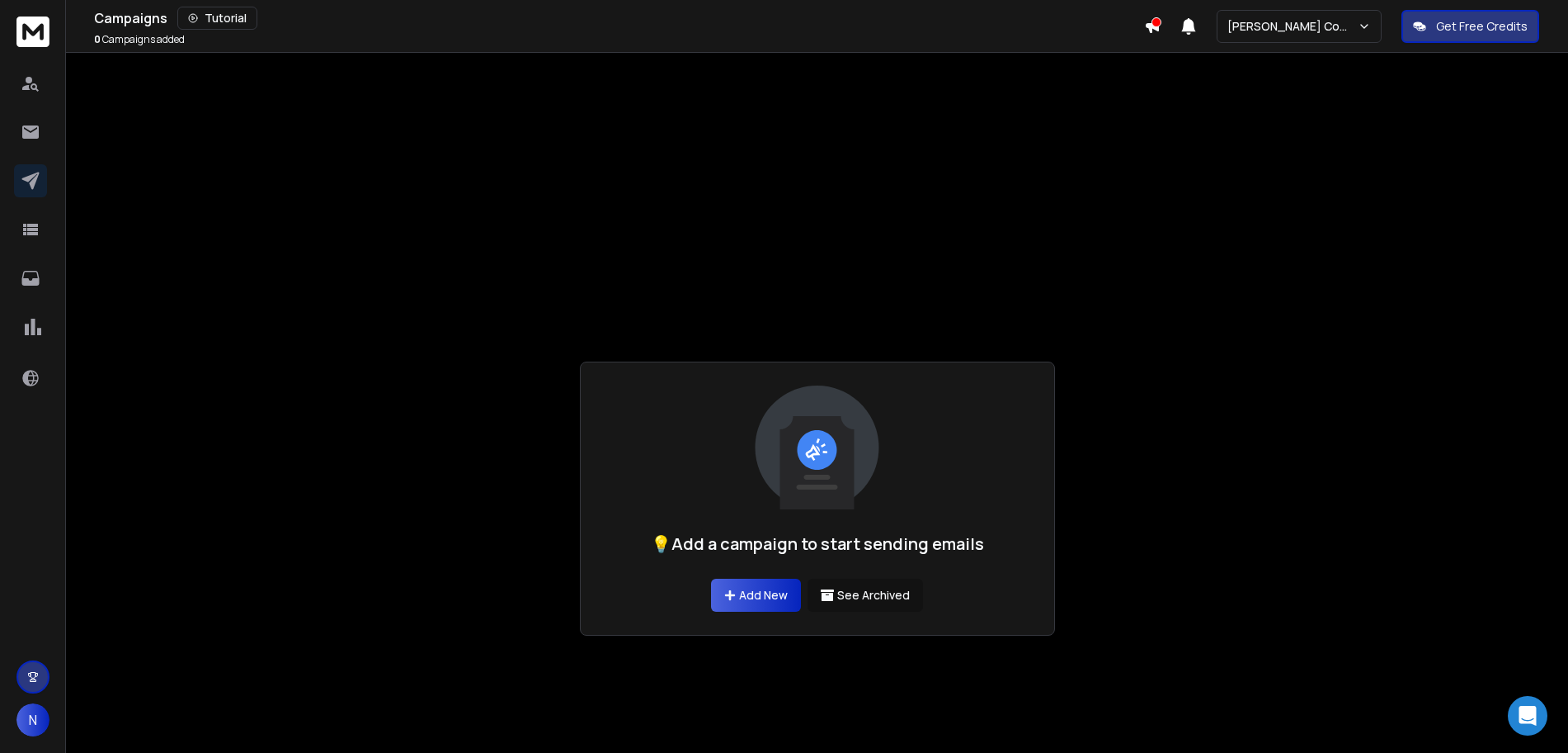
click at [754, 593] on link "Add New" at bounding box center [756, 595] width 90 height 33
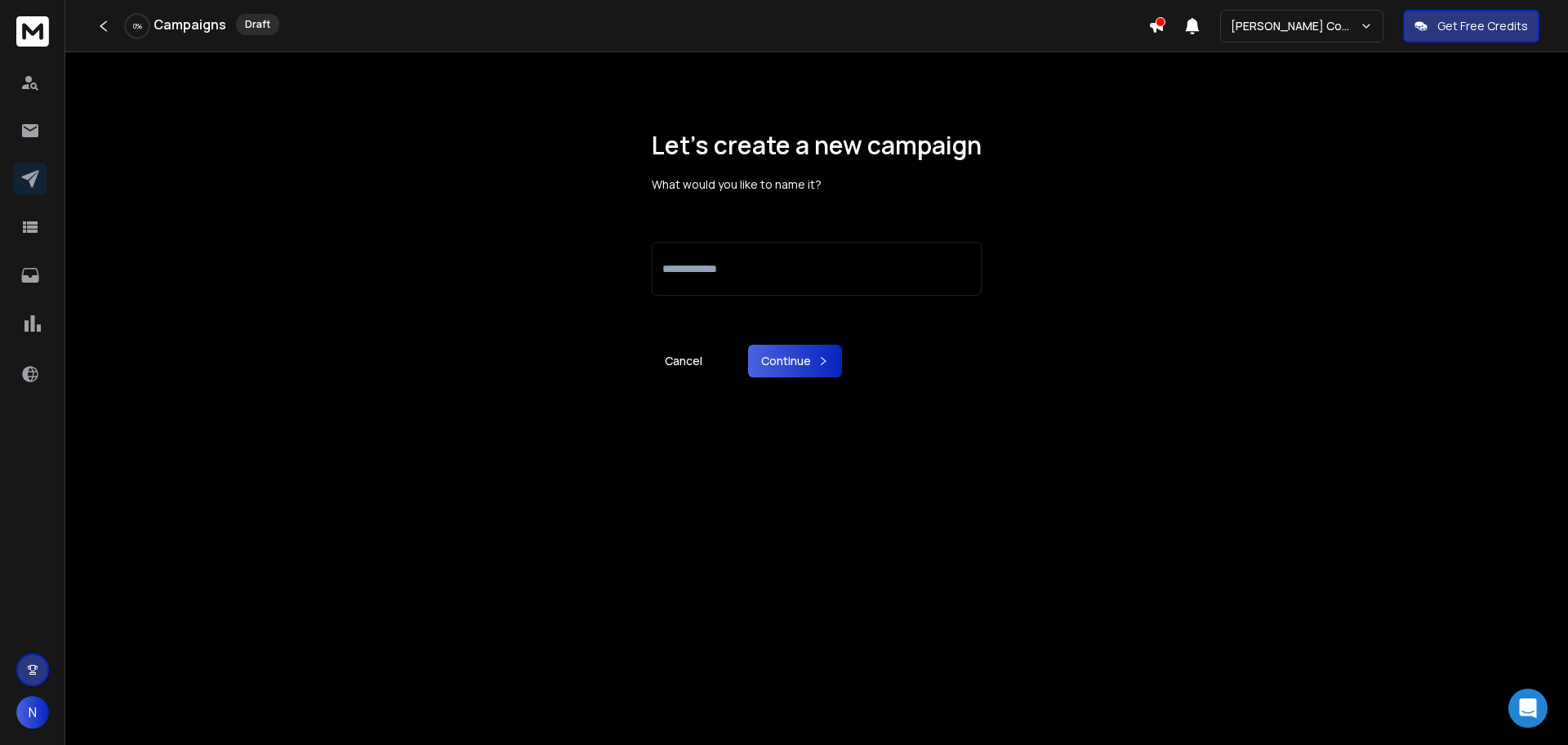
click at [707, 251] on input at bounding box center [816, 269] width 330 height 54
paste input "**********"
type input "**********"
click at [812, 359] on button "Continue" at bounding box center [794, 361] width 94 height 32
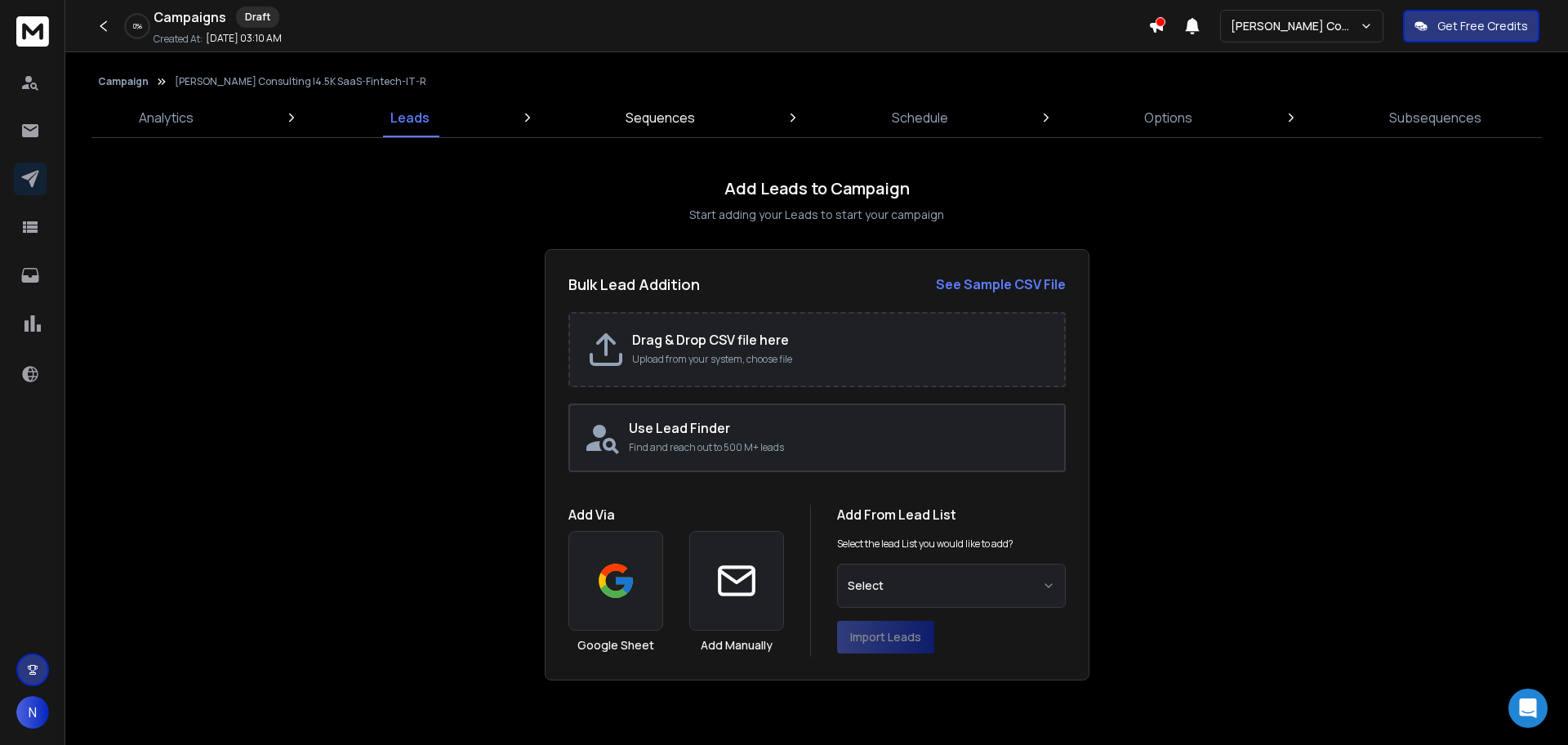
click at [670, 120] on p "Sequences" at bounding box center [660, 117] width 69 height 19
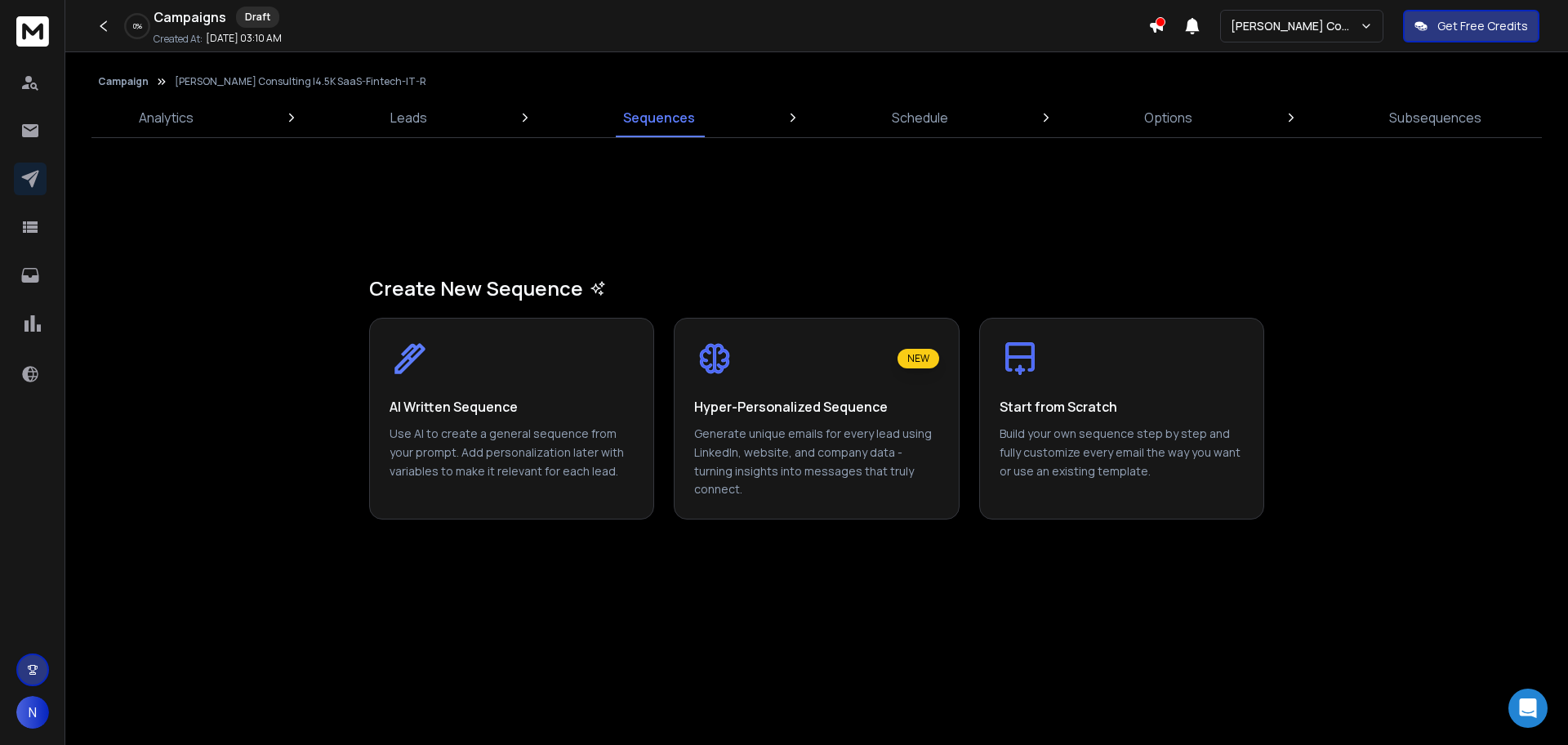
click at [1190, 442] on p "Build your own sequence step by step and fully customize every email the way yo…" at bounding box center [1122, 461] width 244 height 74
